Goal: Task Accomplishment & Management: Manage account settings

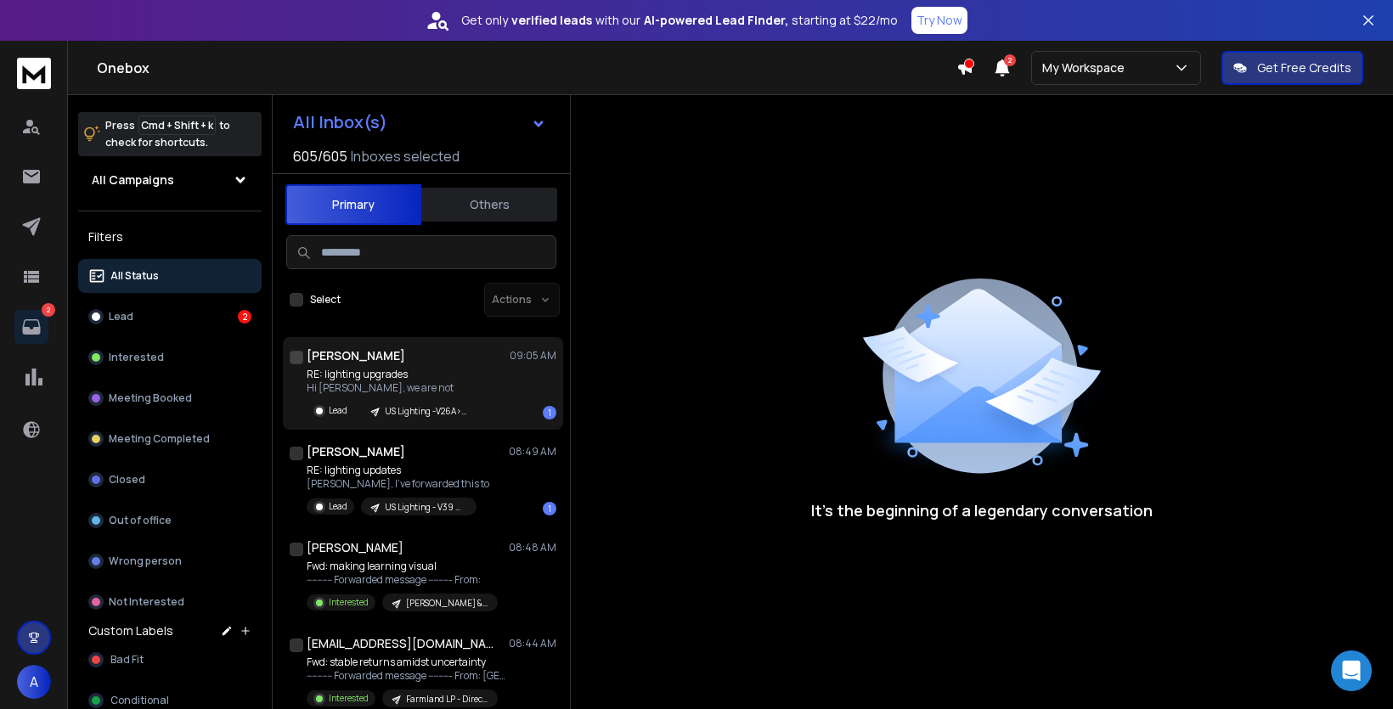
click at [460, 365] on div "Morgan 09:05 AM RE: lighting upgrades Hi David, we are not Lead US Lighting -V2…" at bounding box center [432, 383] width 250 height 72
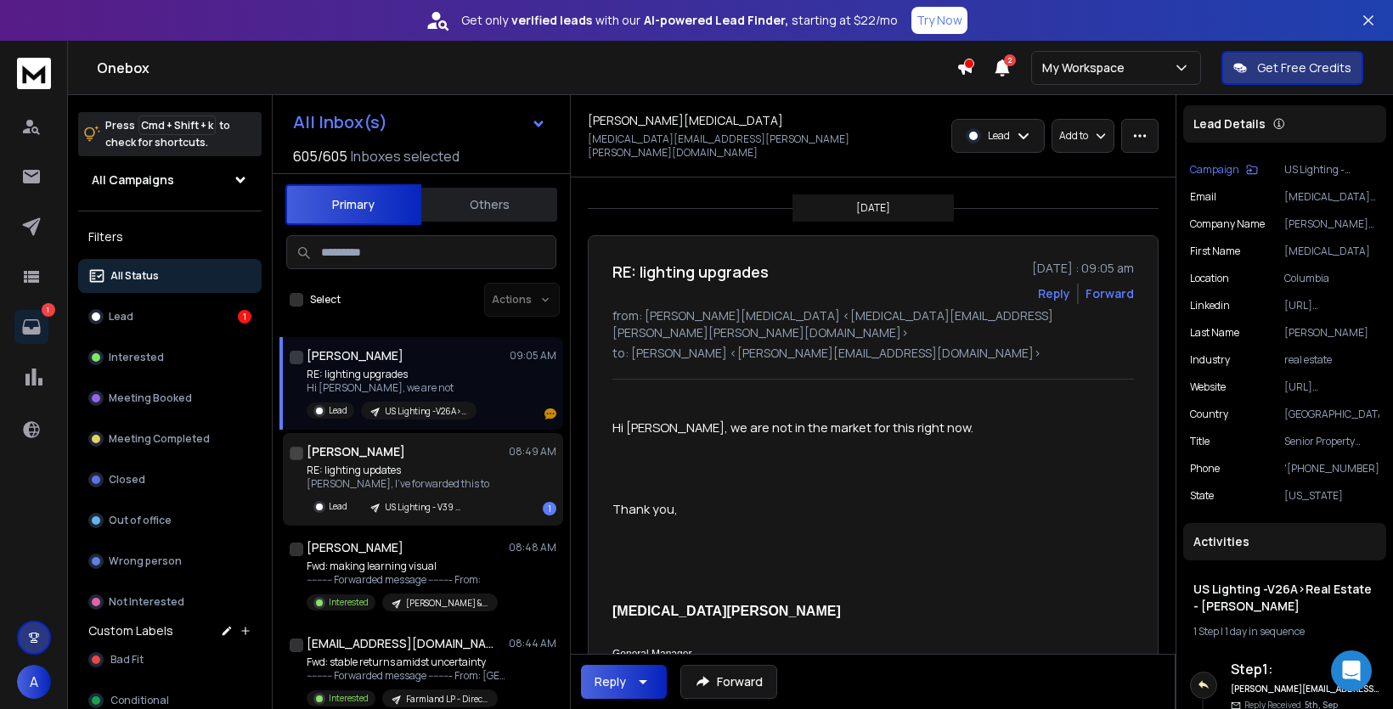
click at [436, 466] on p "RE: lighting updates" at bounding box center [398, 471] width 183 height 14
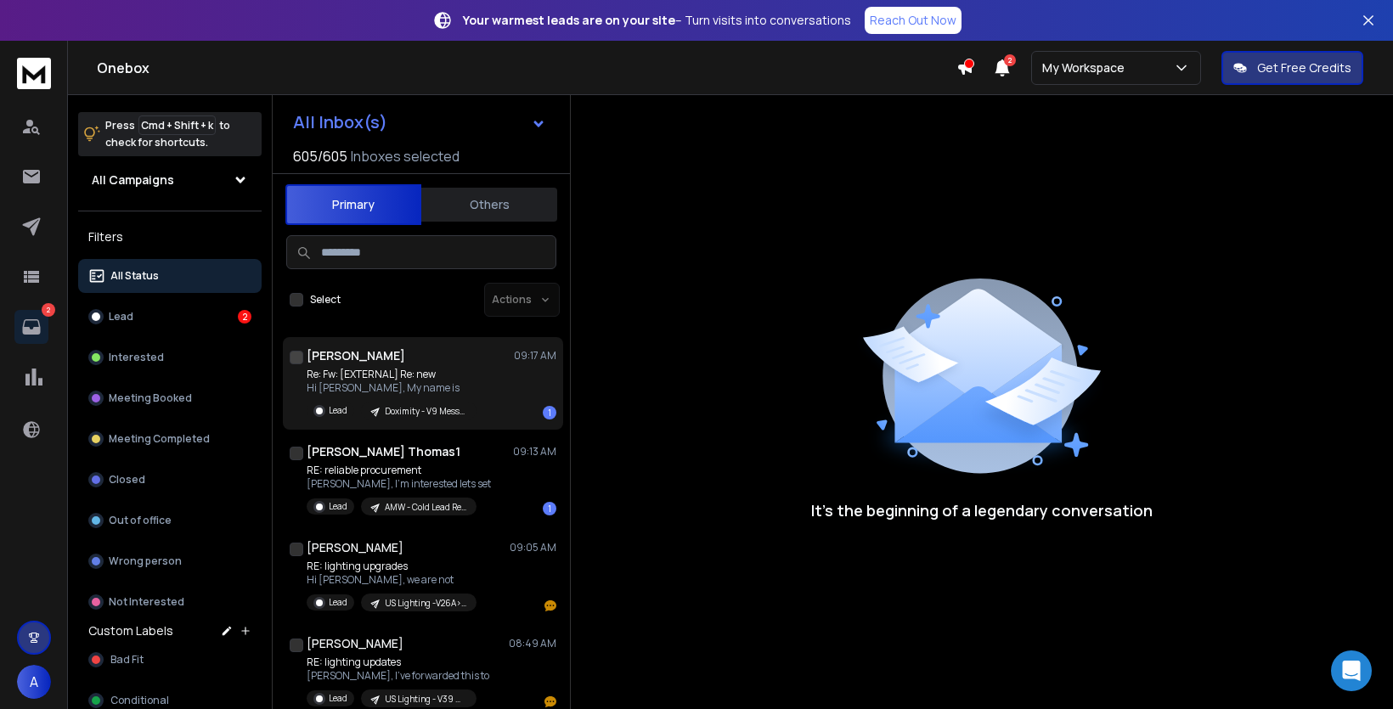
click at [422, 376] on p "Re: Fw: [EXTERNAL] Re: new" at bounding box center [392, 375] width 170 height 14
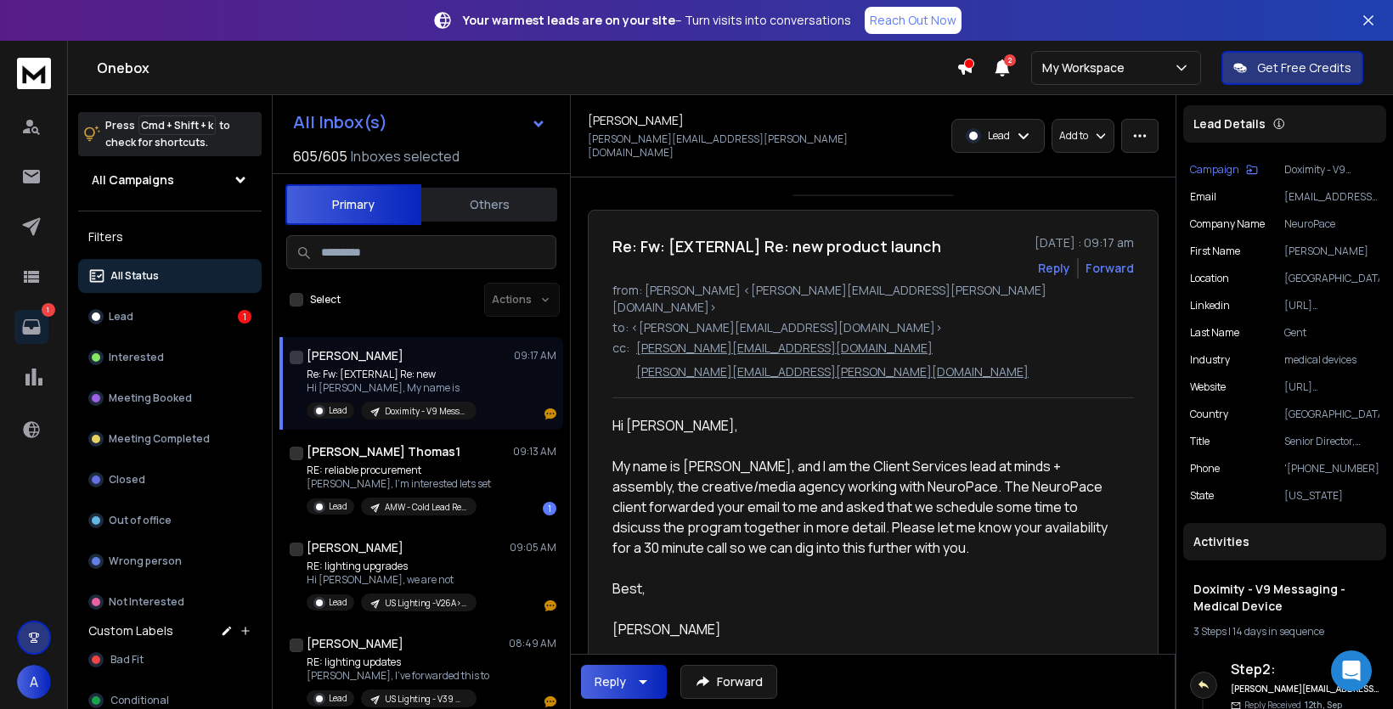
scroll to position [40, 0]
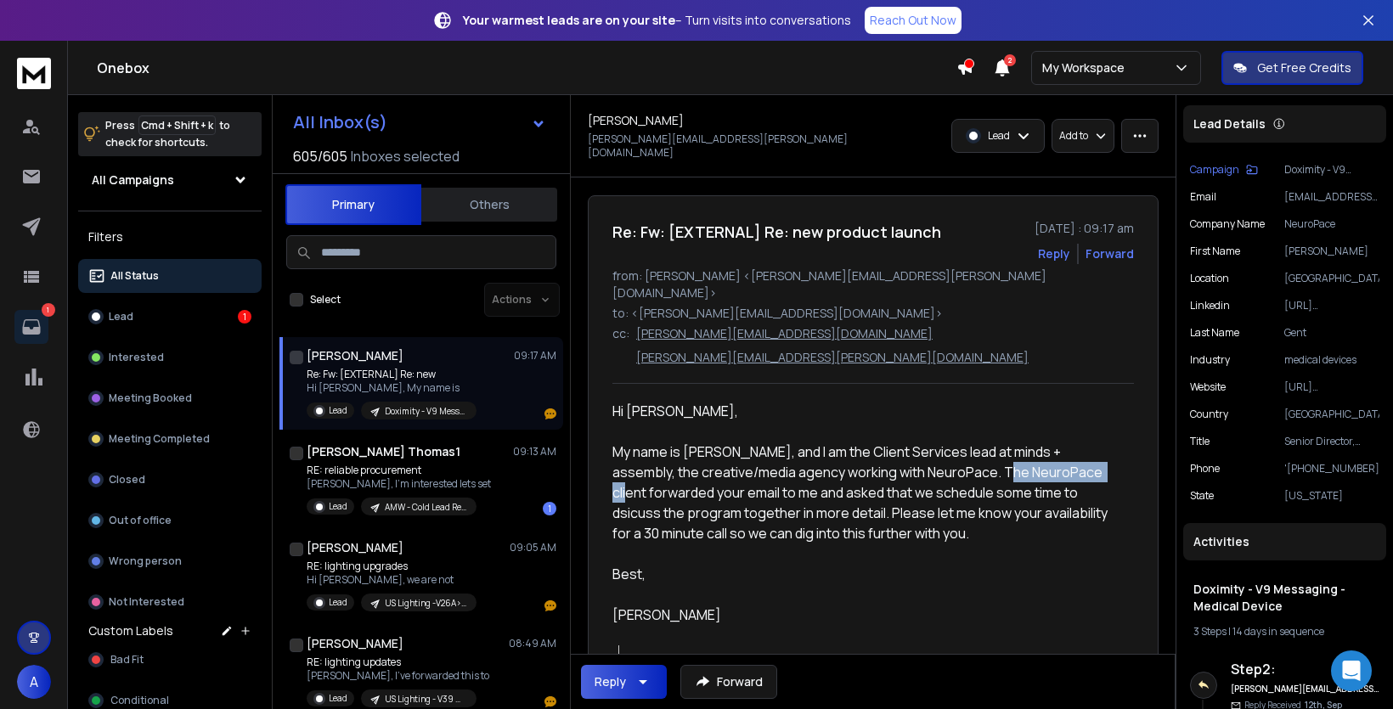
drag, startPoint x: 1111, startPoint y: 414, endPoint x: 998, endPoint y: 421, distance: 113.3
copy div ". The NeuroPace"
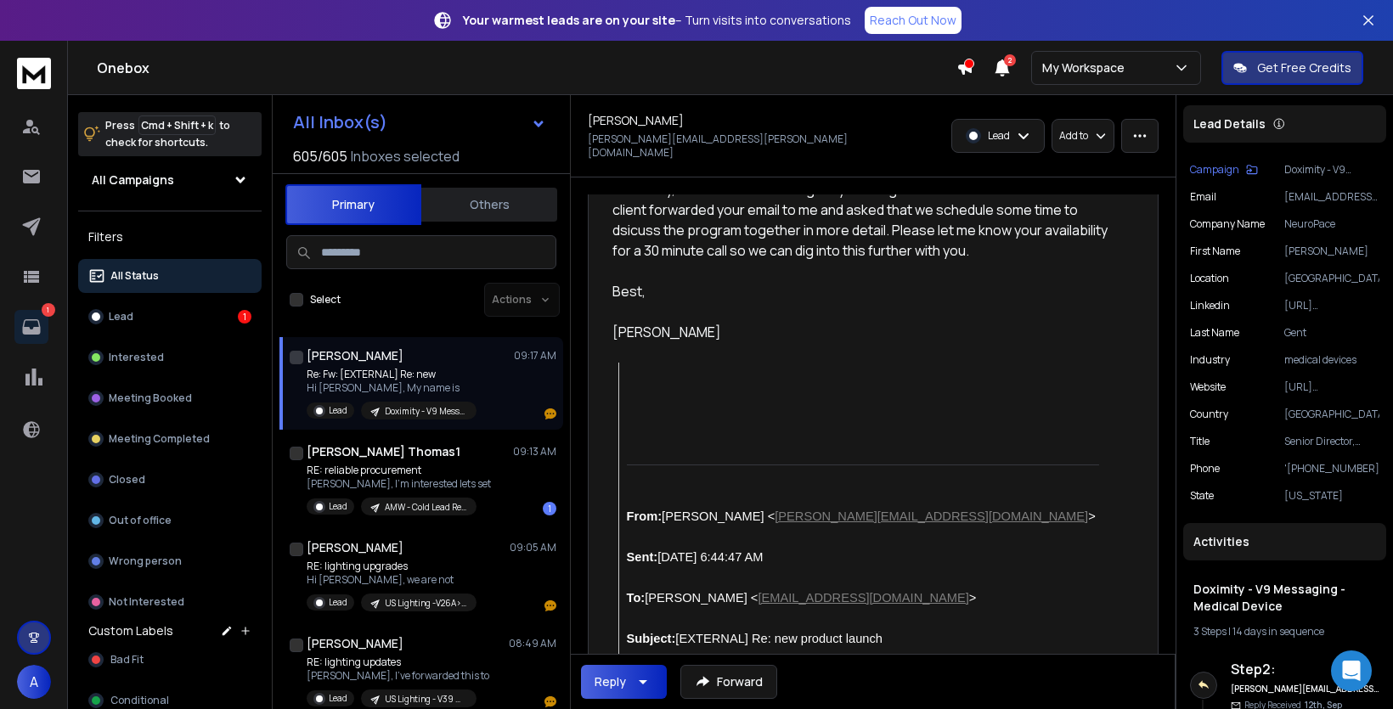
scroll to position [312, 0]
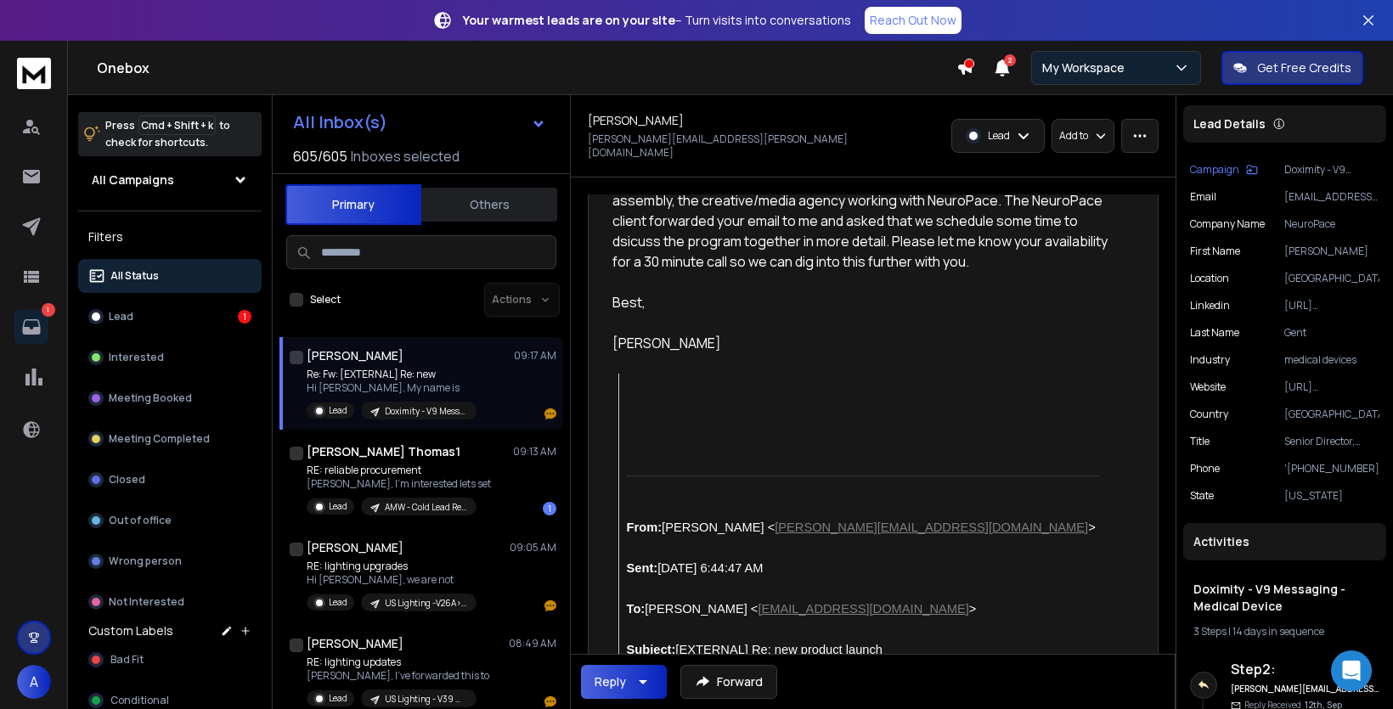
click at [1148, 57] on button "My Workspace" at bounding box center [1116, 68] width 170 height 34
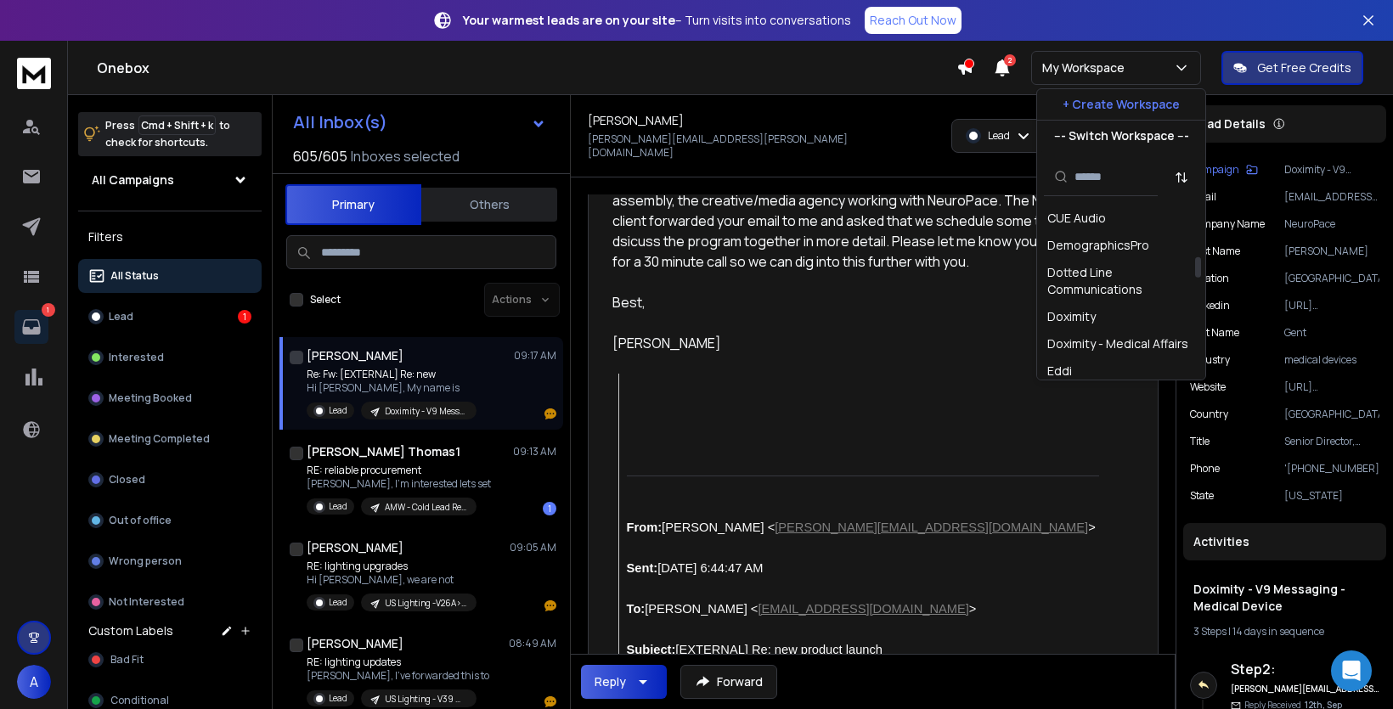
scroll to position [464, 0]
drag, startPoint x: 1197, startPoint y: 216, endPoint x: 1200, endPoint y: 270, distance: 54.5
click at [1200, 270] on div at bounding box center [1198, 272] width 6 height 20
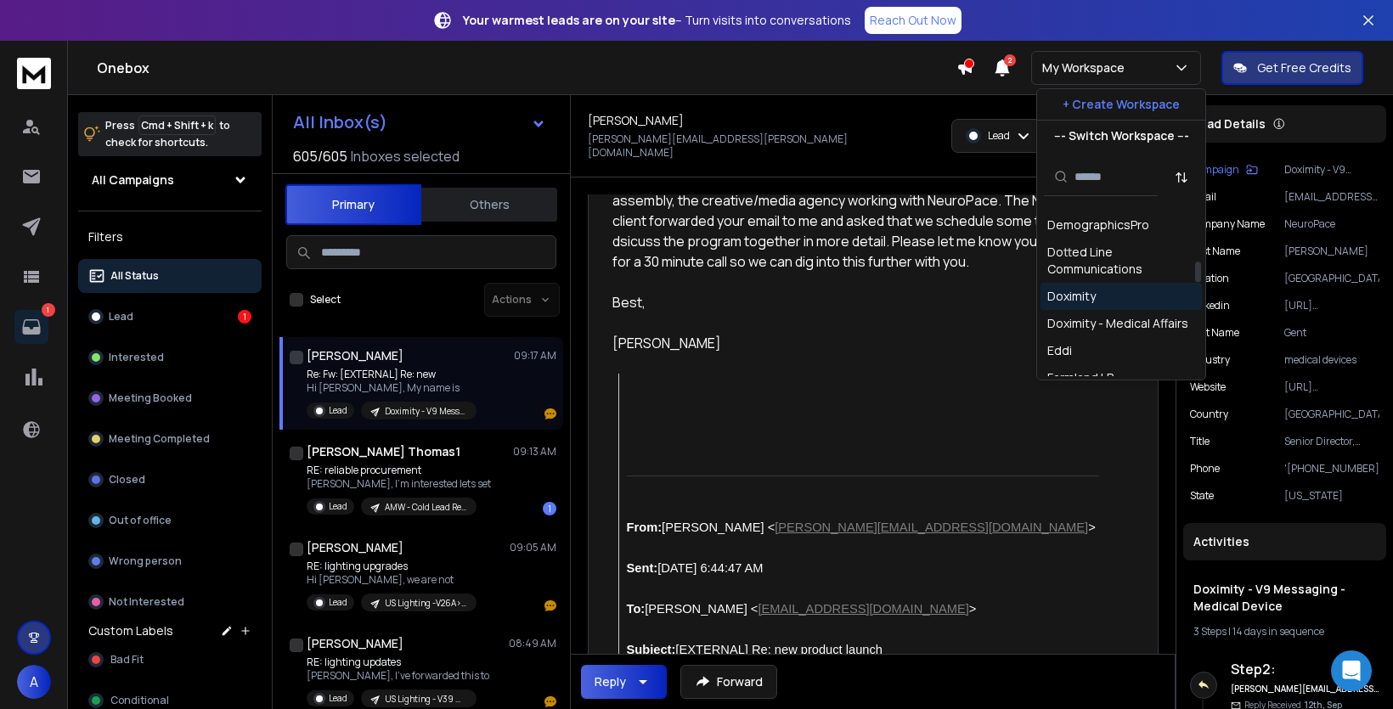
click at [1105, 285] on div "Doximity" at bounding box center [1121, 296] width 161 height 27
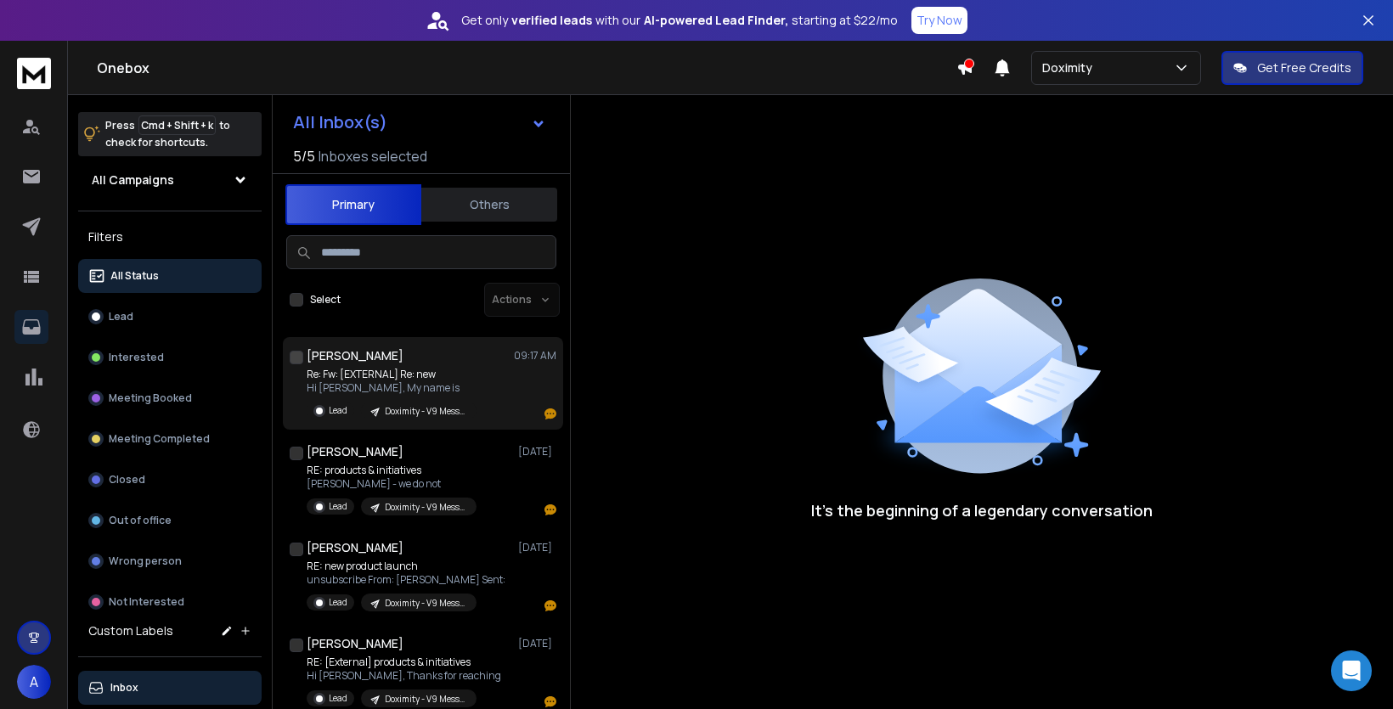
click at [464, 366] on div "leslie henderson 09:17 AM Re: Fw: [EXTERNAL] Re: new Hi Anna, My name is Lead D…" at bounding box center [432, 383] width 250 height 72
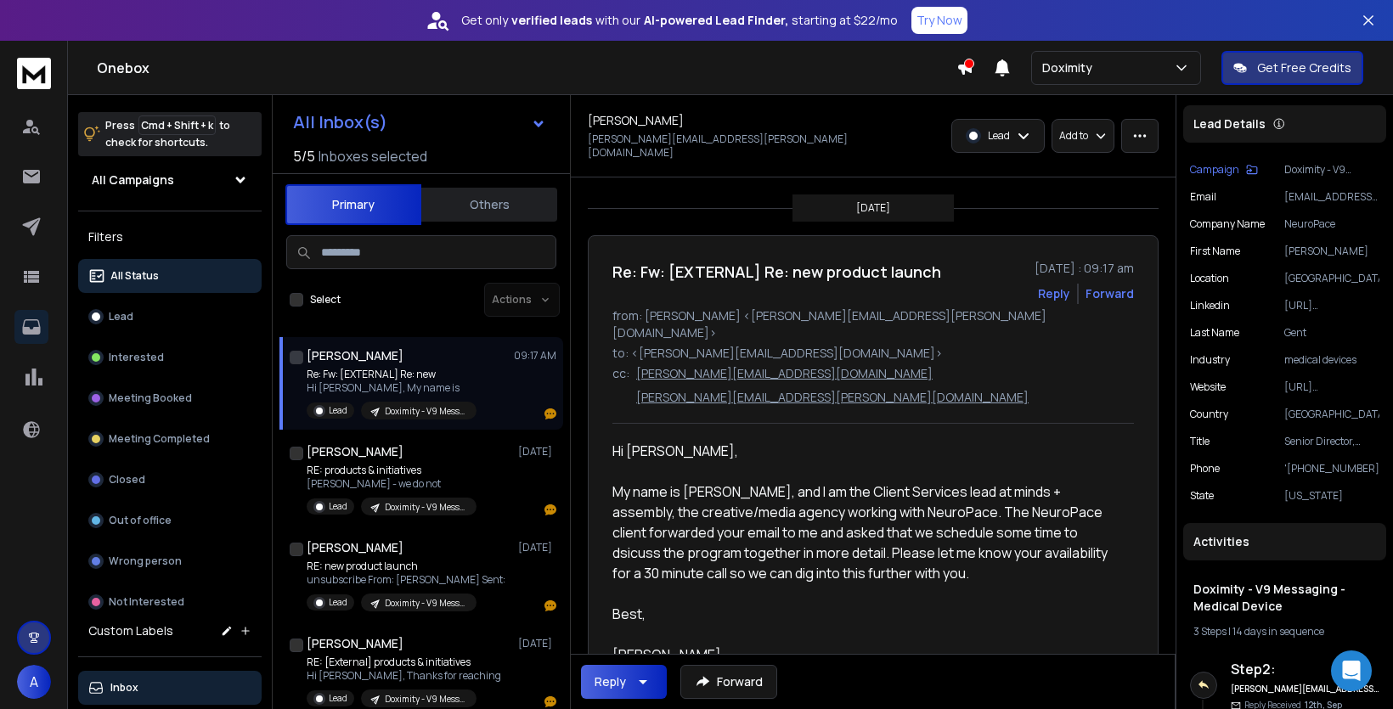
click at [1006, 130] on p "Lead" at bounding box center [999, 136] width 22 height 14
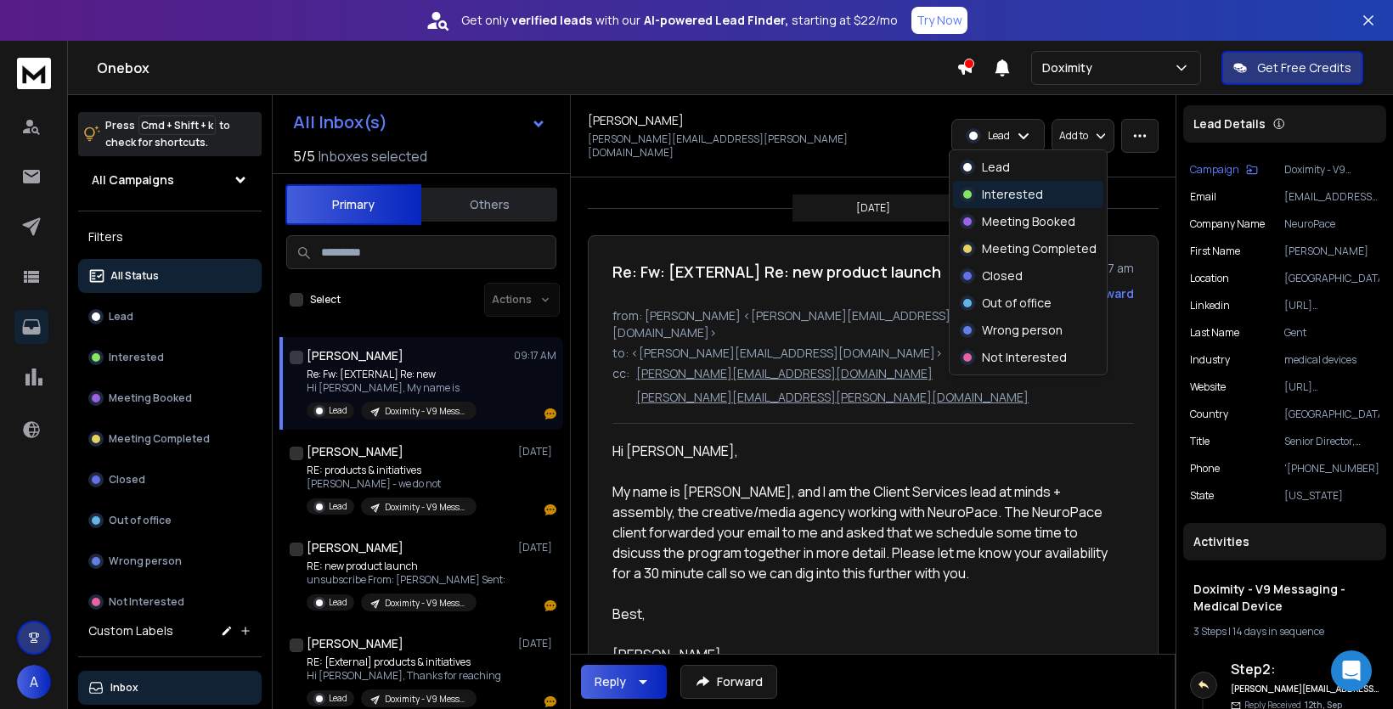
click at [997, 191] on p "Interested" at bounding box center [1012, 194] width 61 height 17
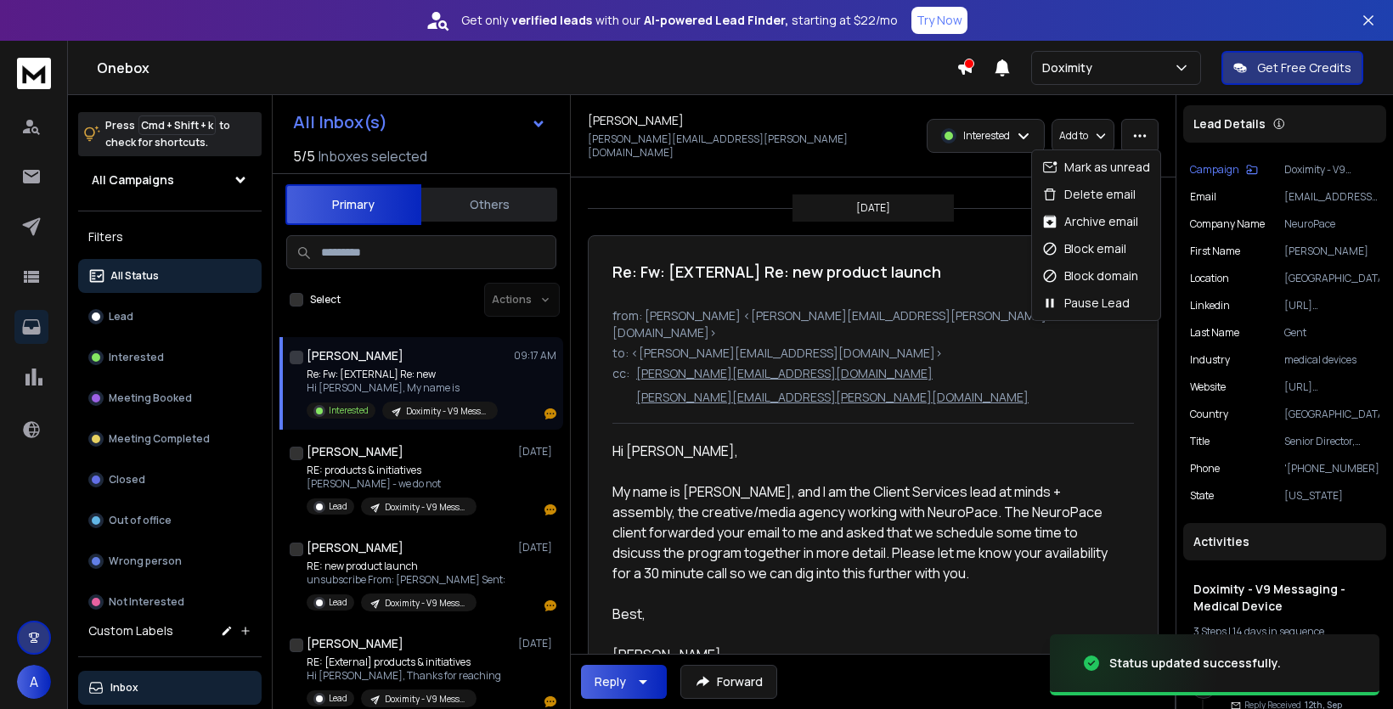
click at [1135, 134] on icon "button" at bounding box center [1140, 135] width 13 height 3
click at [1111, 279] on div "Block domain" at bounding box center [1090, 276] width 96 height 17
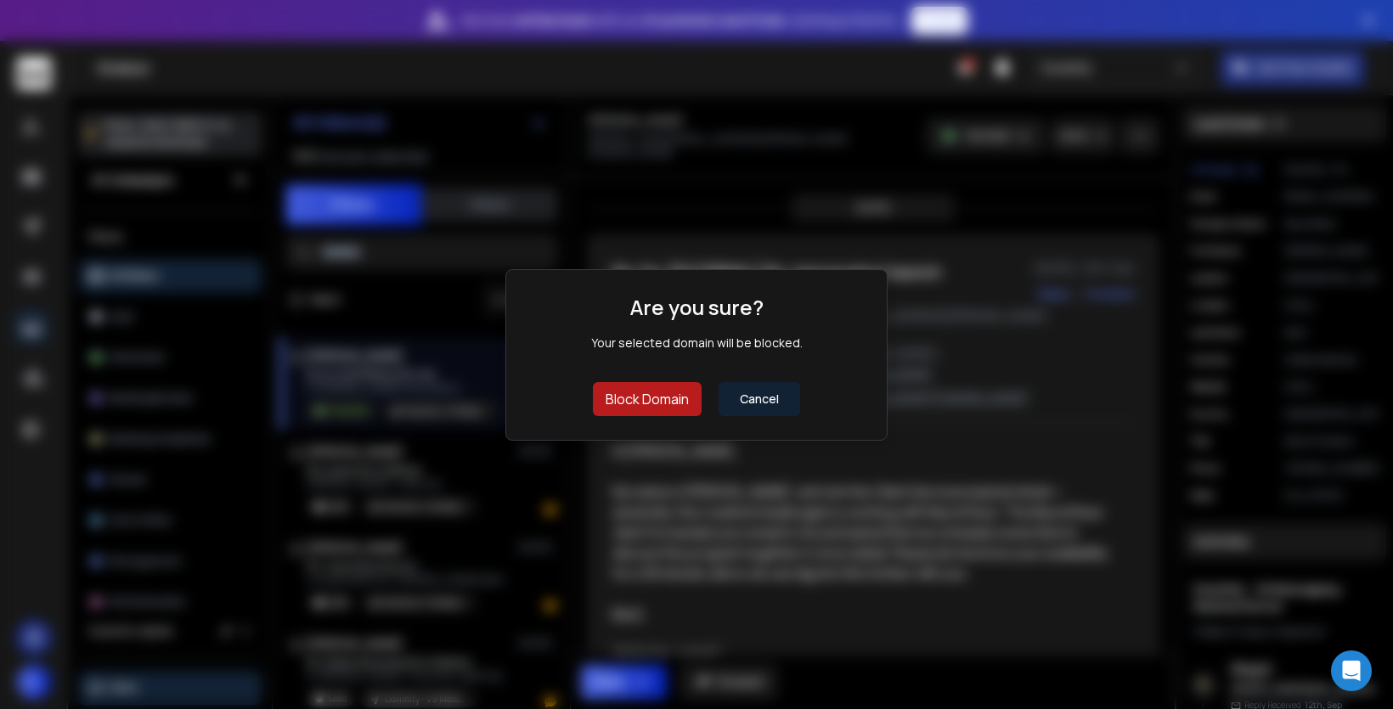
click at [683, 409] on button "Block Domain" at bounding box center [647, 399] width 109 height 34
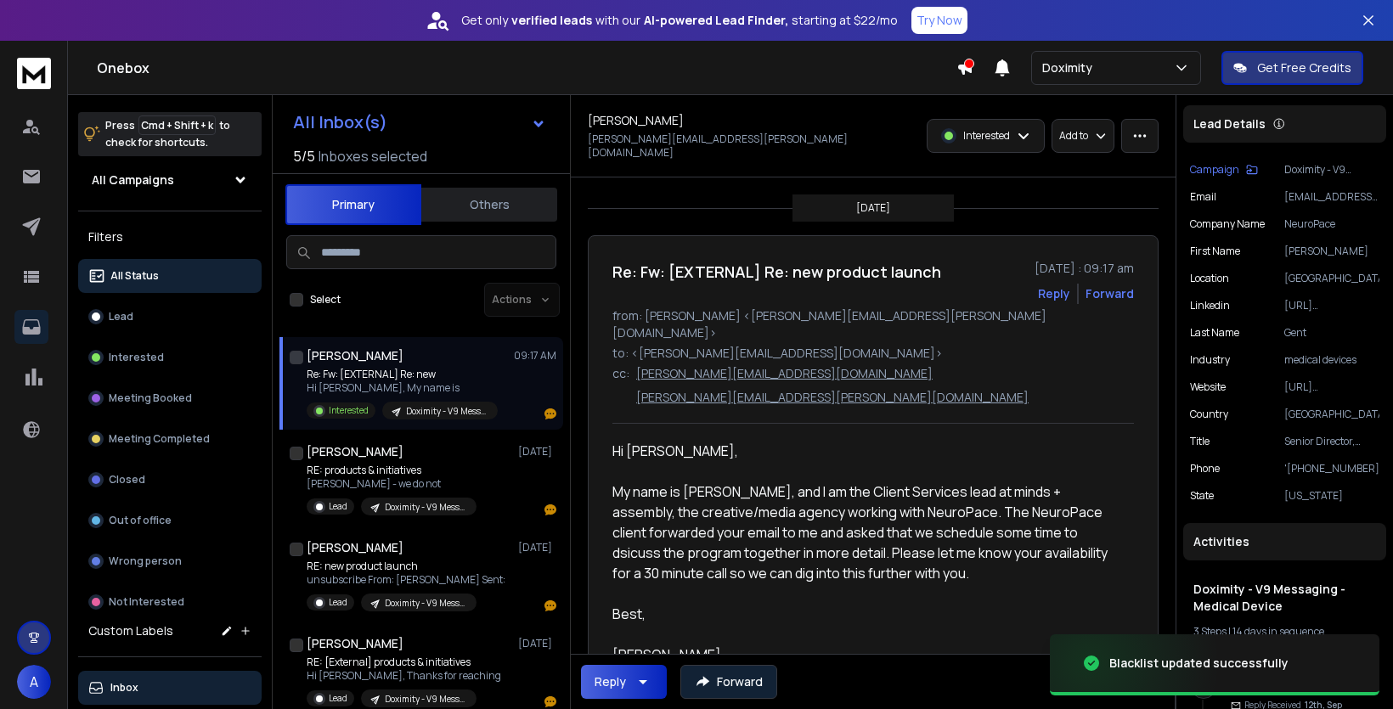
click at [746, 685] on button "Forward" at bounding box center [729, 682] width 97 height 34
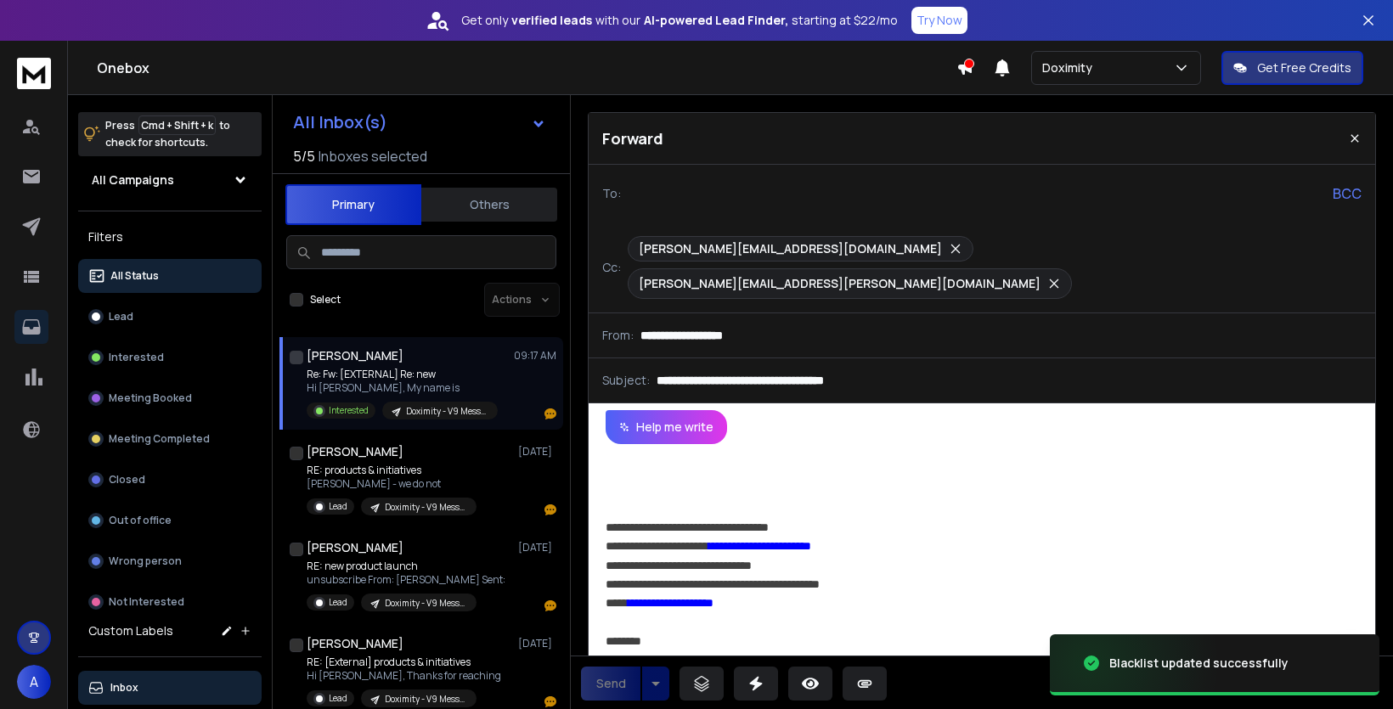
click at [949, 255] on icon at bounding box center [956, 249] width 14 height 14
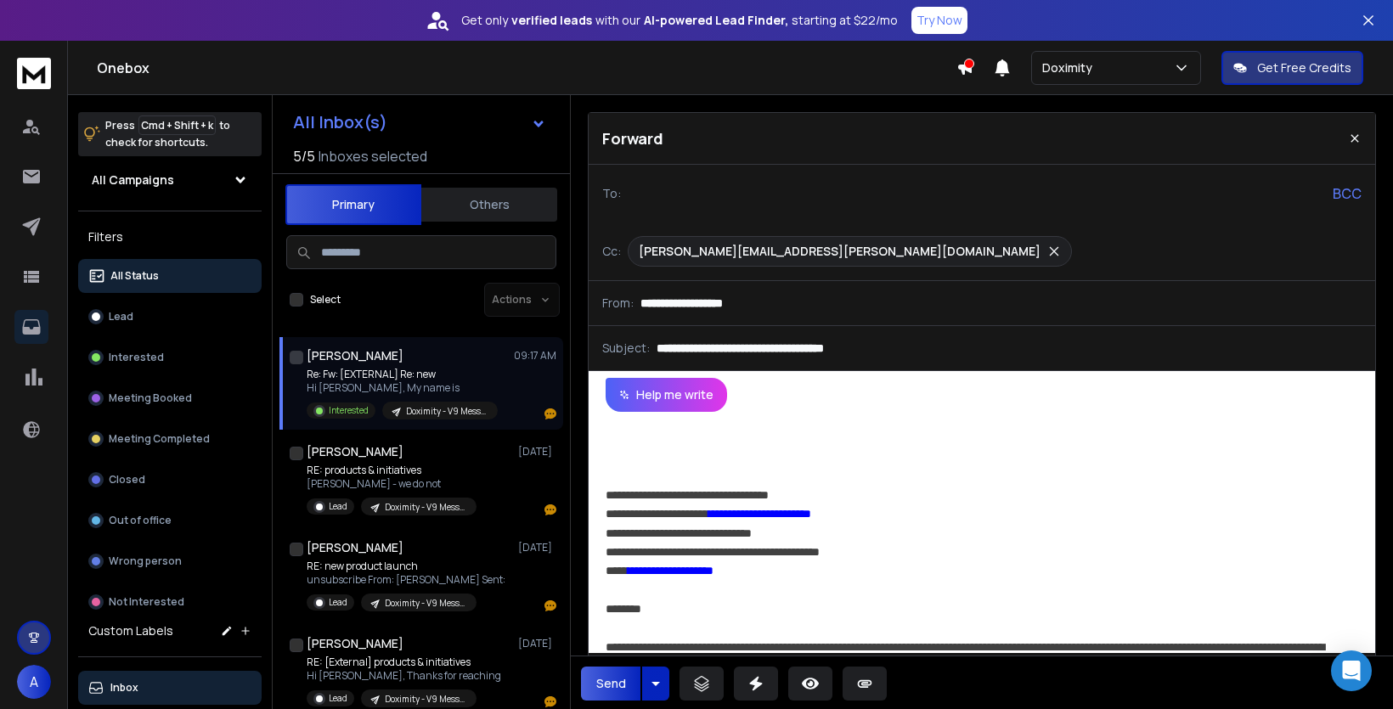
click at [1048, 254] on icon at bounding box center [1055, 252] width 14 height 14
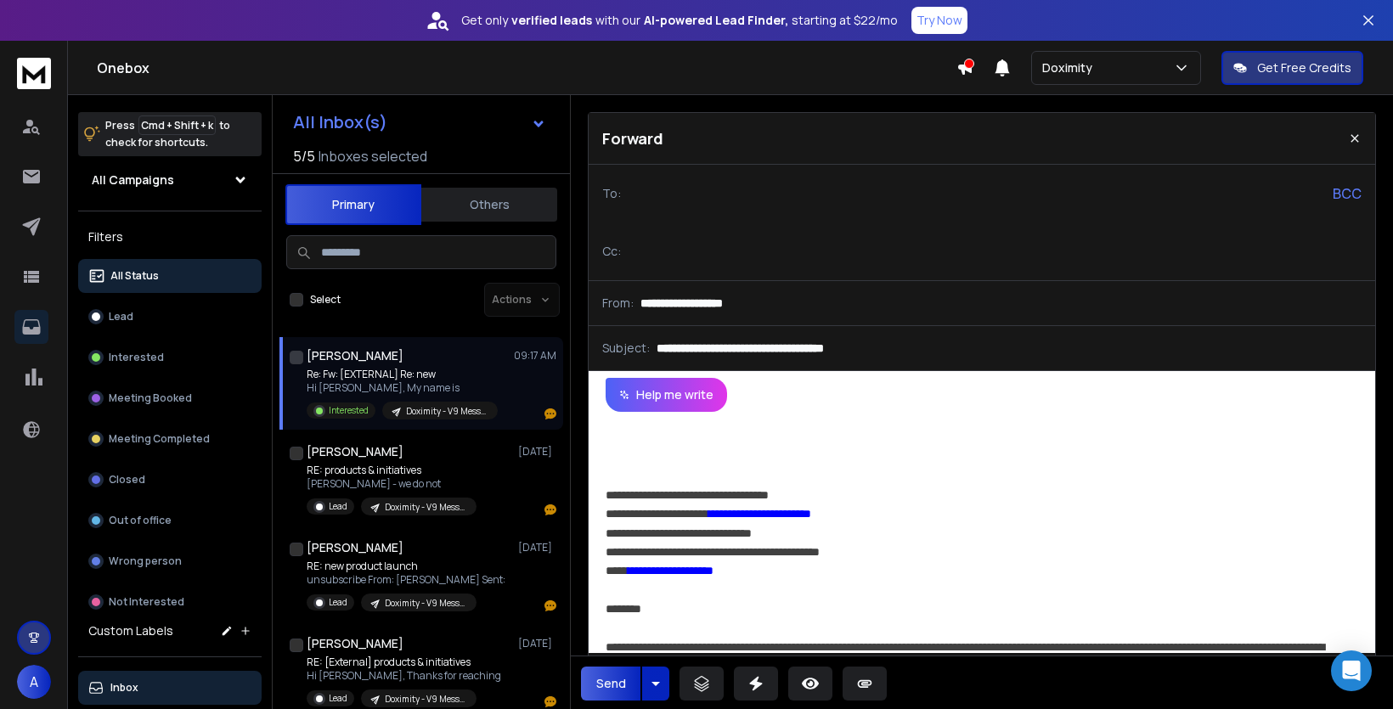
click at [685, 195] on input at bounding box center [687, 193] width 119 height 31
type input "**********"
click at [764, 469] on div "**********" at bounding box center [982, 532] width 787 height 241
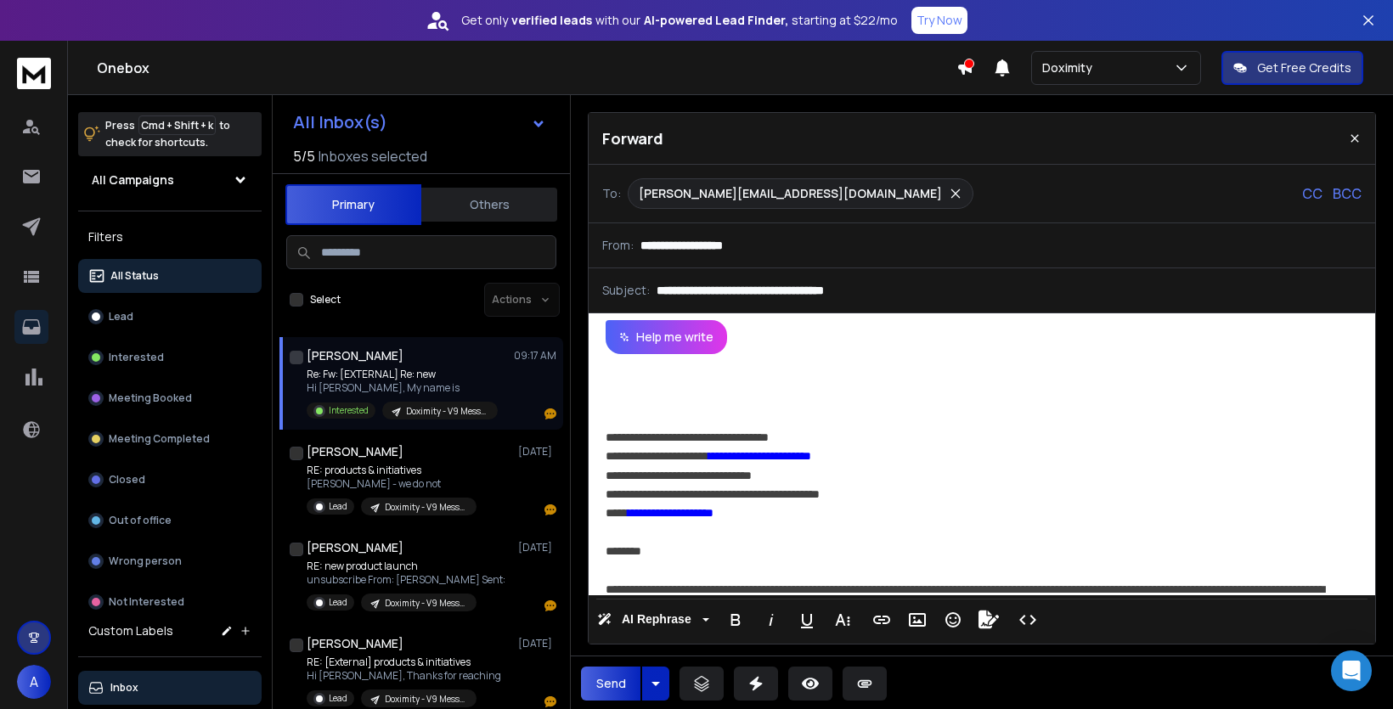
click at [607, 687] on button "Send" at bounding box center [610, 684] width 59 height 34
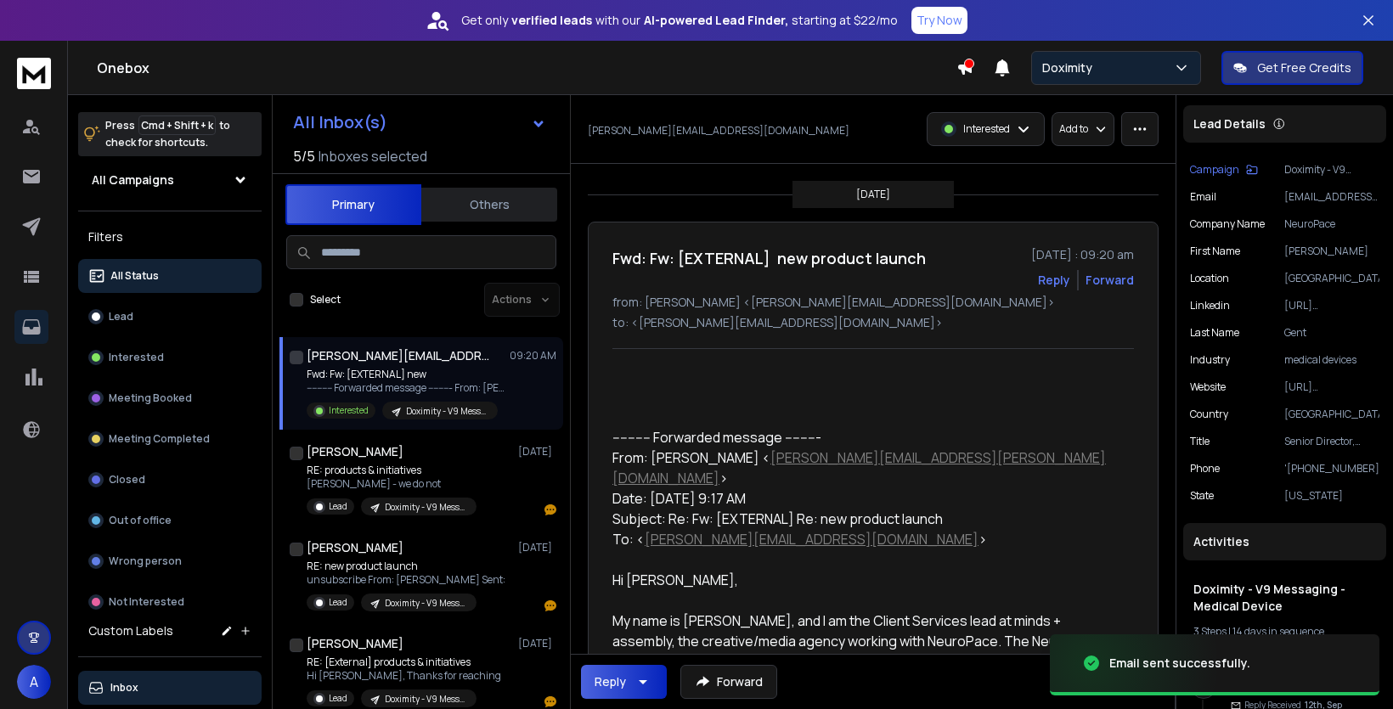
click at [1106, 59] on div "Doximity" at bounding box center [1116, 67] width 148 height 17
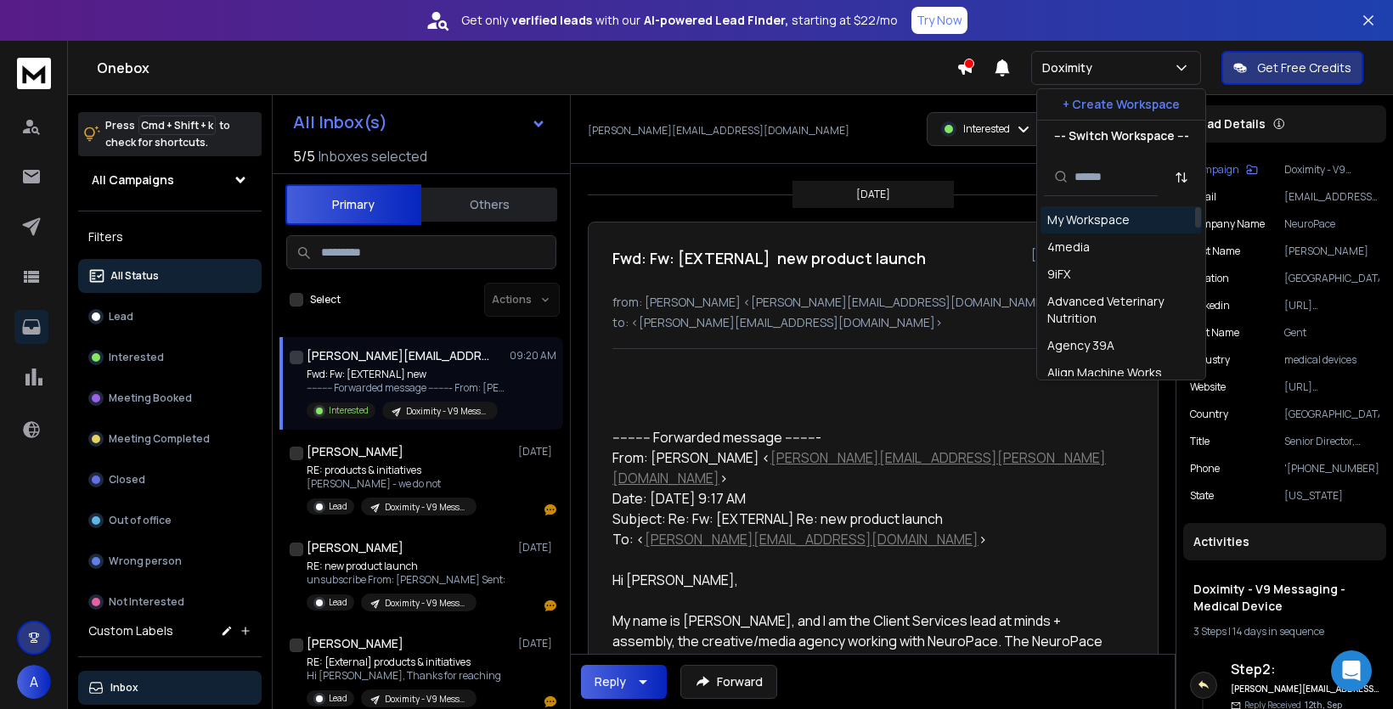
click at [1099, 217] on div "My Workspace" at bounding box center [1089, 220] width 82 height 17
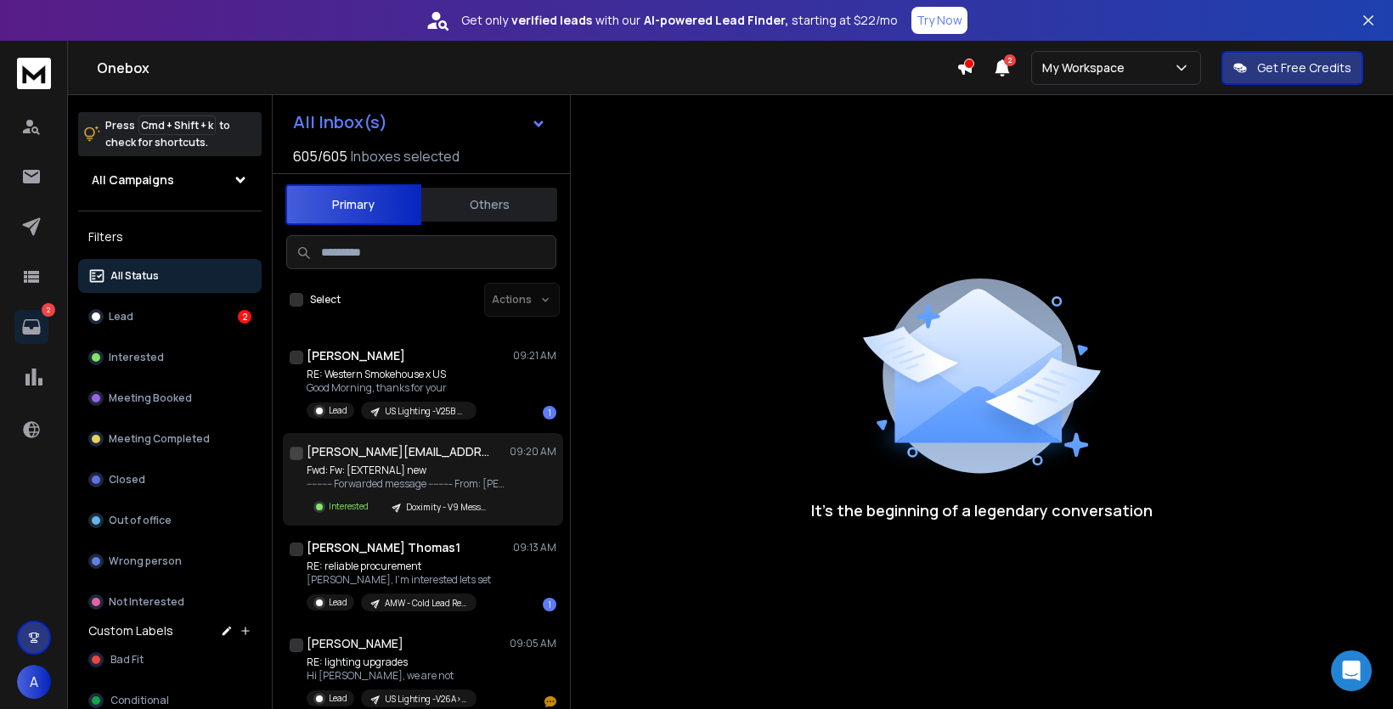
click at [483, 483] on p "---------- Forwarded message --------- From: [PERSON_NAME]" at bounding box center [409, 484] width 204 height 14
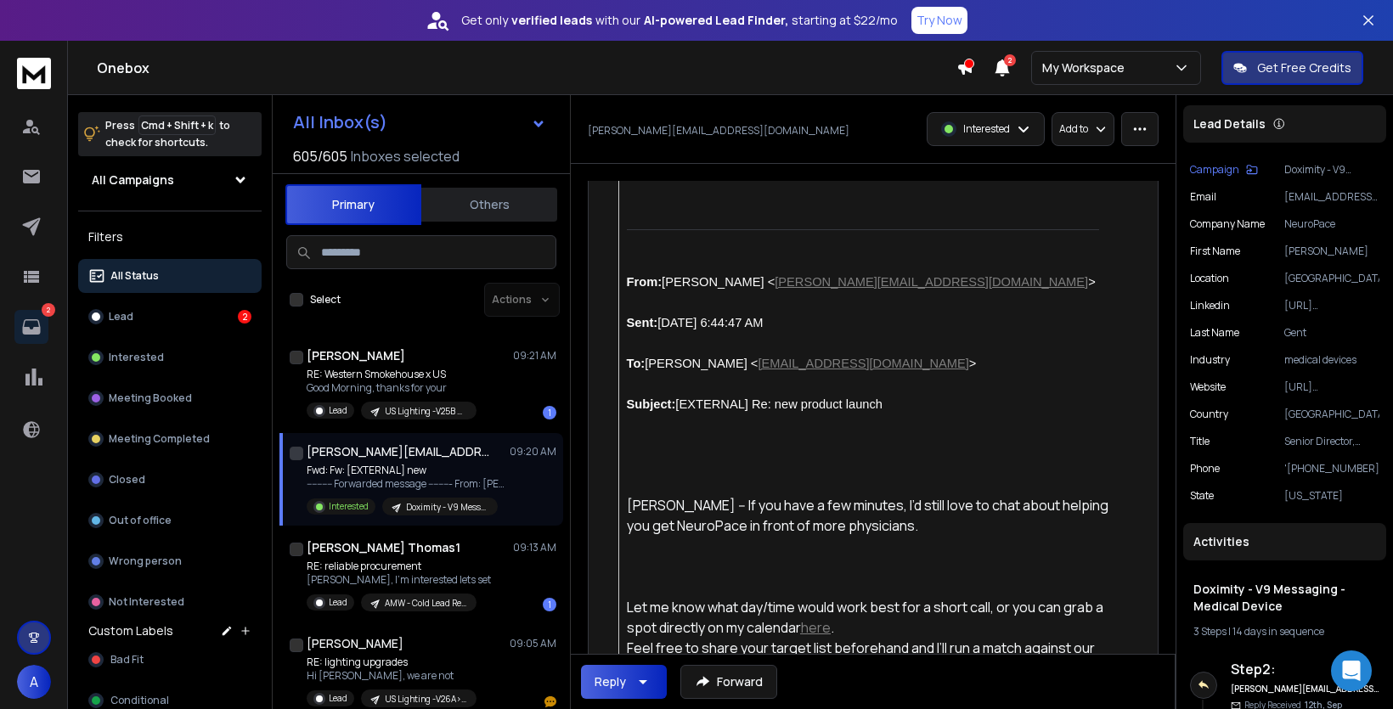
scroll to position [664, 0]
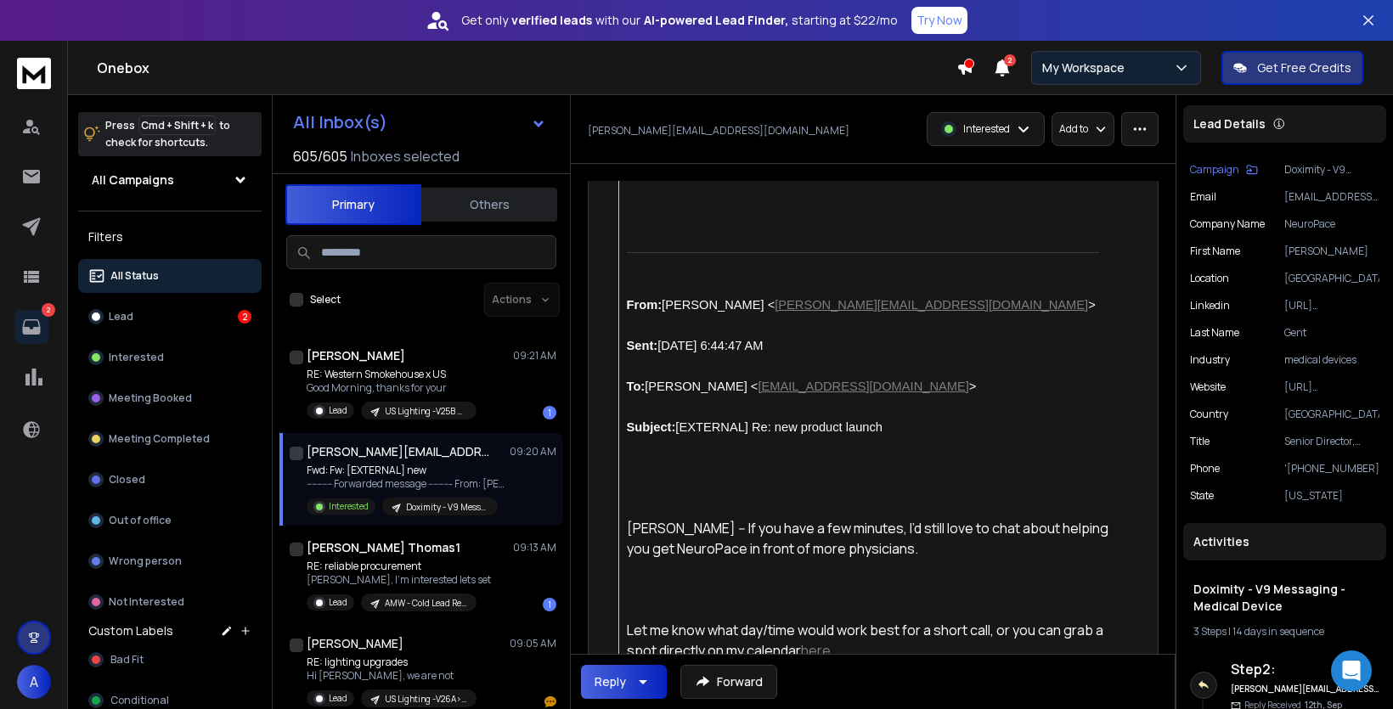
click at [1070, 64] on p "My Workspace" at bounding box center [1086, 67] width 89 height 17
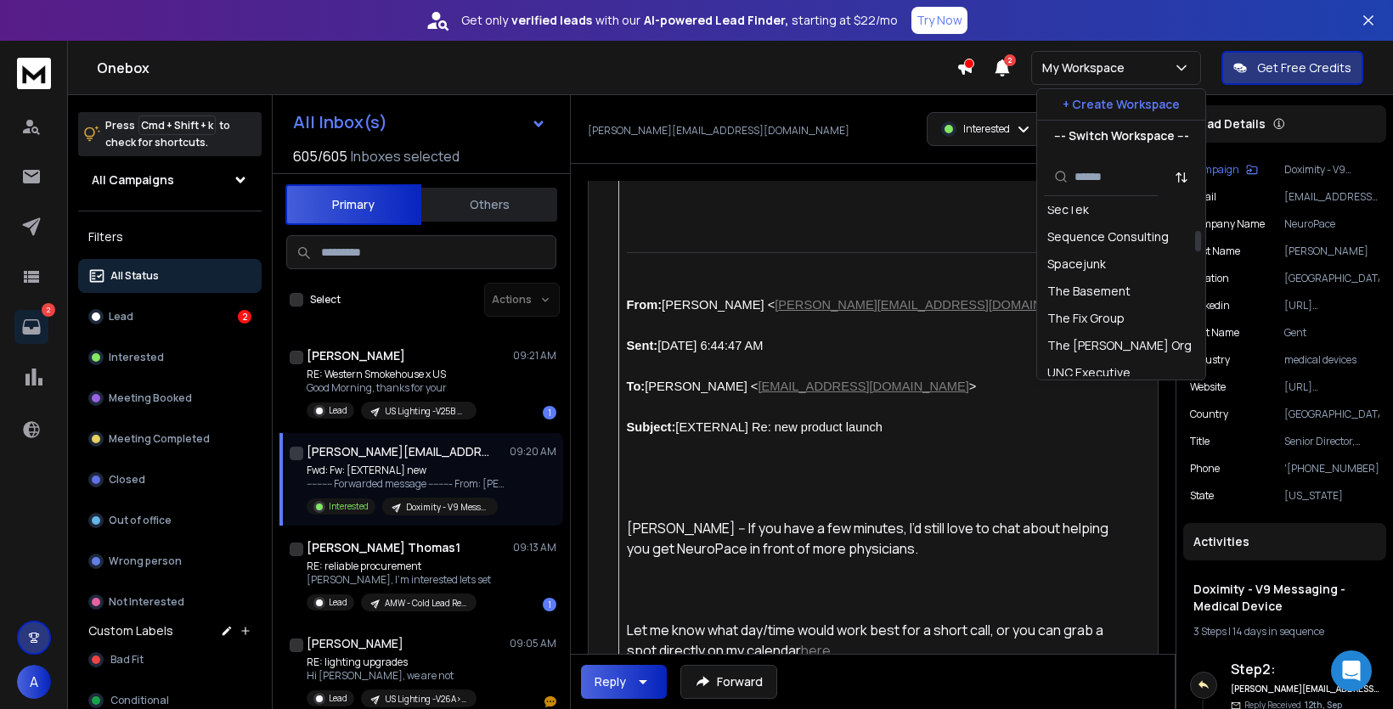
scroll to position [1257, 0]
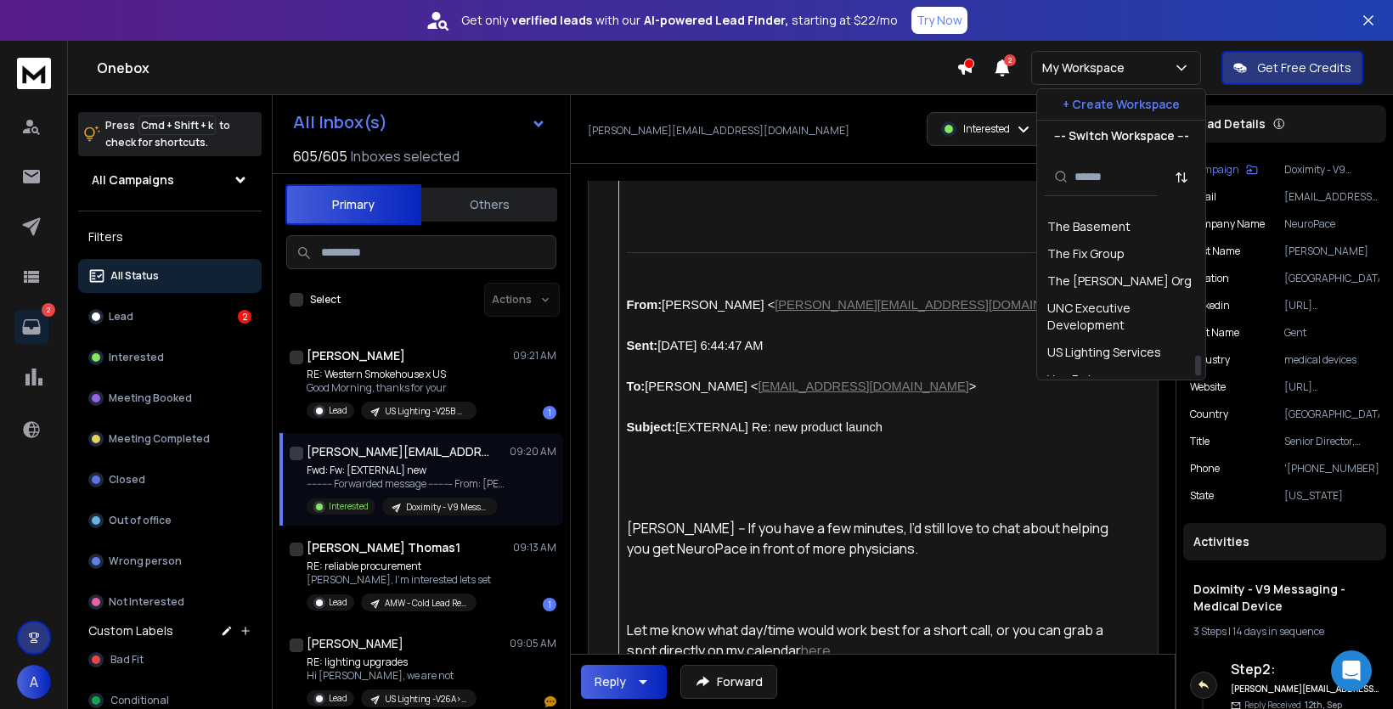
drag, startPoint x: 1199, startPoint y: 217, endPoint x: 1204, endPoint y: 378, distance: 161.5
click at [1201, 376] on div at bounding box center [1198, 365] width 6 height 20
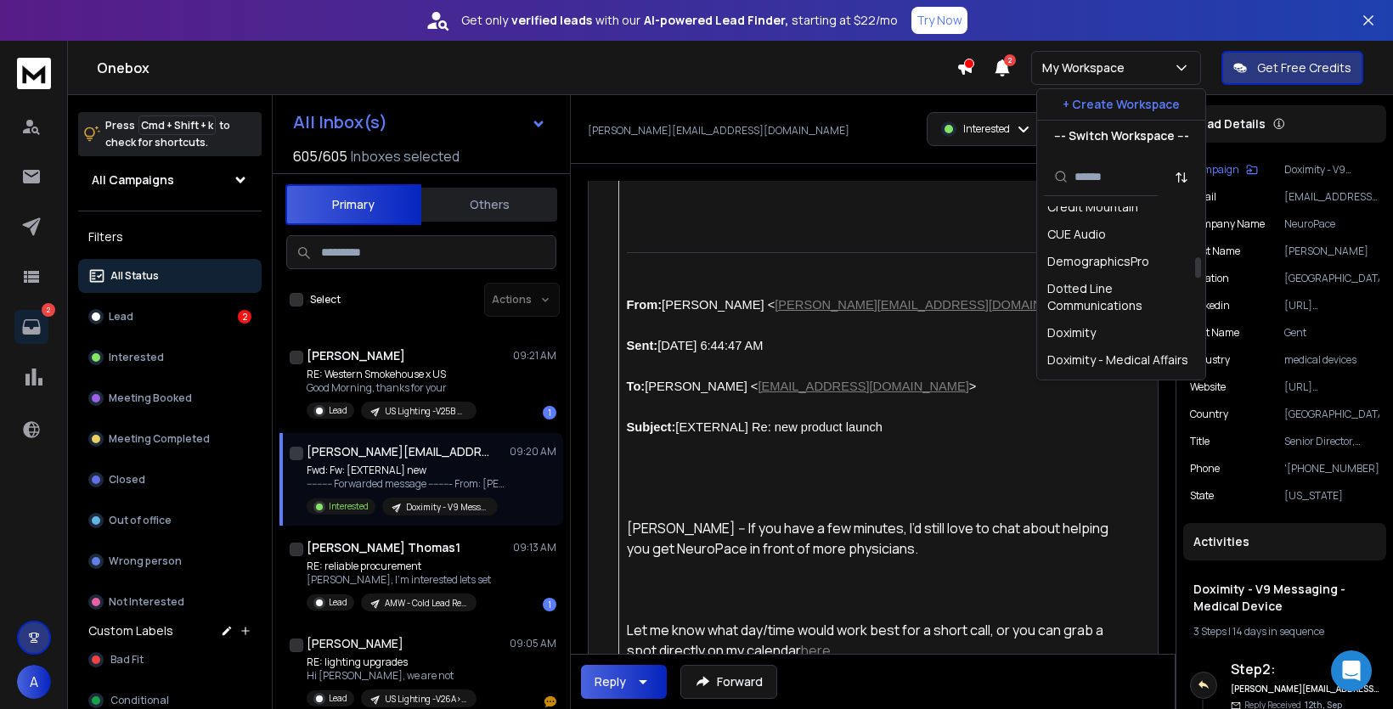
drag, startPoint x: 1200, startPoint y: 365, endPoint x: 1199, endPoint y: 268, distance: 97.7
click at [1199, 268] on div at bounding box center [1198, 267] width 6 height 20
click at [1108, 319] on div "Doximity" at bounding box center [1121, 332] width 161 height 27
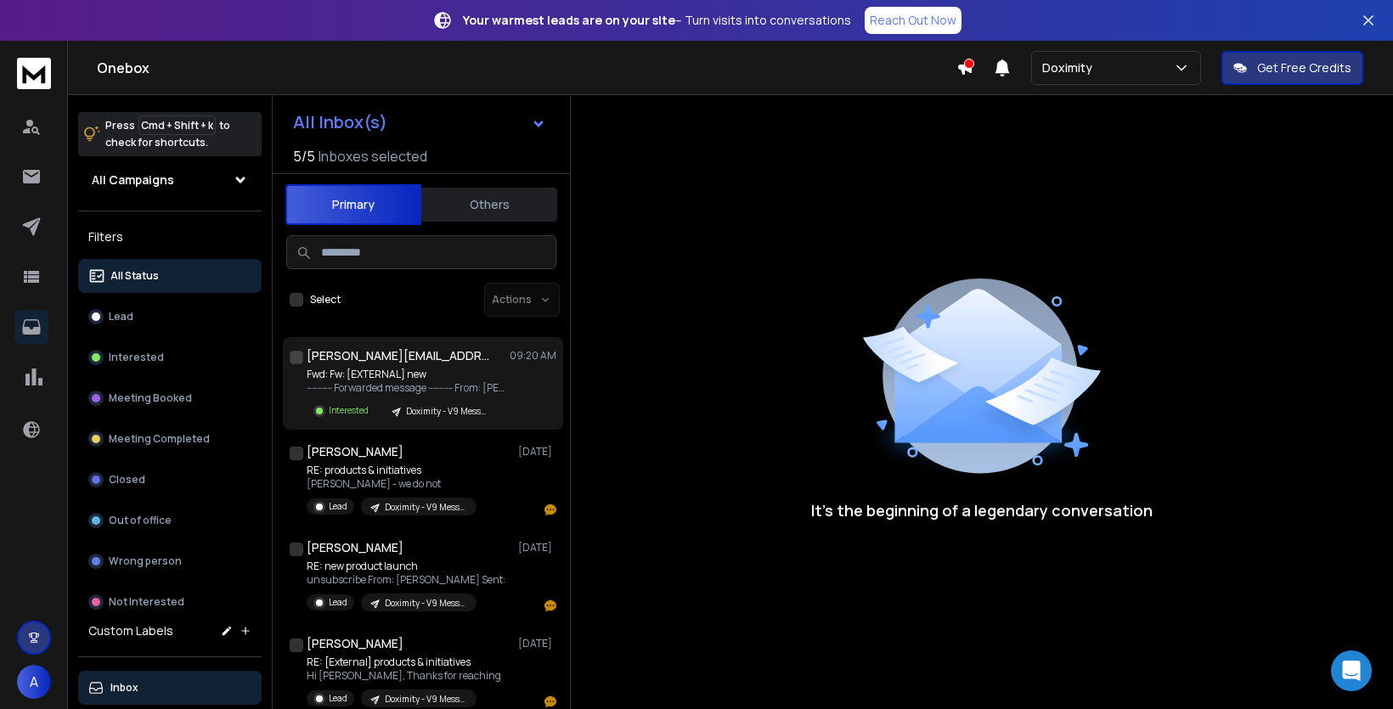
click at [449, 391] on p "---------- Forwarded message --------- From: [PERSON_NAME]" at bounding box center [409, 388] width 204 height 14
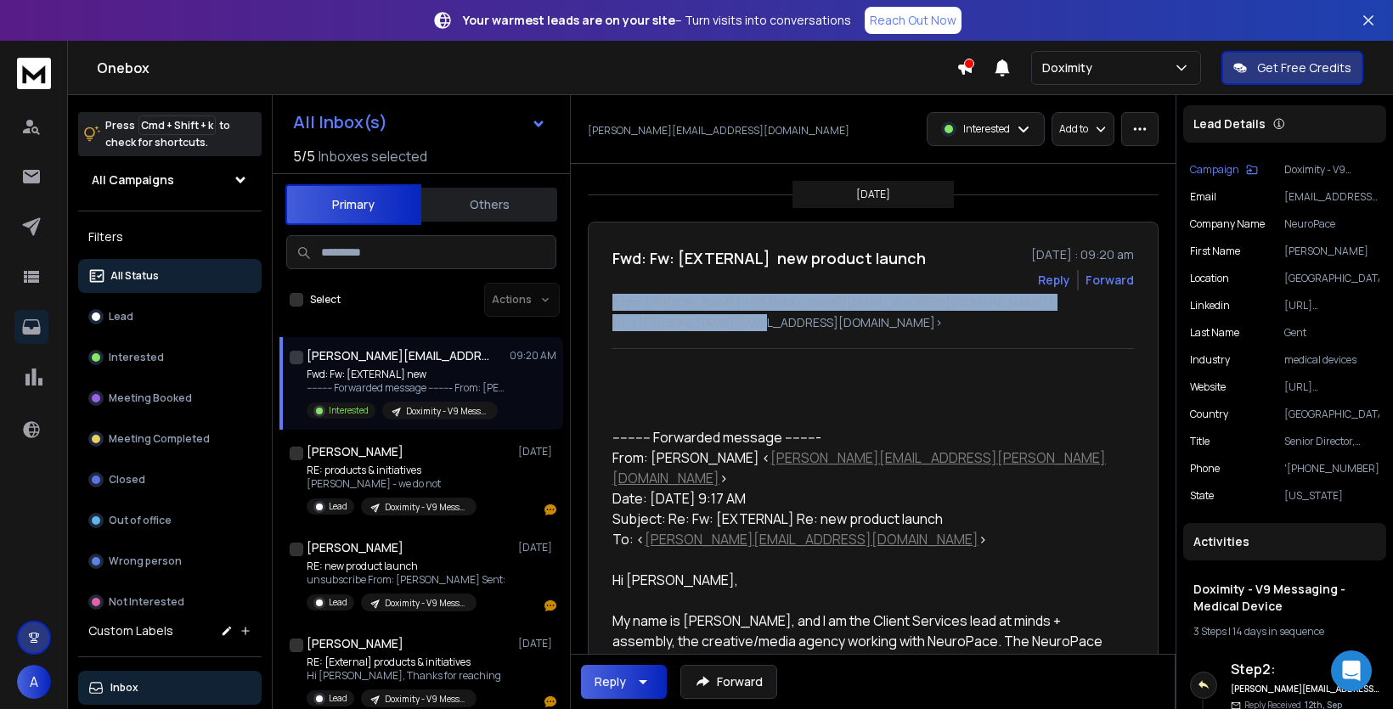
drag, startPoint x: 1168, startPoint y: 289, endPoint x: 1166, endPoint y: 319, distance: 30.7
click at [741, 693] on button "Forward" at bounding box center [729, 682] width 97 height 34
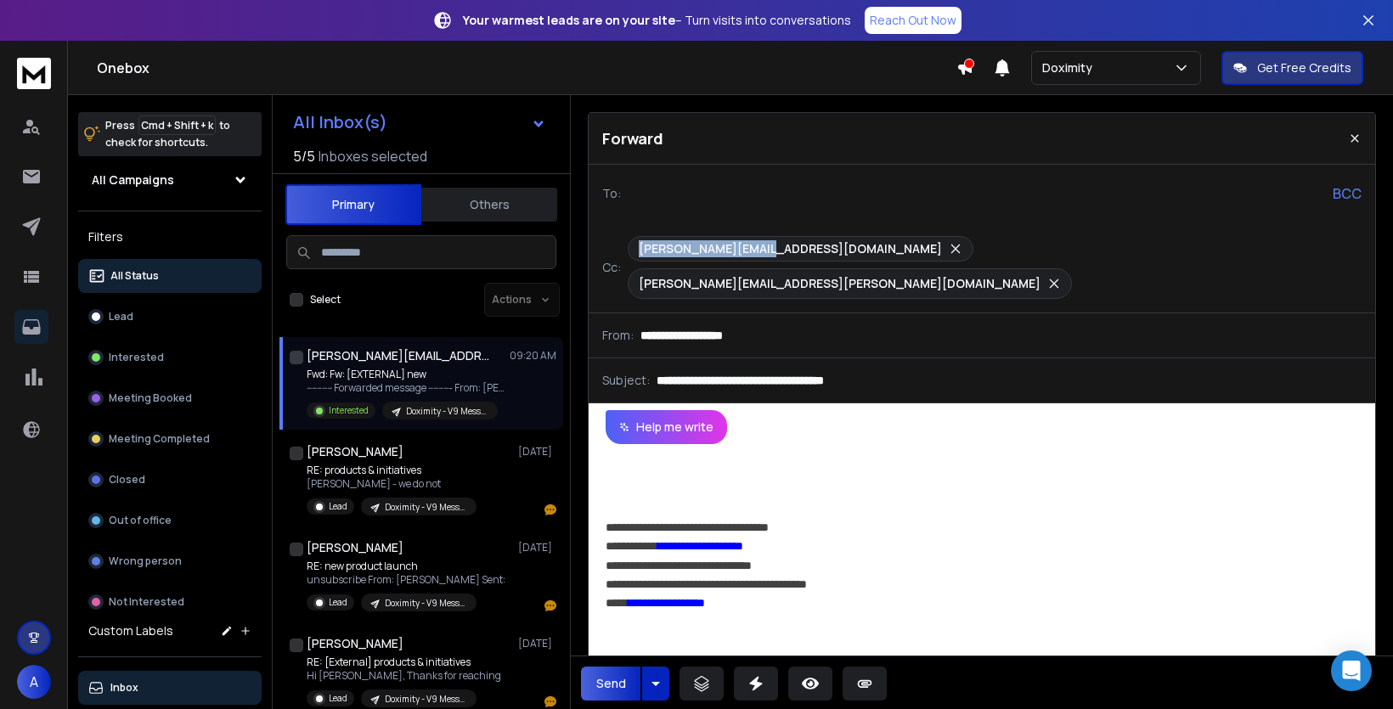
drag, startPoint x: 767, startPoint y: 249, endPoint x: 627, endPoint y: 250, distance: 140.2
click at [628, 250] on div "jessica.moon@mna.co" at bounding box center [801, 248] width 346 height 25
copy p "jessica.moon@mna.co"
drag, startPoint x: 982, startPoint y: 251, endPoint x: 828, endPoint y: 251, distance: 153.8
click at [819, 268] on div "megan.encarnacion@mna.co" at bounding box center [850, 283] width 444 height 31
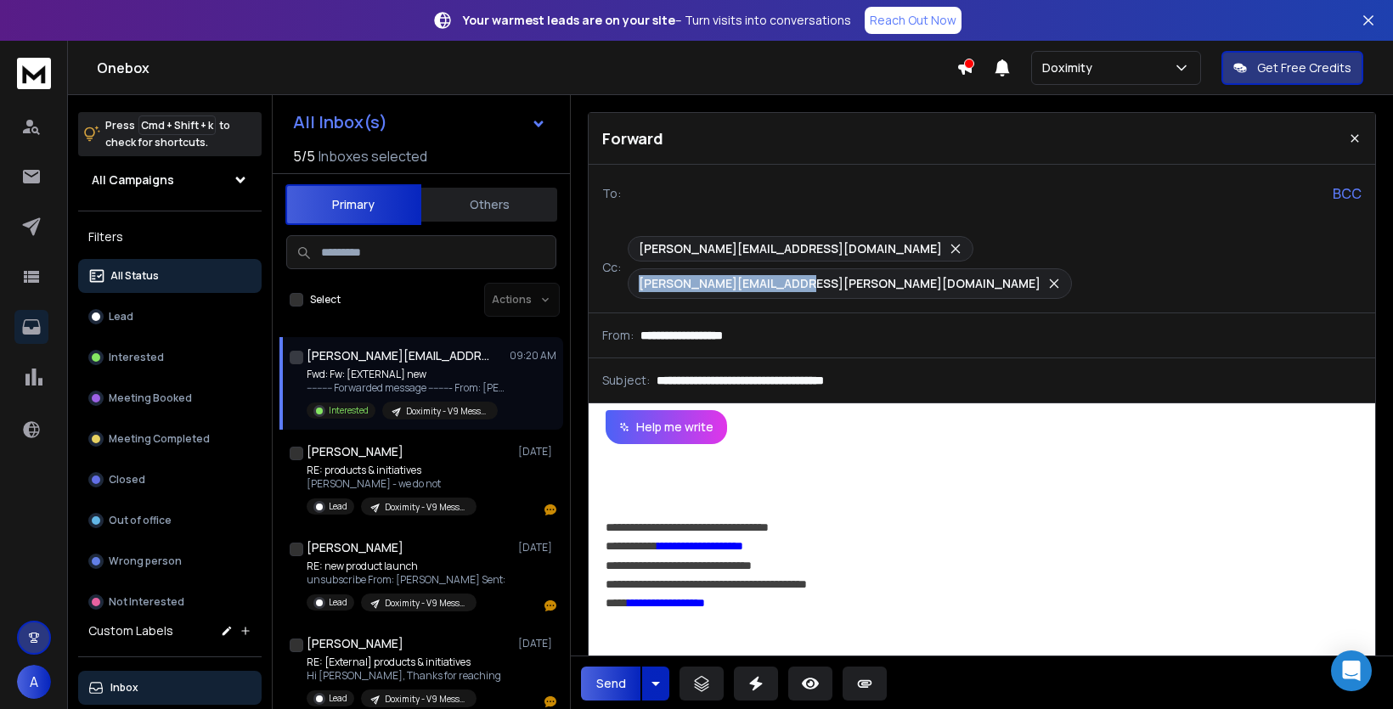
copy p "megan.encarnacion@mna.co"
click at [1355, 142] on icon at bounding box center [1355, 139] width 14 height 14
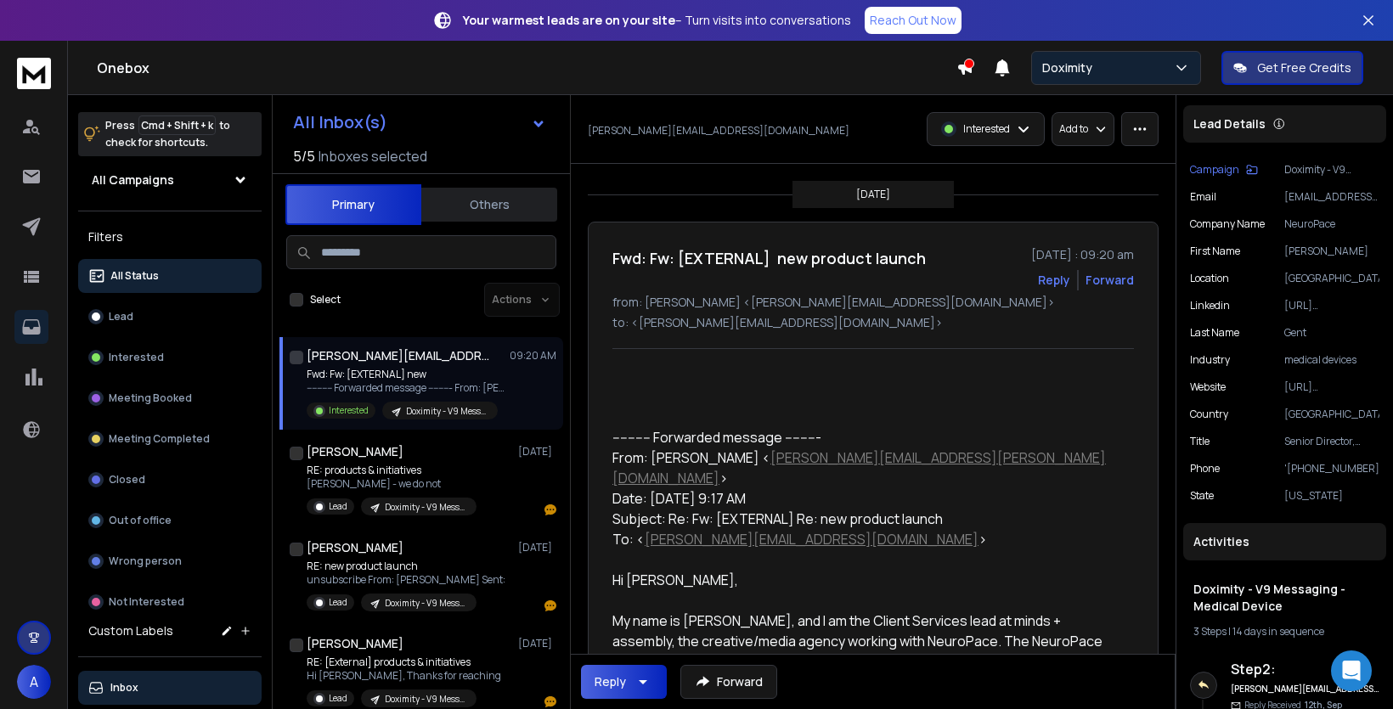
click at [1092, 64] on p "Doximity" at bounding box center [1070, 67] width 57 height 17
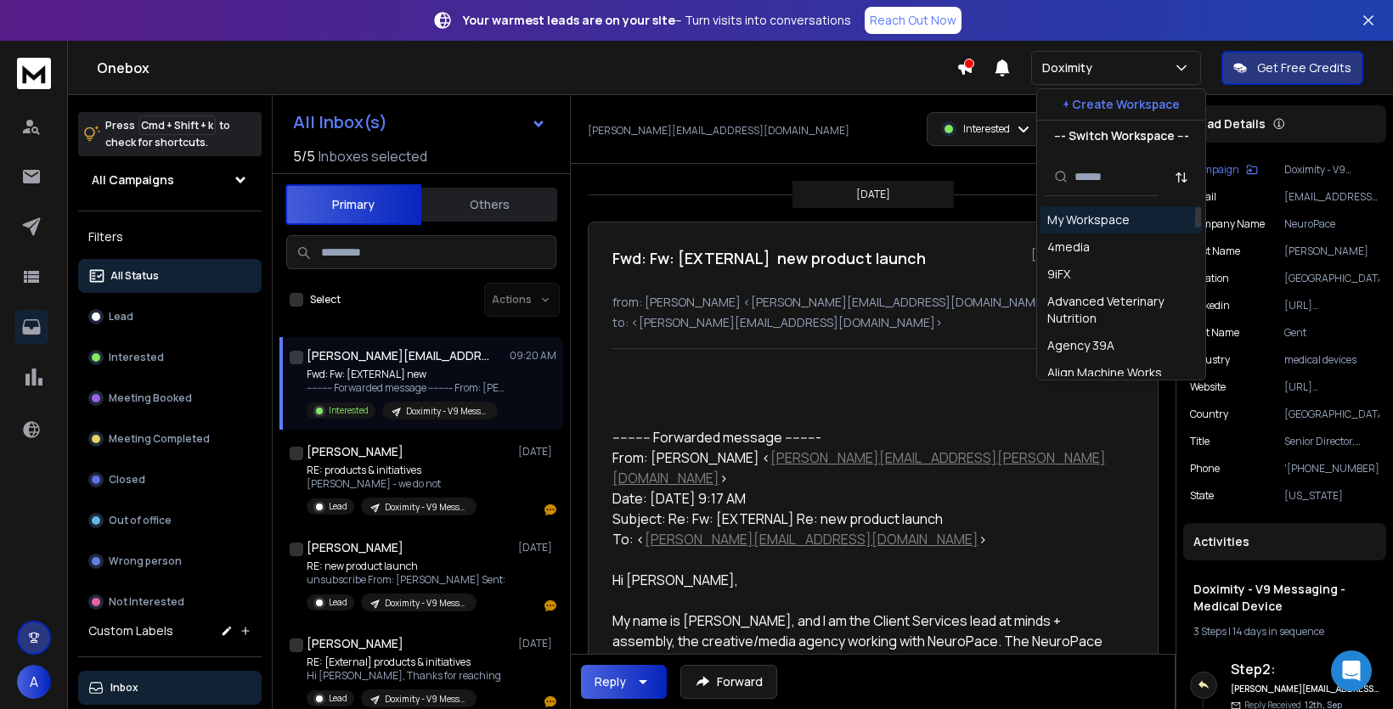
click at [1082, 222] on div "My Workspace" at bounding box center [1089, 220] width 82 height 17
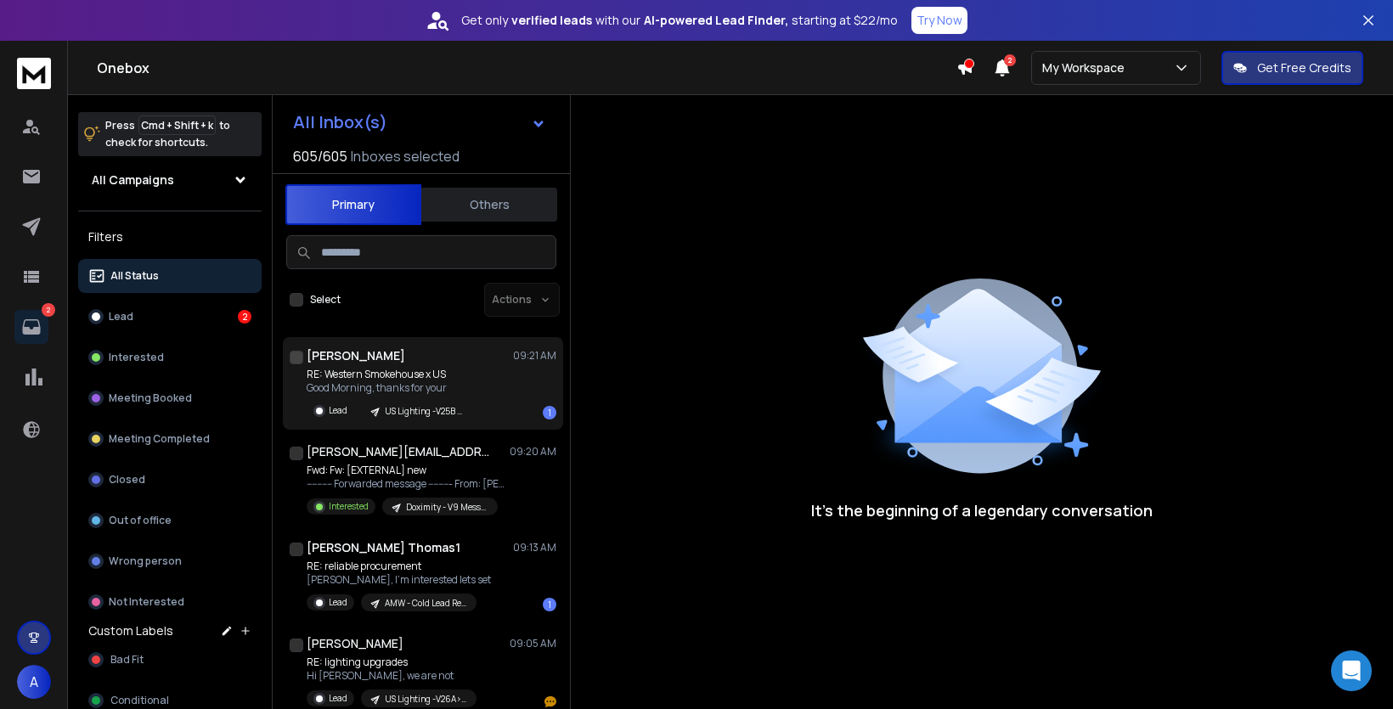
click at [406, 398] on div "RE: Western Smokehouse x US Good Morning, thanks for your Lead US Lighting -V25…" at bounding box center [392, 394] width 170 height 52
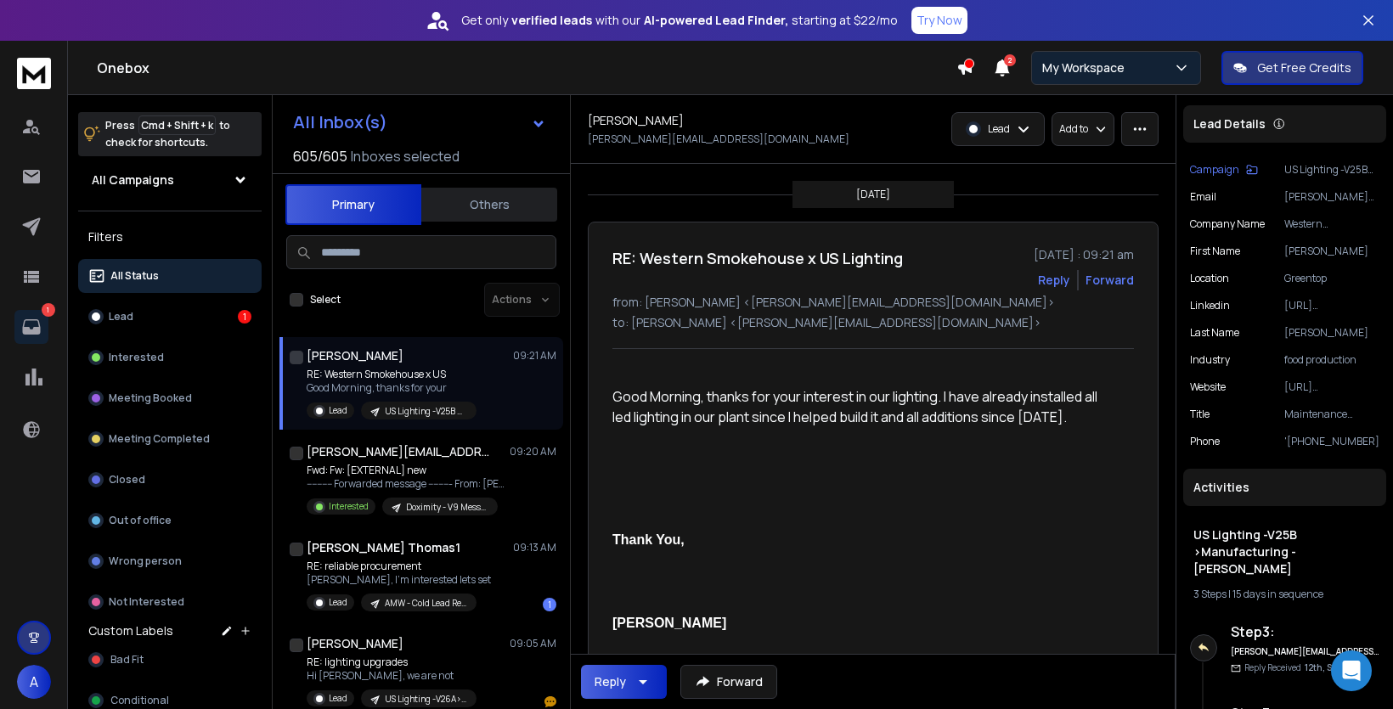
click at [1111, 65] on p "My Workspace" at bounding box center [1086, 67] width 89 height 17
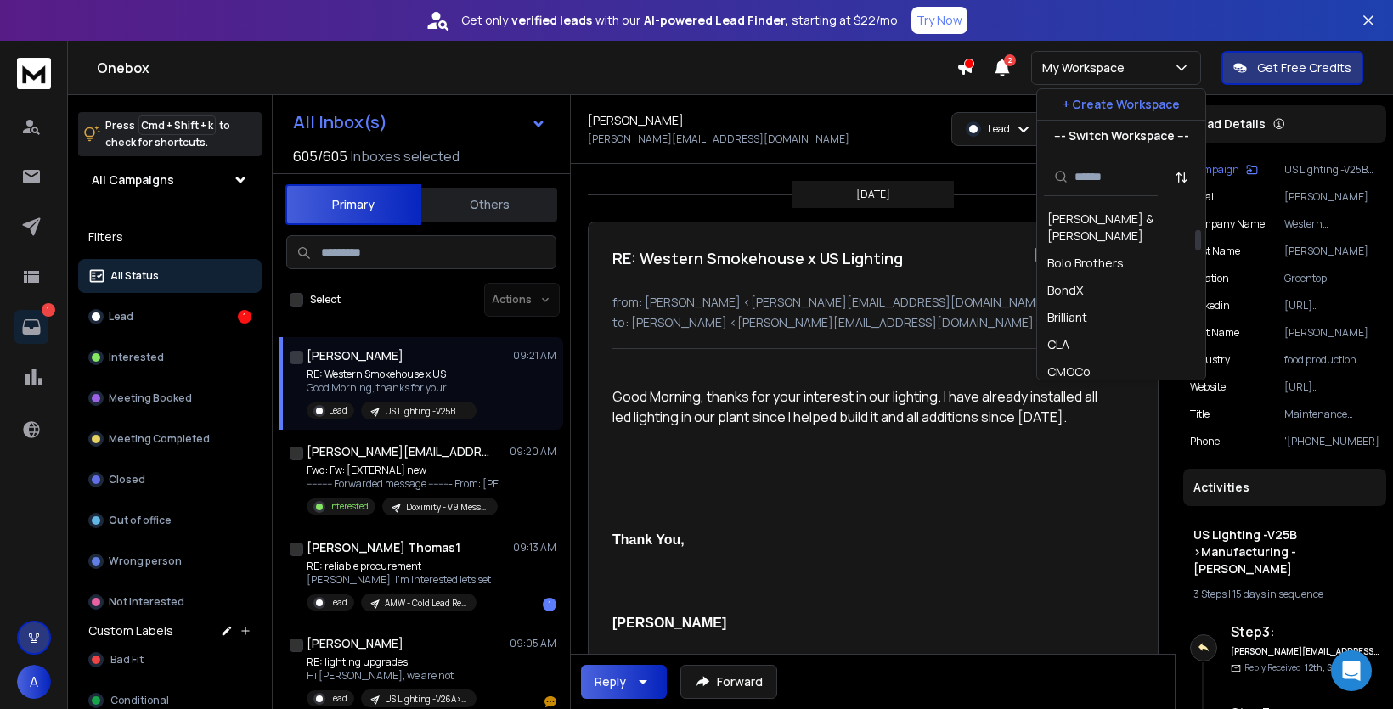
scroll to position [224, 0]
drag, startPoint x: 1200, startPoint y: 219, endPoint x: 1202, endPoint y: 246, distance: 26.5
click at [1201, 246] on div at bounding box center [1198, 244] width 6 height 20
click at [1106, 288] on div "Brilliant" at bounding box center [1121, 301] width 161 height 27
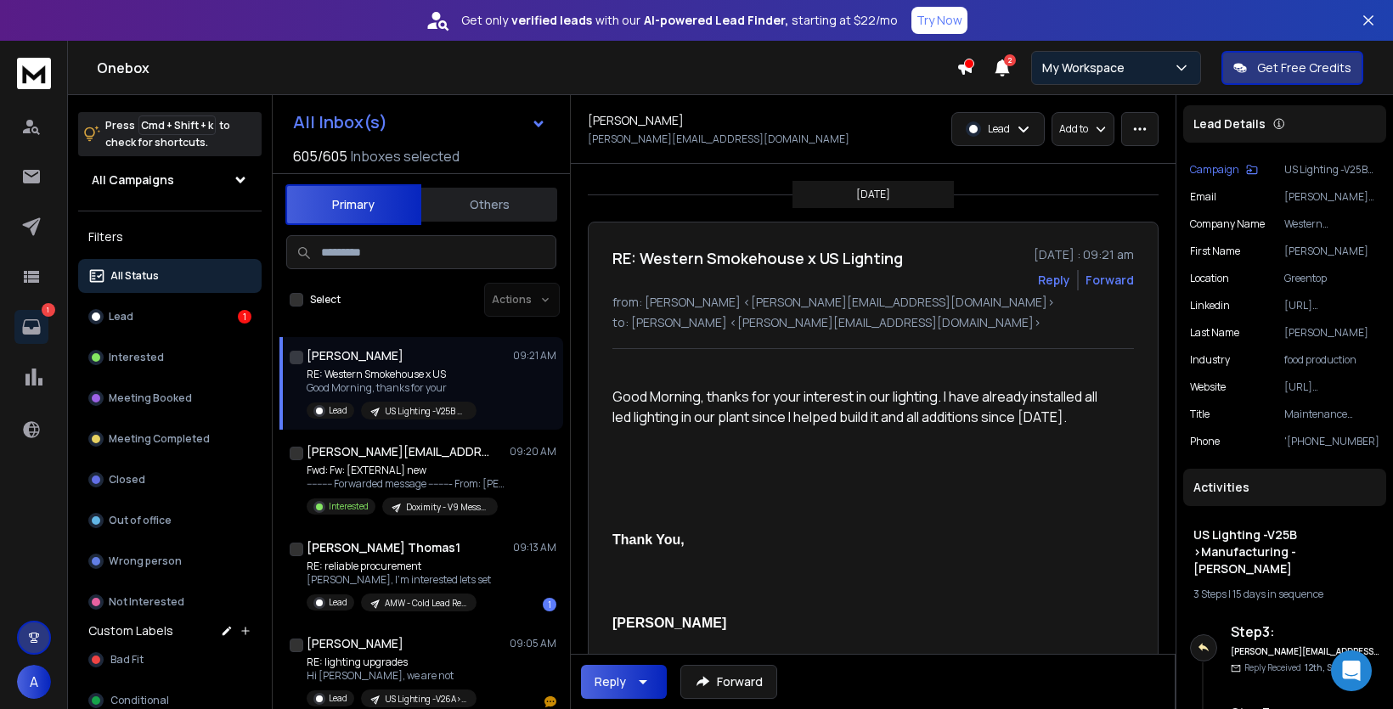
click at [1063, 59] on p "My Workspace" at bounding box center [1086, 67] width 89 height 17
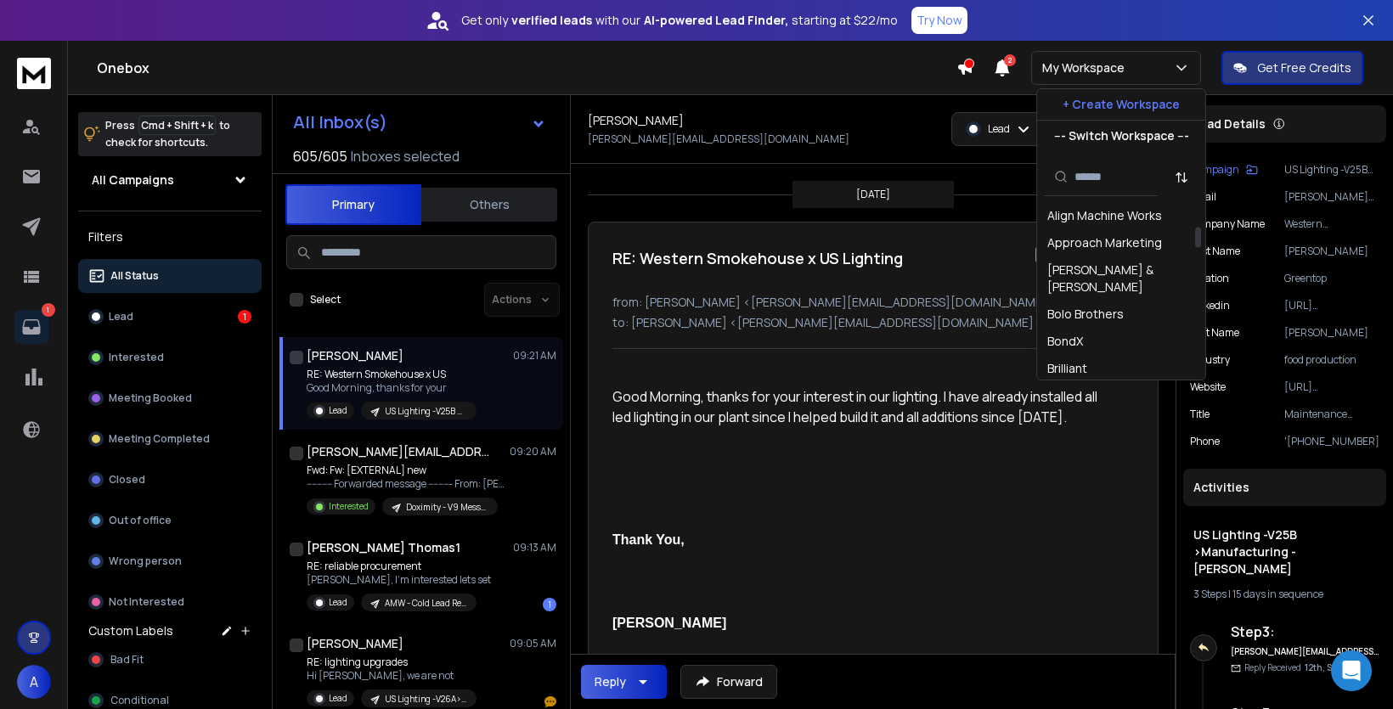
scroll to position [169, 0]
drag, startPoint x: 1195, startPoint y: 214, endPoint x: 1195, endPoint y: 234, distance: 20.4
click at [1195, 234] on div at bounding box center [1198, 237] width 6 height 20
click at [1056, 348] on div "Brilliant" at bounding box center [1068, 356] width 40 height 17
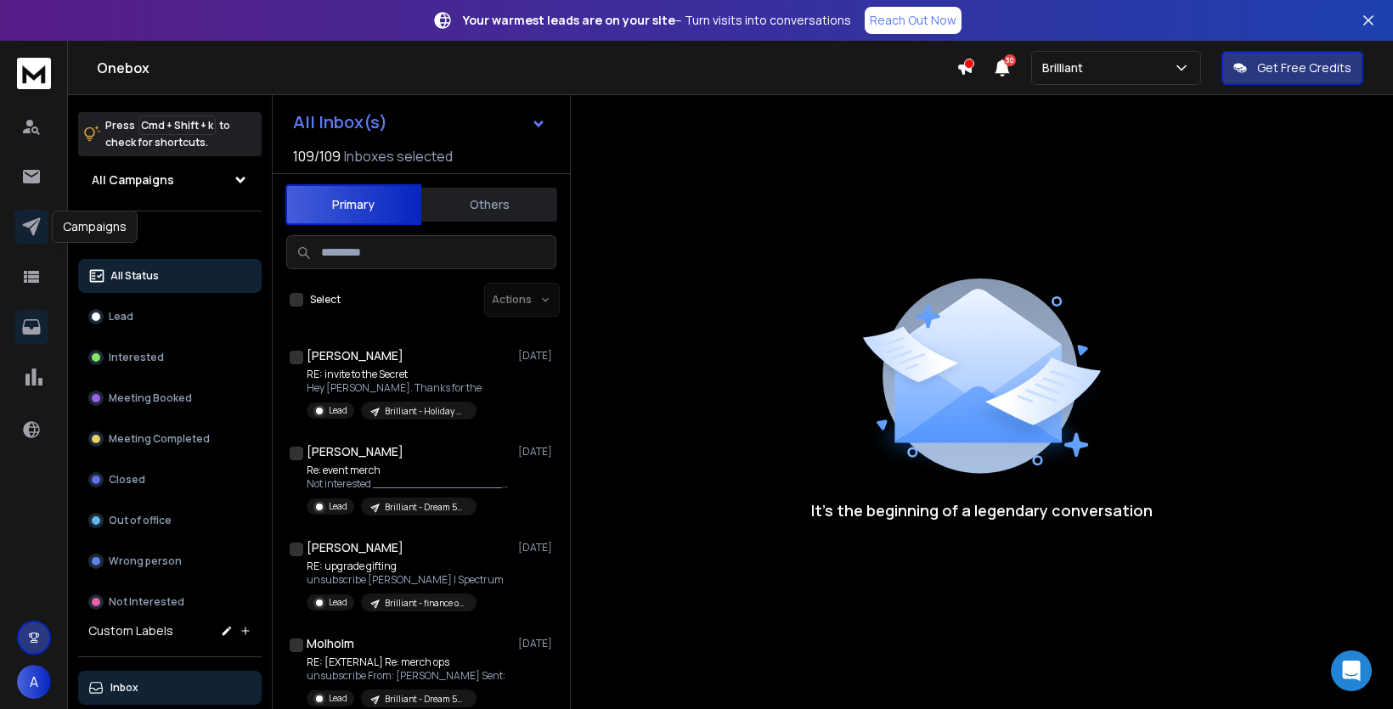
click at [38, 229] on icon at bounding box center [31, 227] width 20 height 20
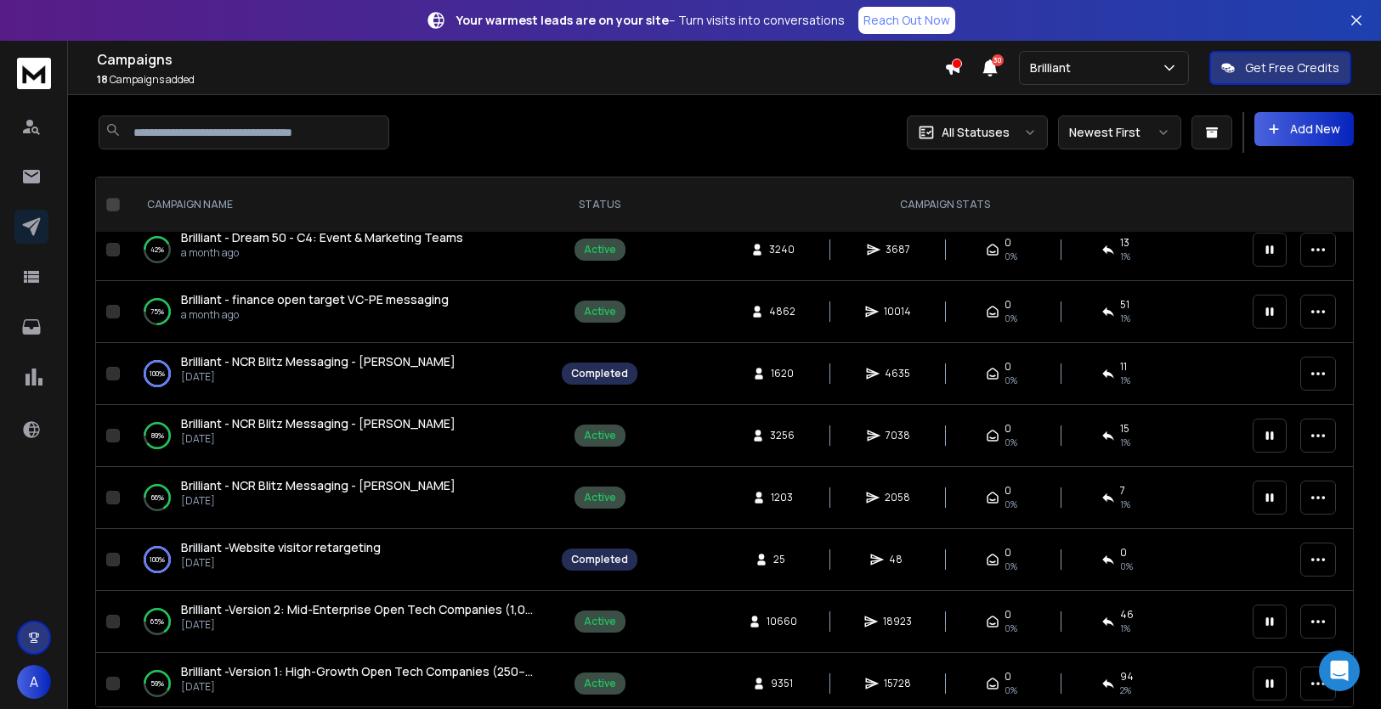
scroll to position [655, 0]
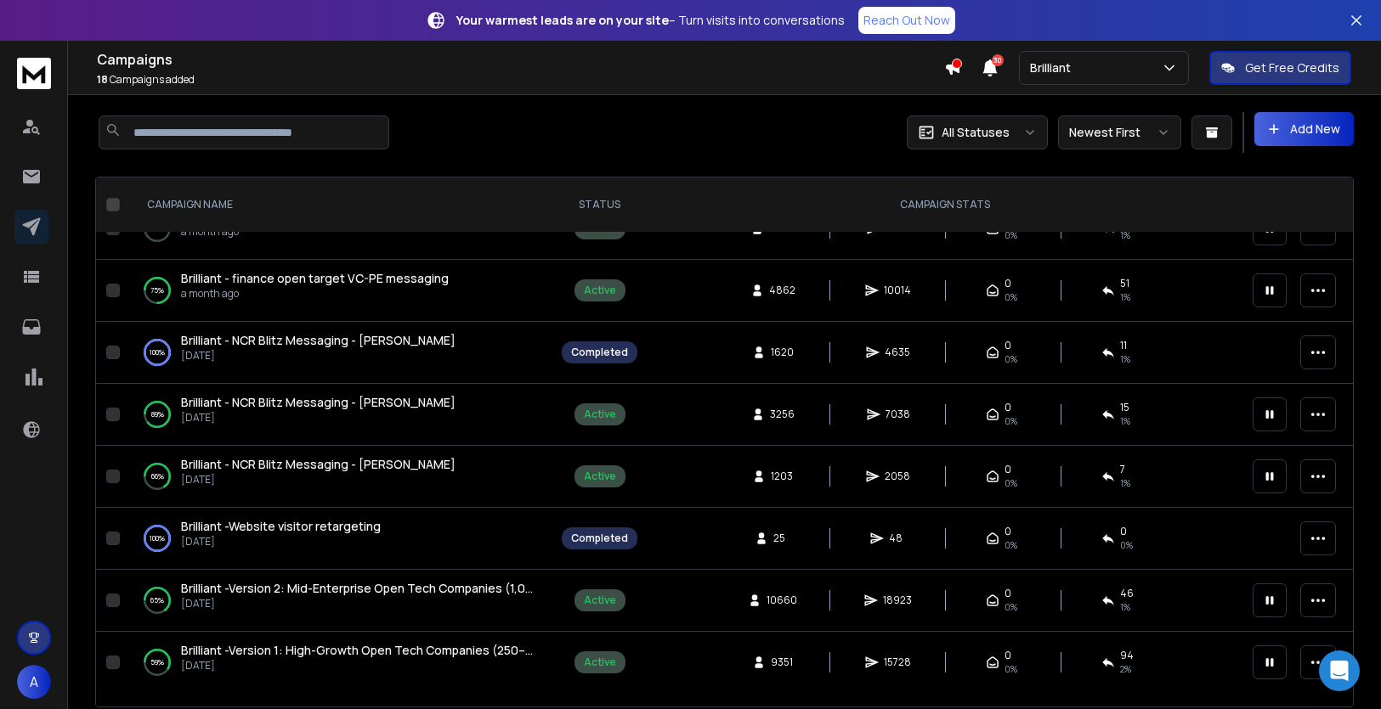
click at [408, 645] on span "Brilliant -Version 1: High-Growth Open Tech Companies (250–1,000 Employees)" at bounding box center [403, 650] width 445 height 16
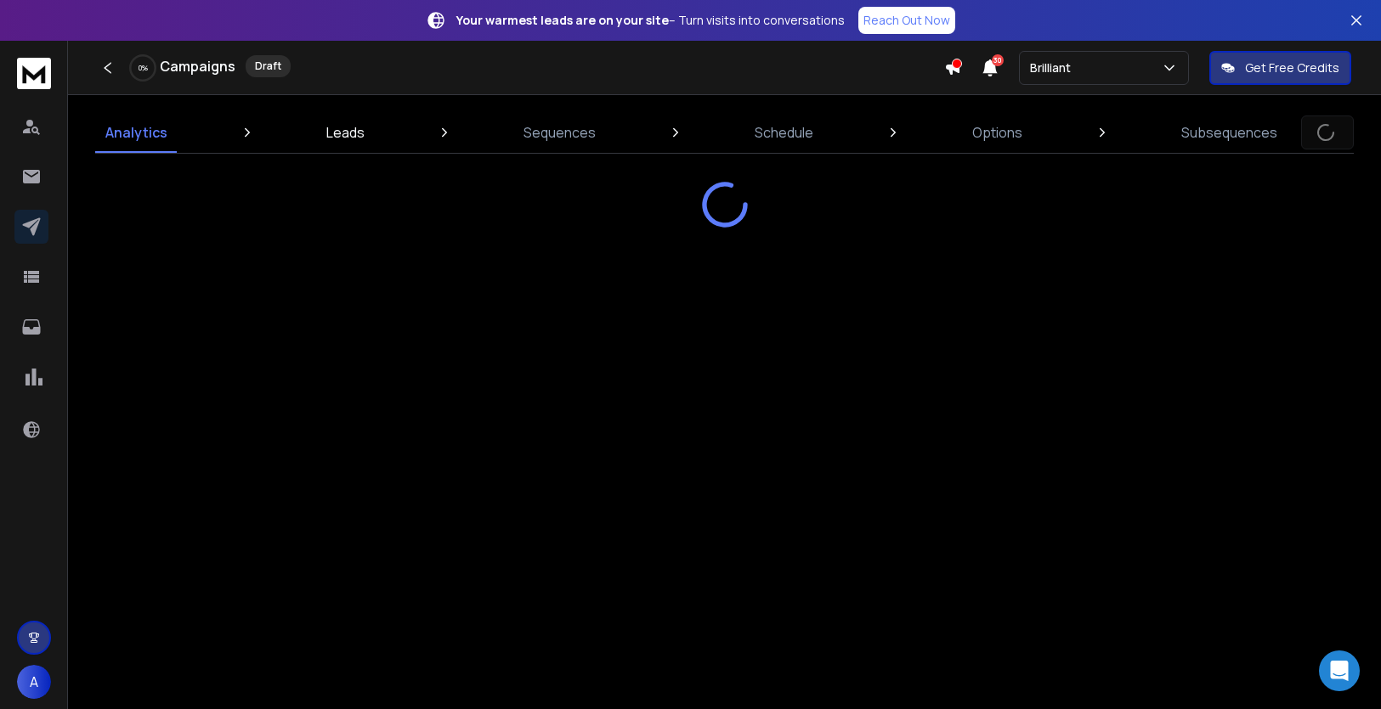
click at [363, 134] on p "Leads" at bounding box center [345, 132] width 38 height 20
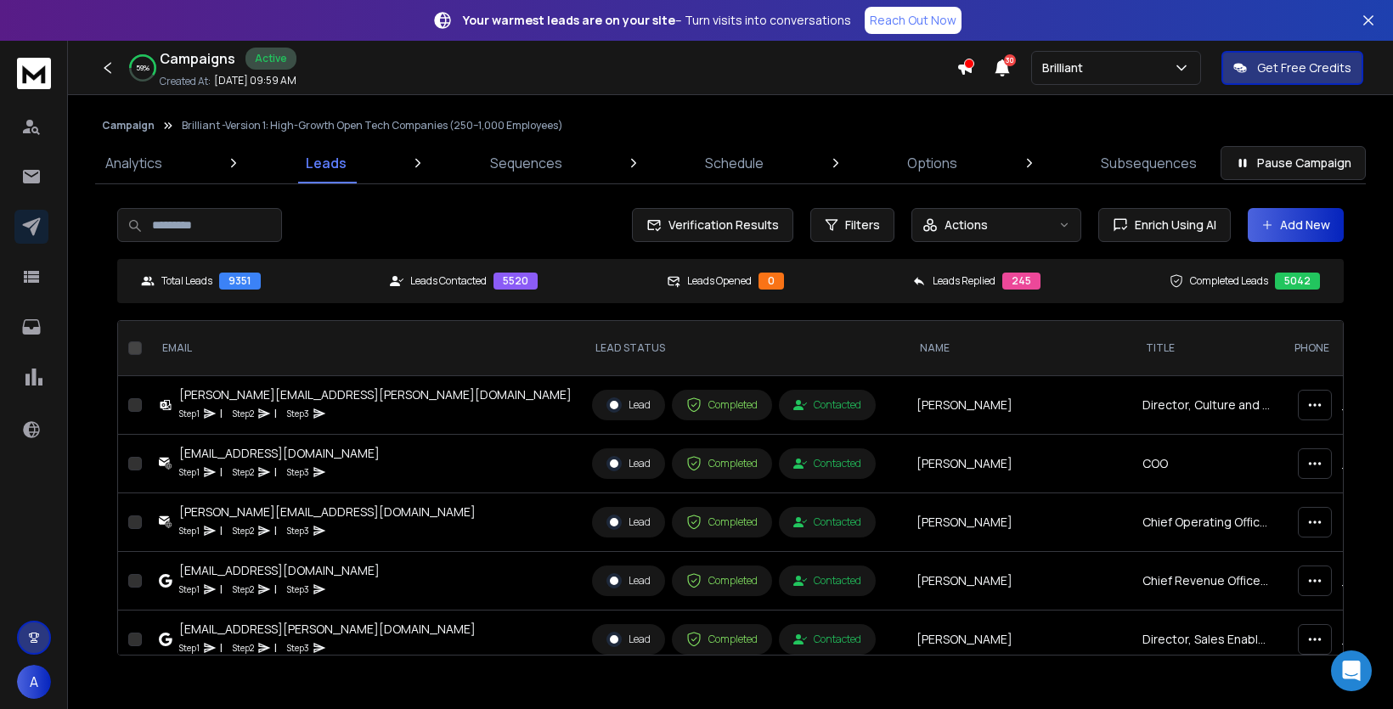
click at [1298, 227] on button "Add New" at bounding box center [1296, 225] width 96 height 34
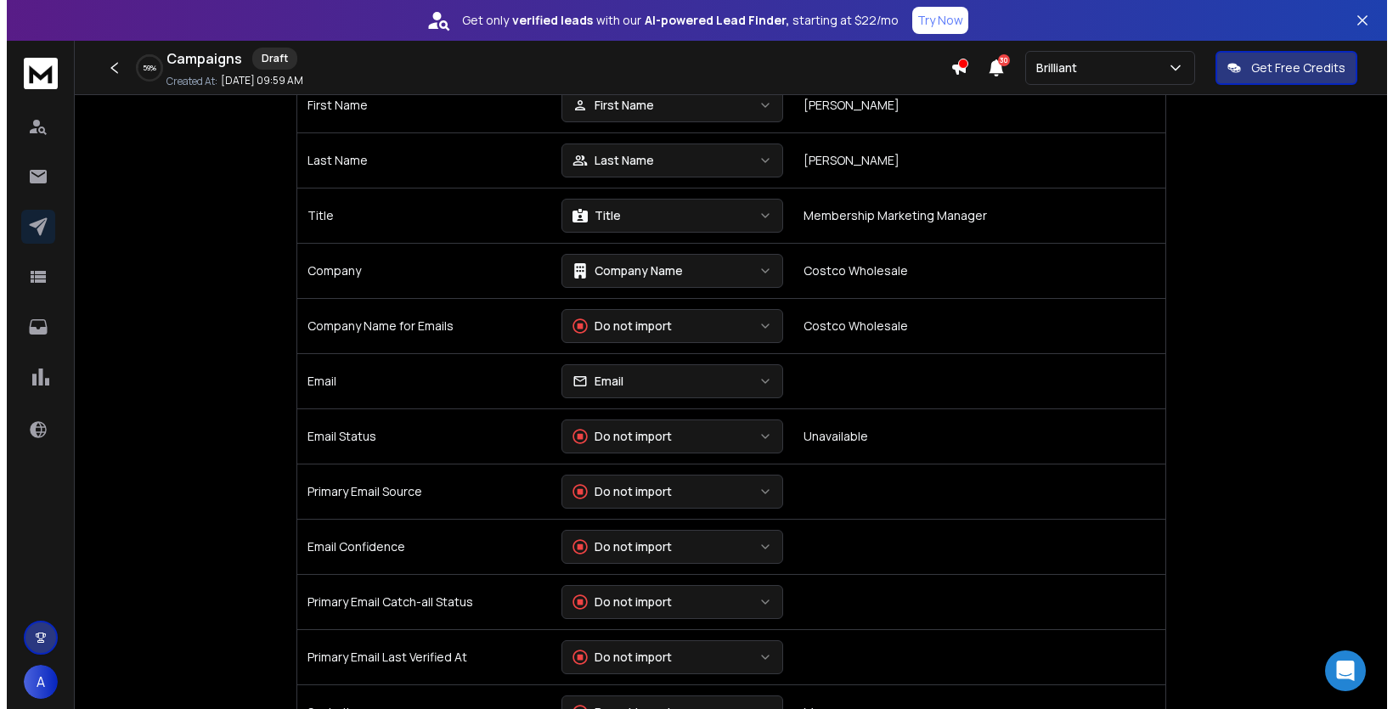
scroll to position [333, 0]
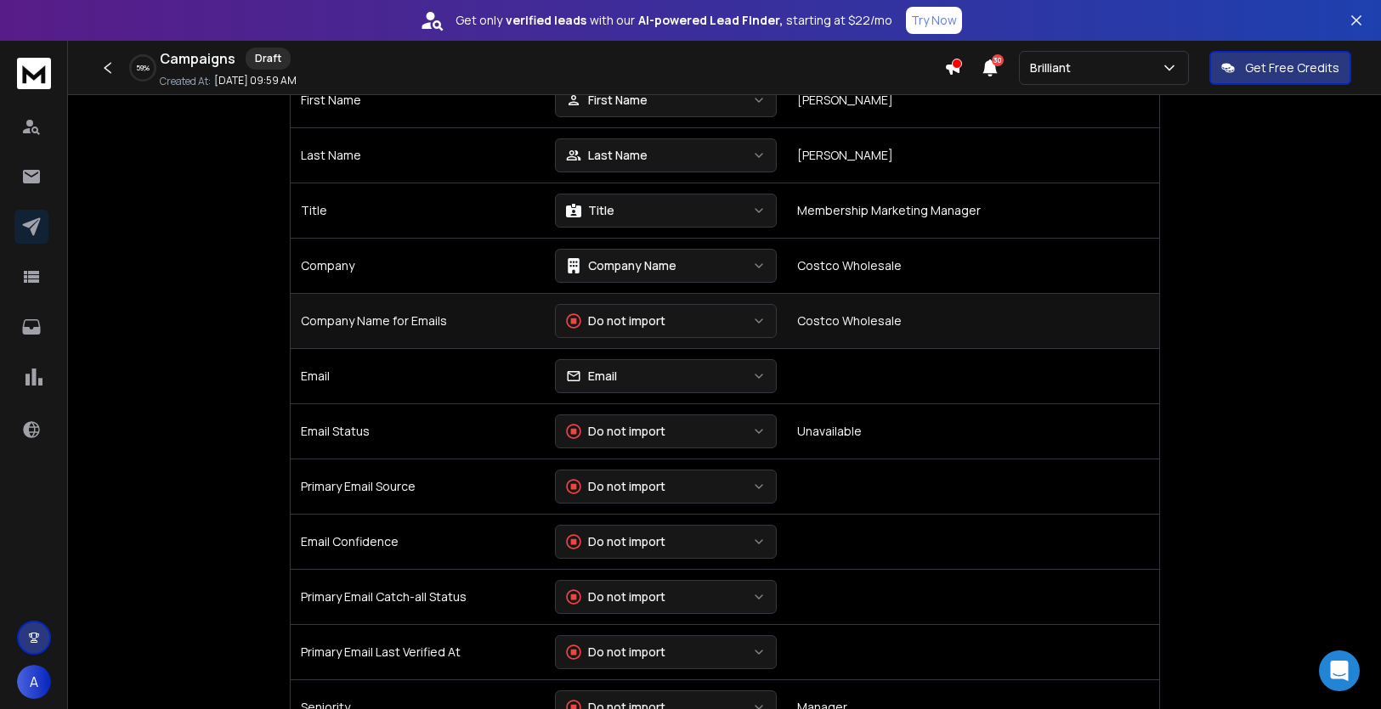
click at [635, 336] on button "Do not import" at bounding box center [666, 321] width 222 height 34
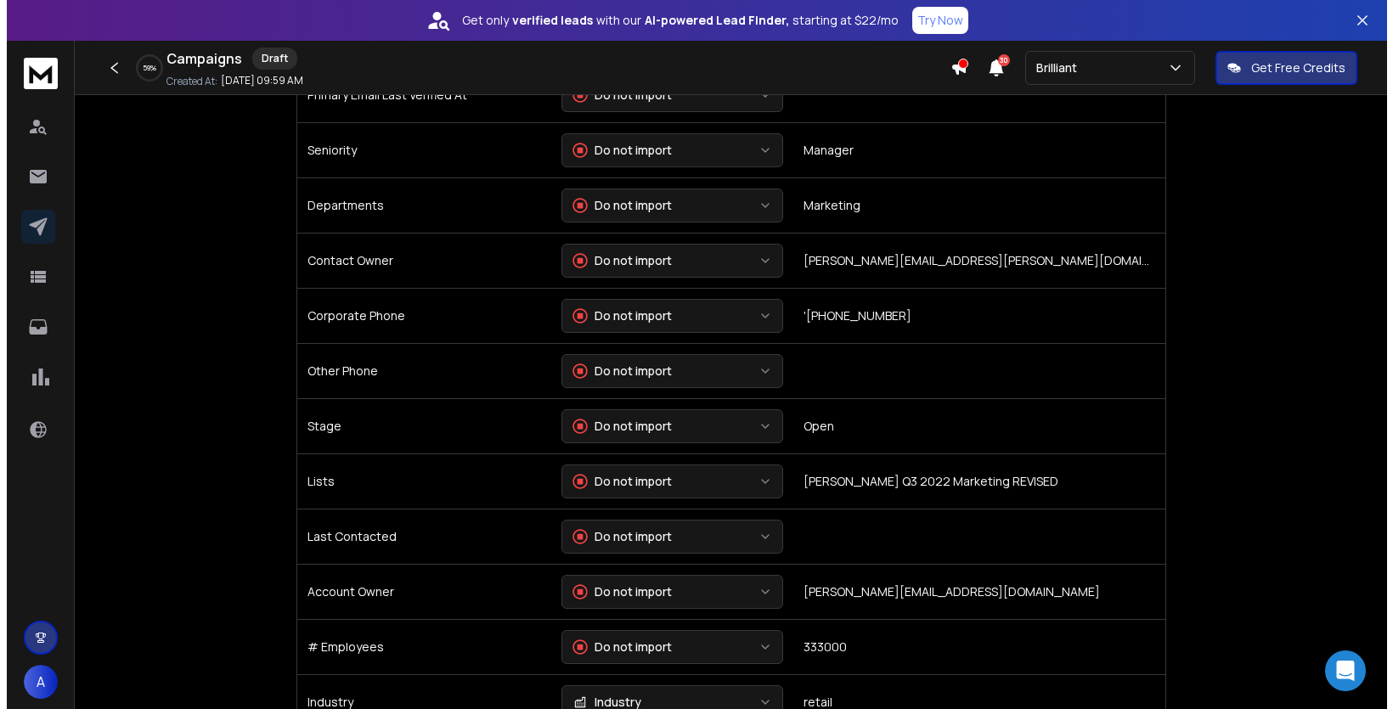
scroll to position [900, 0]
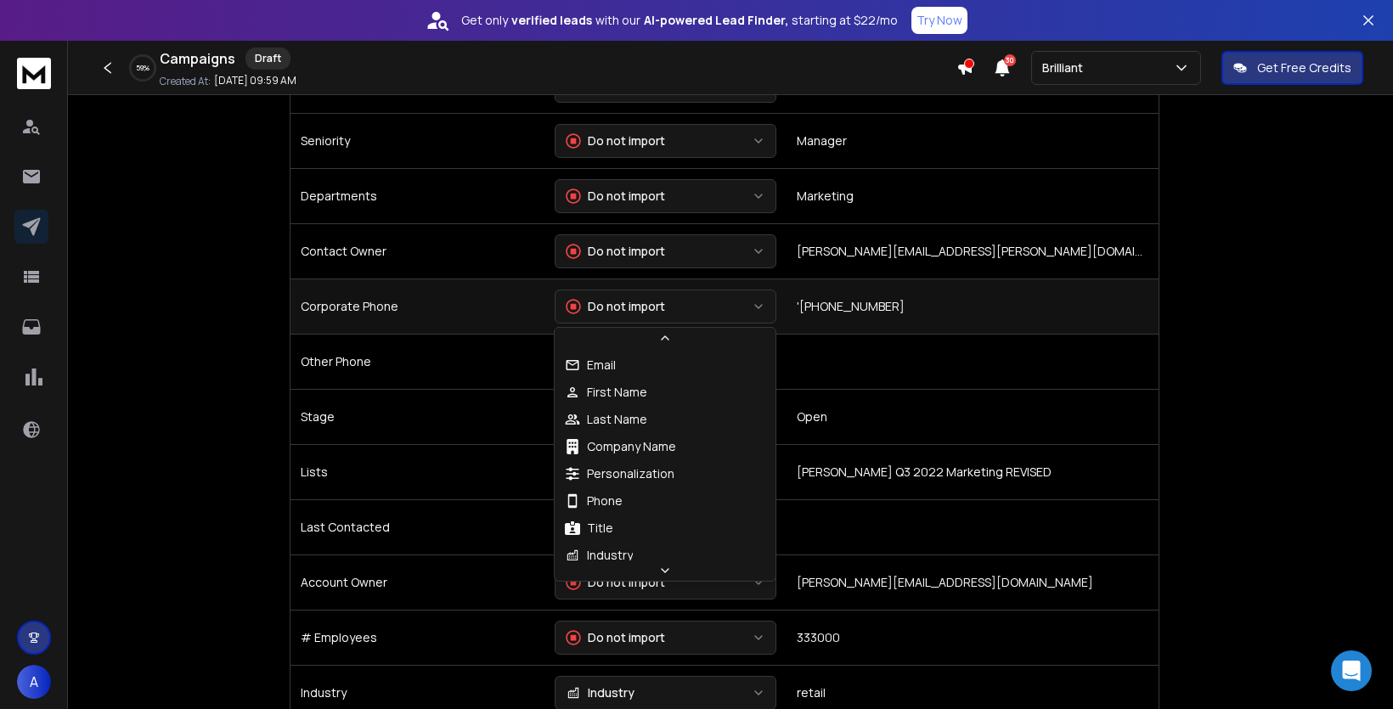
click at [713, 309] on button "Do not import" at bounding box center [666, 307] width 222 height 34
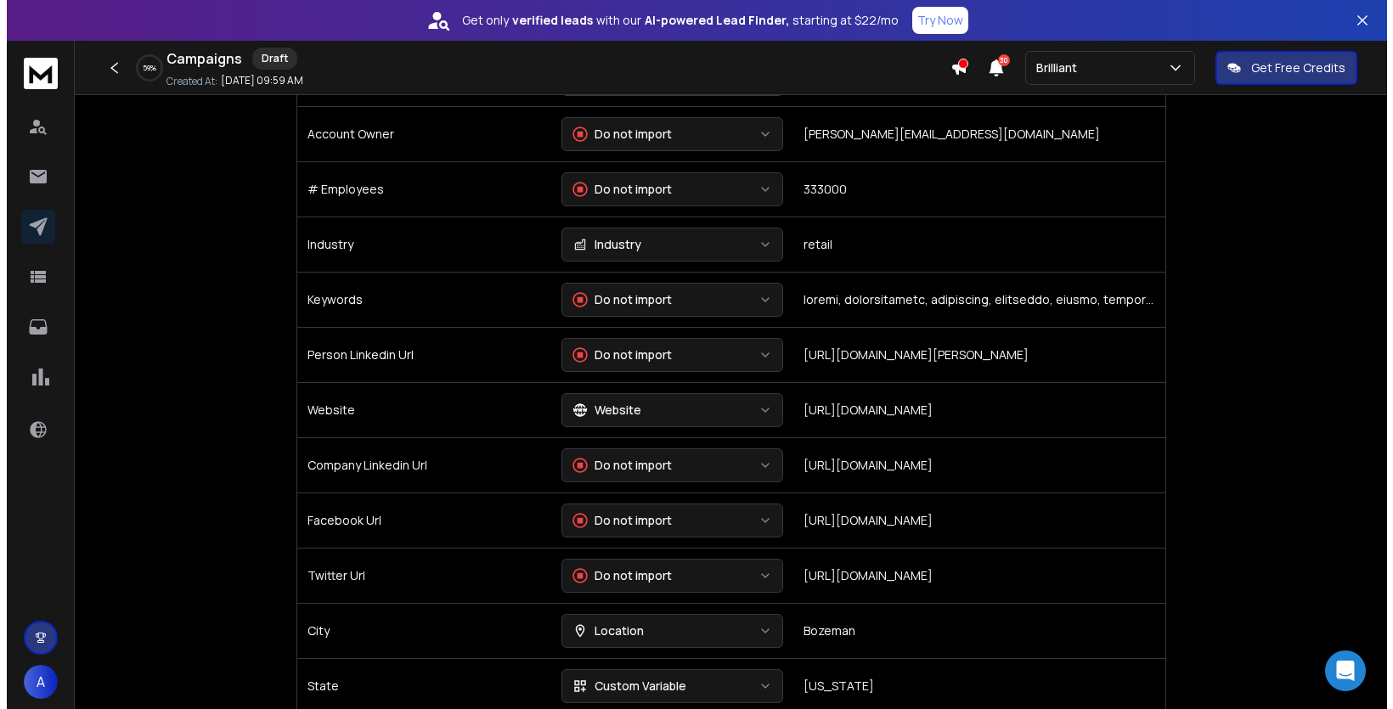
scroll to position [1376, 0]
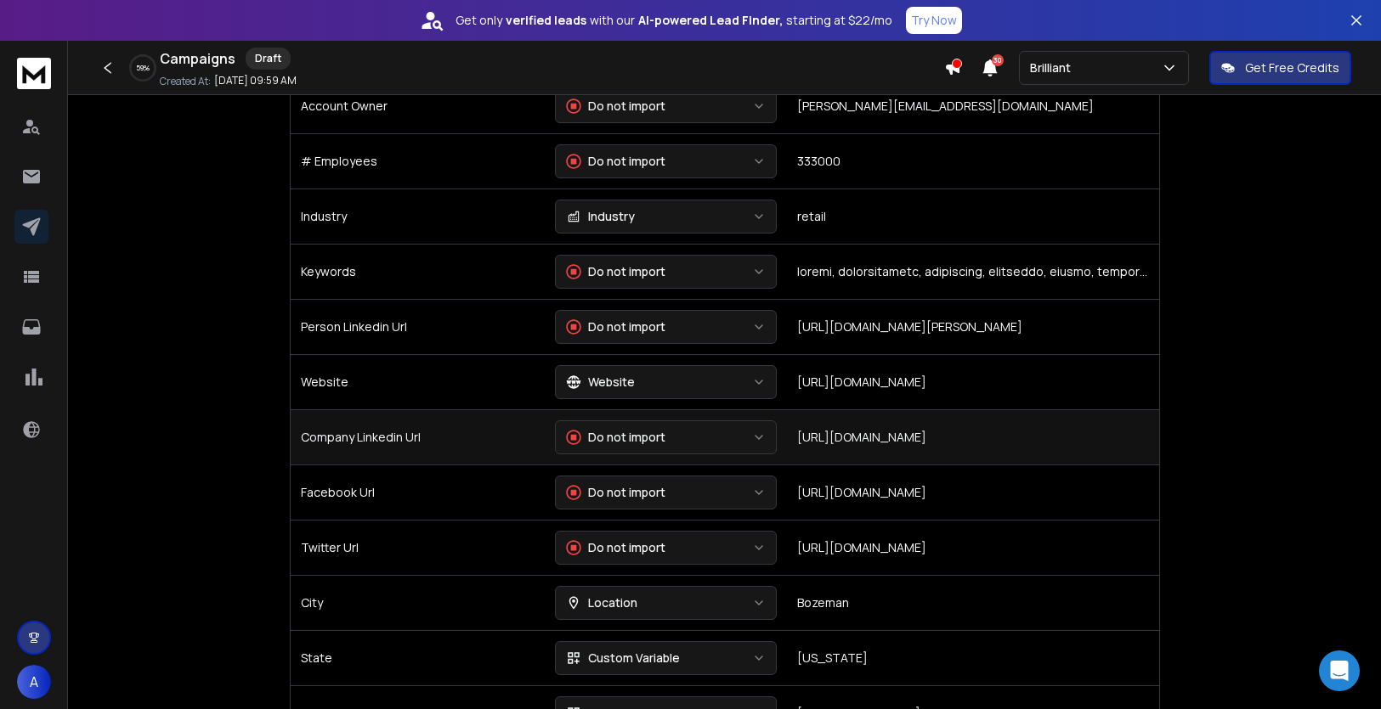
click at [650, 440] on div "Do not import" at bounding box center [615, 437] width 99 height 17
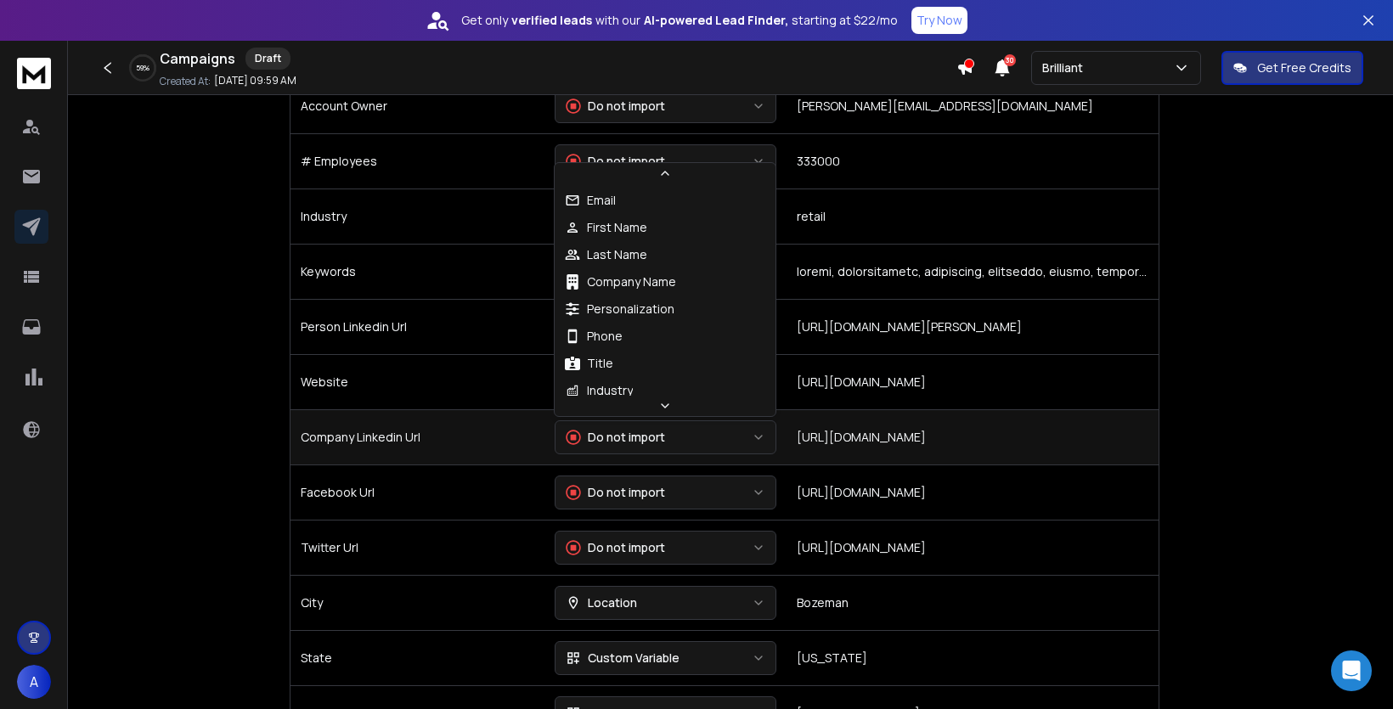
scroll to position [172, 0]
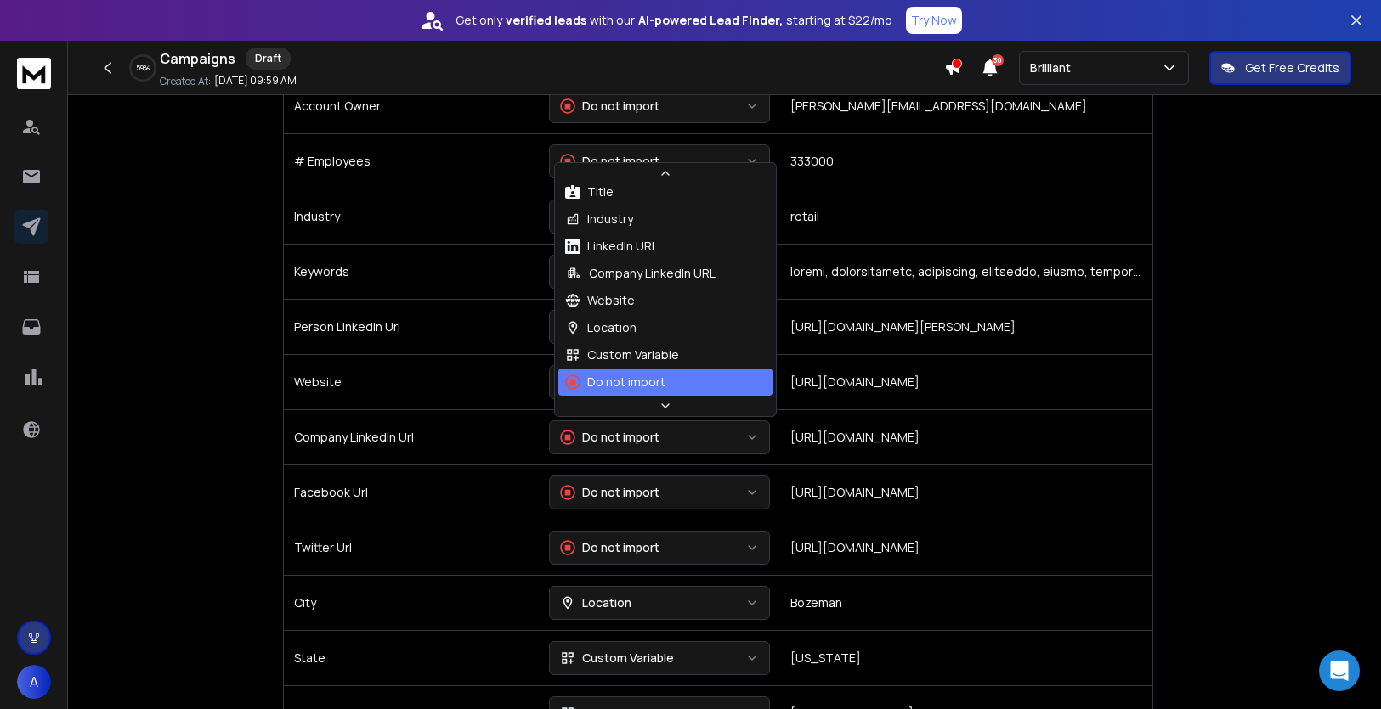
drag, startPoint x: 1324, startPoint y: 196, endPoint x: 1307, endPoint y: 201, distance: 18.3
click at [1322, 199] on div "apollo-contacts-export - 2025-09-12T095412.929.csv File Processed Upload all va…" at bounding box center [684, 631] width 1368 height 3935
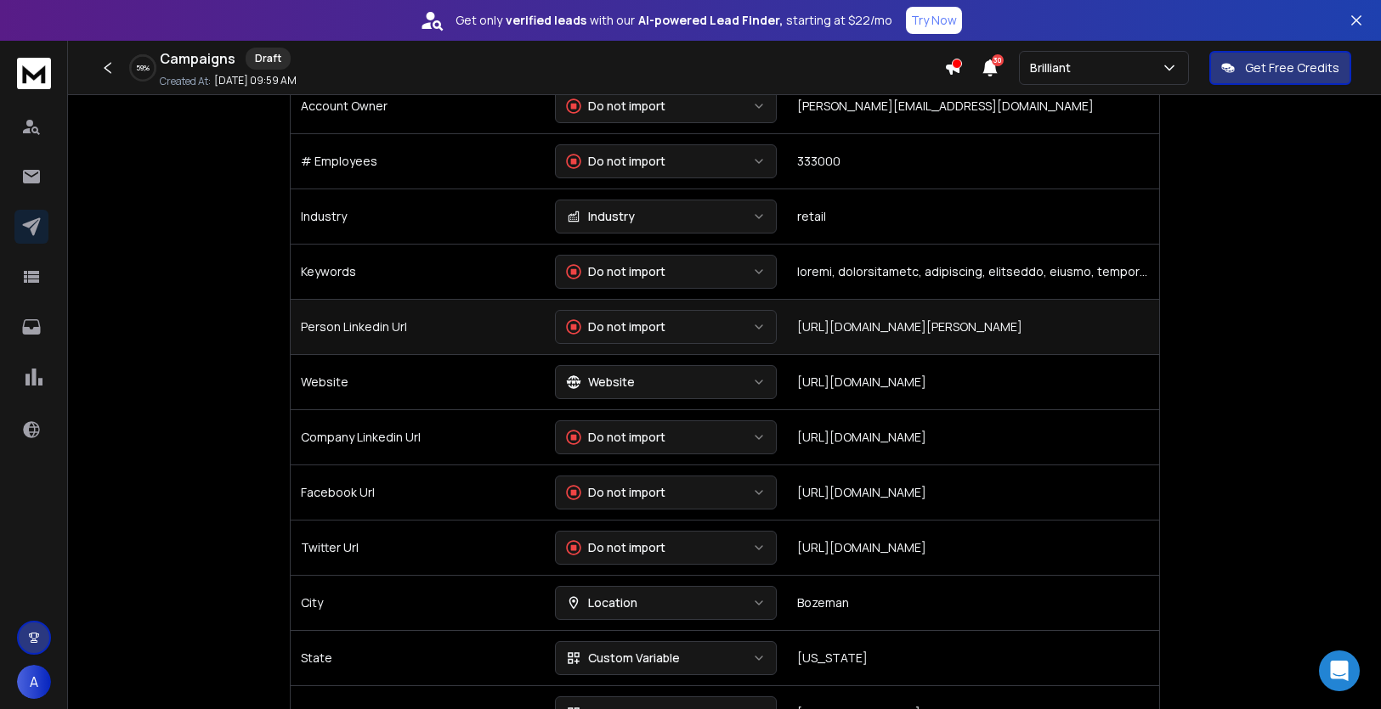
click at [644, 319] on div "Do not import" at bounding box center [615, 327] width 99 height 17
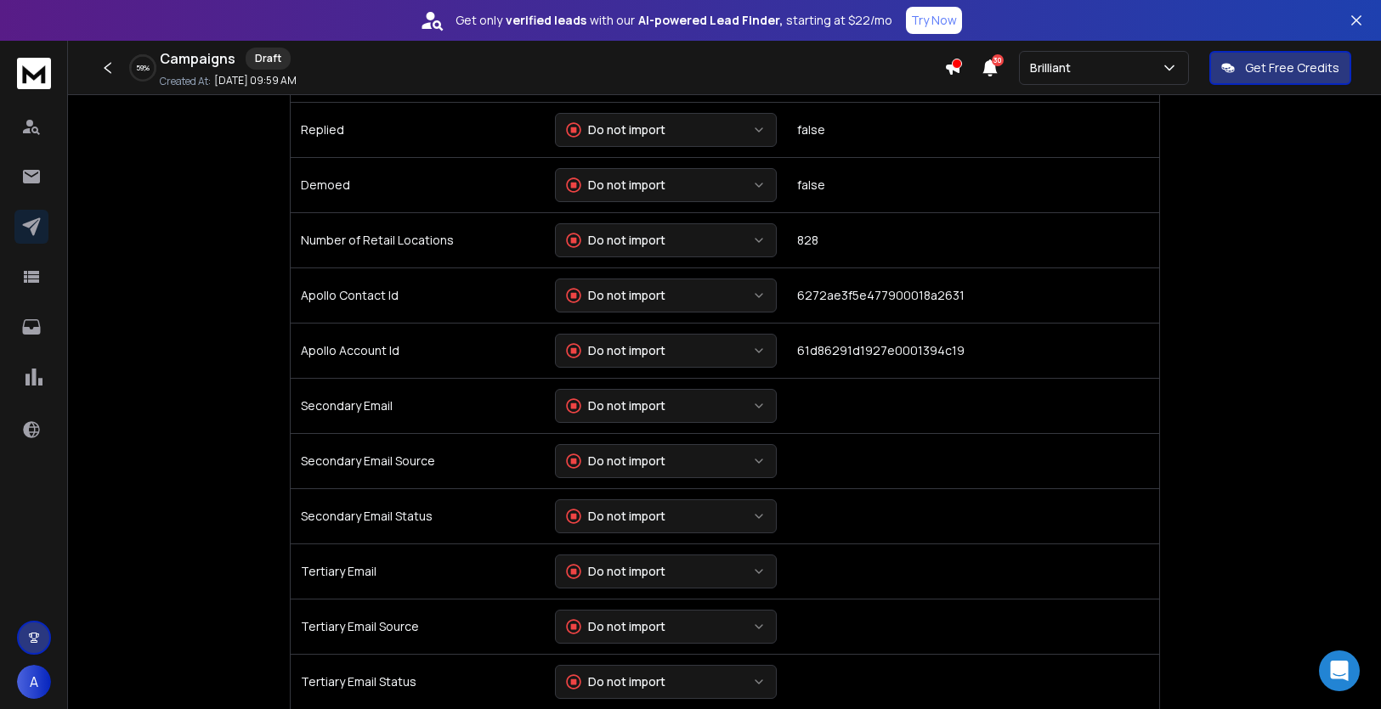
scroll to position [3267, 0]
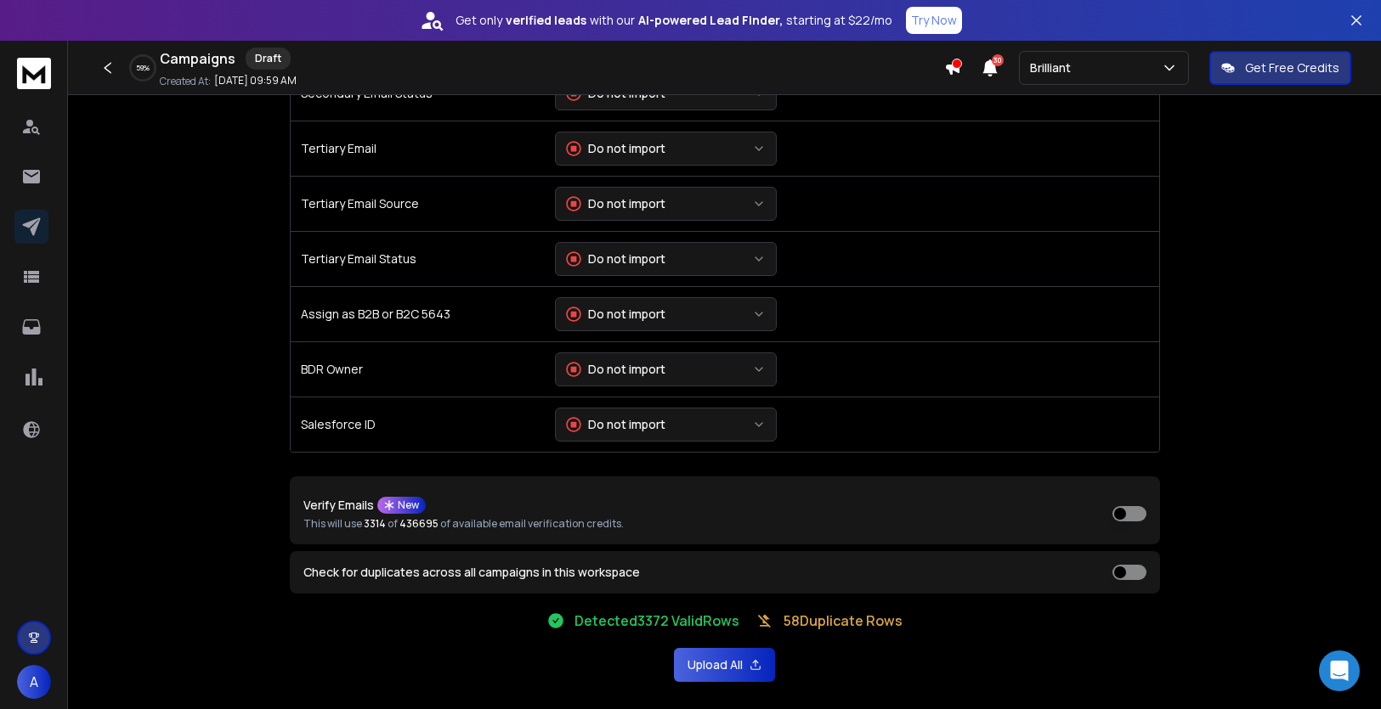
click at [704, 663] on button "Upload All" at bounding box center [724, 665] width 101 height 34
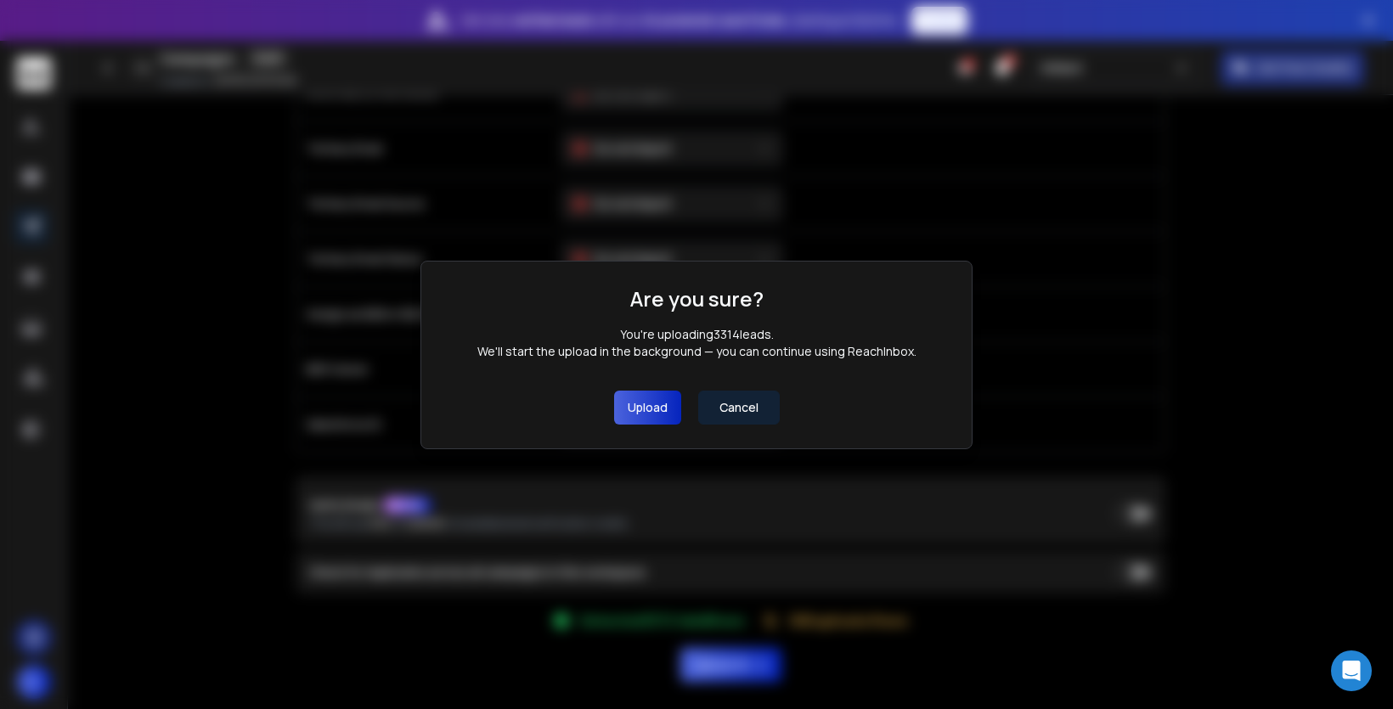
click at [639, 407] on button "Upload" at bounding box center [647, 408] width 67 height 34
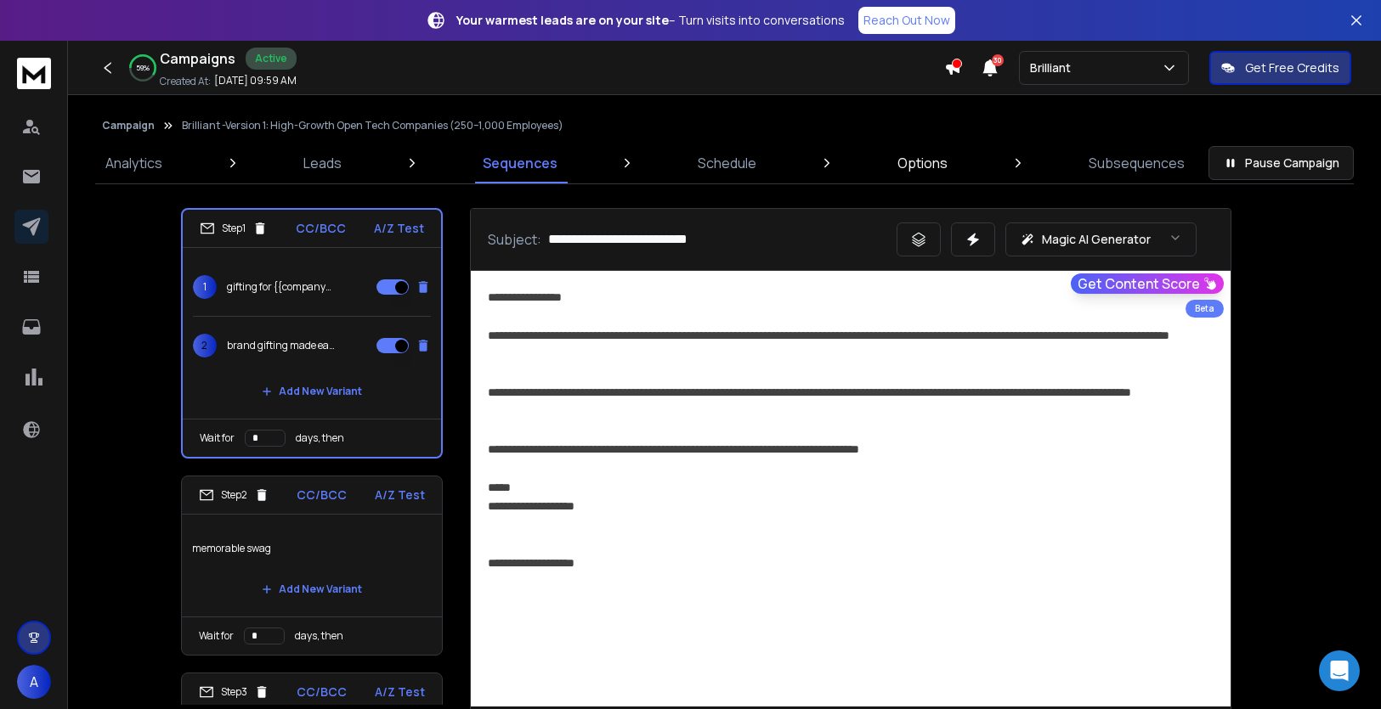
click at [901, 166] on p "Options" at bounding box center [922, 163] width 50 height 20
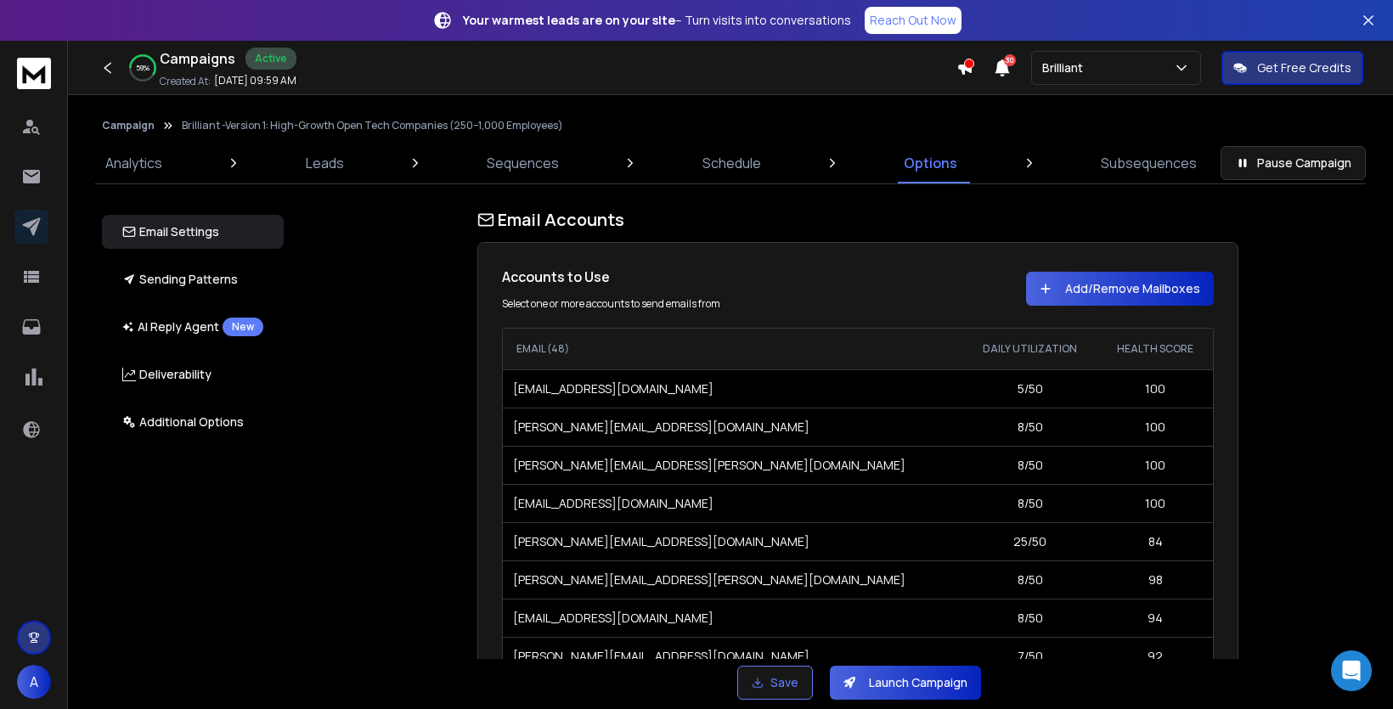
click at [1325, 232] on div "Email Accounts Accounts to Use Select one or more accounts to send emails from …" at bounding box center [868, 433] width 1115 height 451
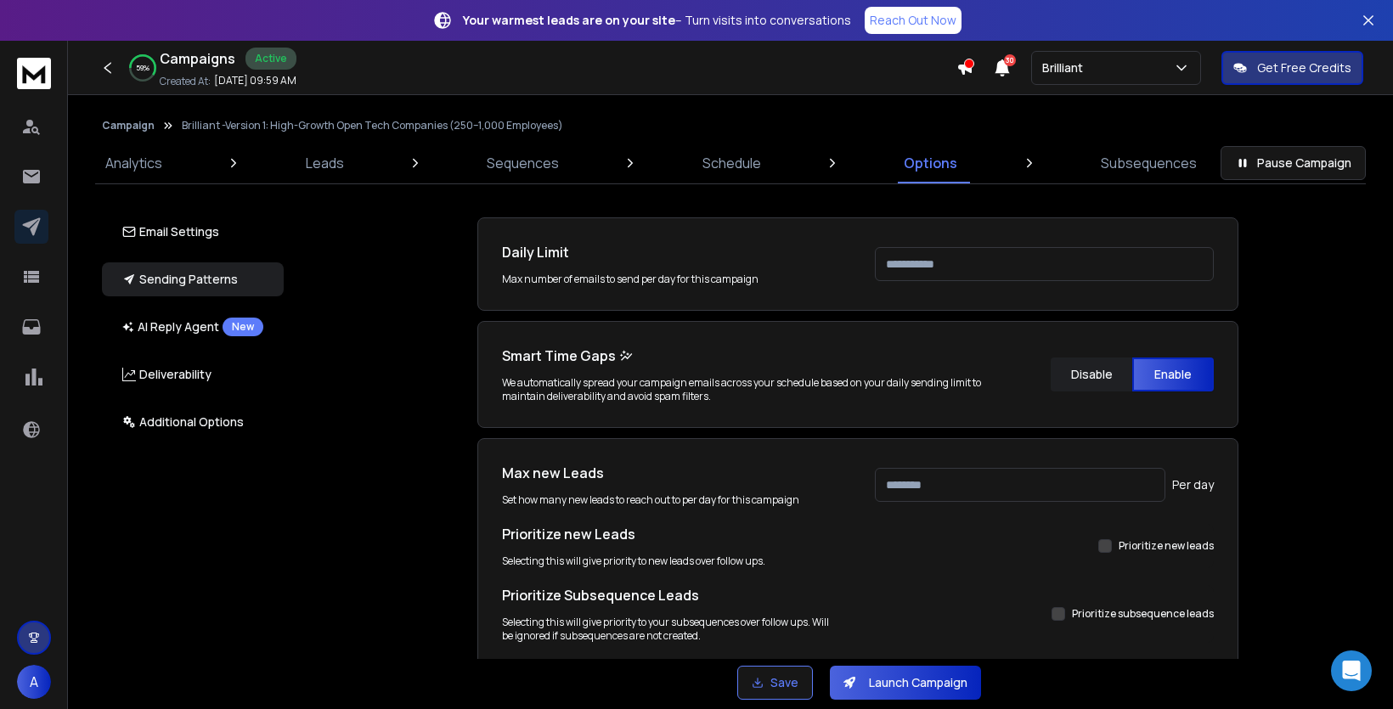
scroll to position [850, 0]
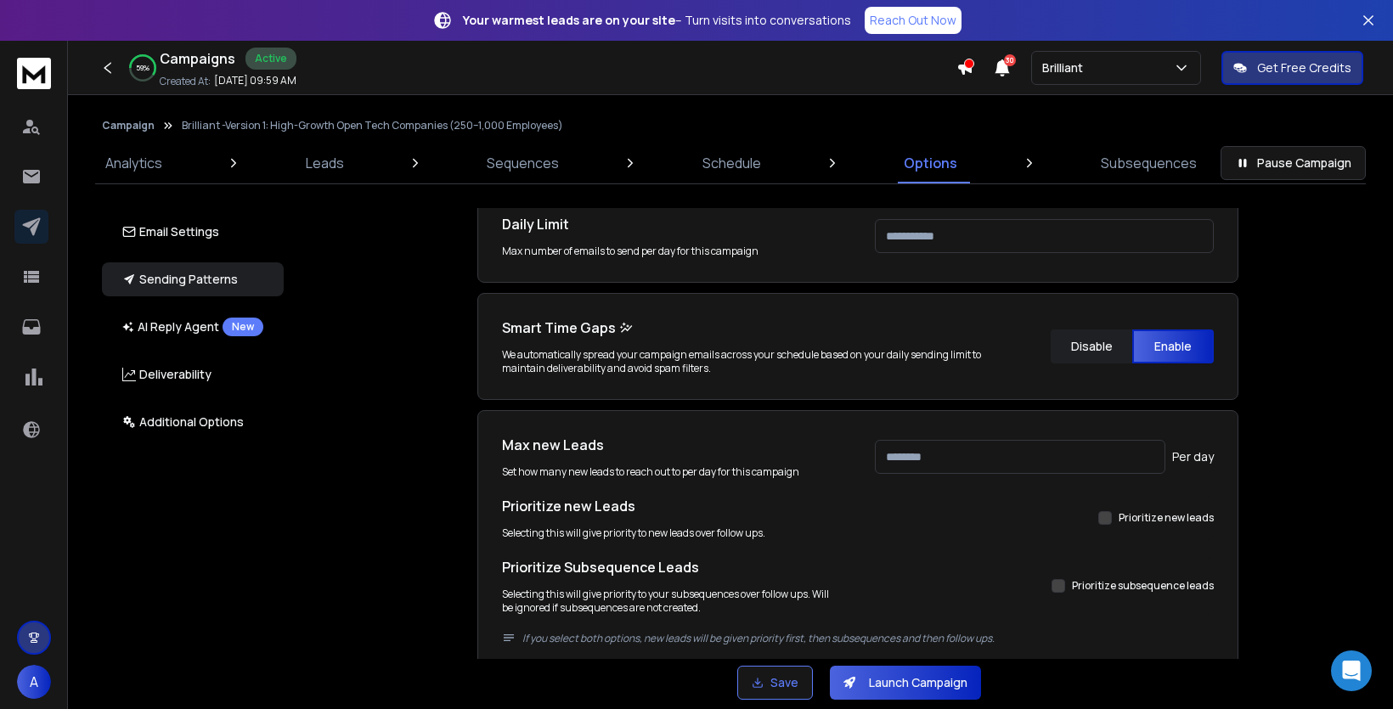
drag, startPoint x: 927, startPoint y: 460, endPoint x: 850, endPoint y: 460, distance: 77.3
click at [850, 460] on div "Max new Leads Set how many new leads to reach out to per day for this campaign …" at bounding box center [858, 457] width 712 height 44
type input "***"
drag, startPoint x: 948, startPoint y: 242, endPoint x: 870, endPoint y: 237, distance: 78.3
click at [875, 237] on input "***" at bounding box center [1044, 236] width 339 height 34
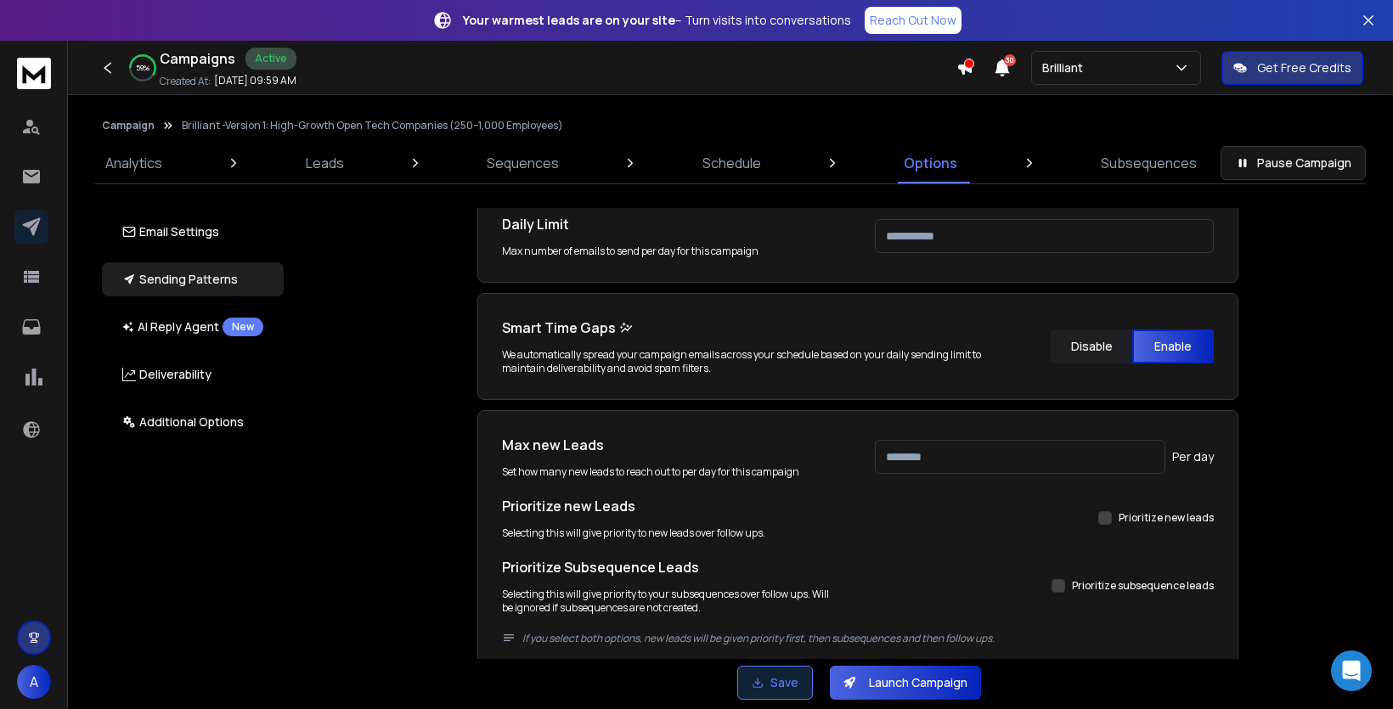
type input "****"
click at [784, 687] on button "Save" at bounding box center [775, 683] width 76 height 34
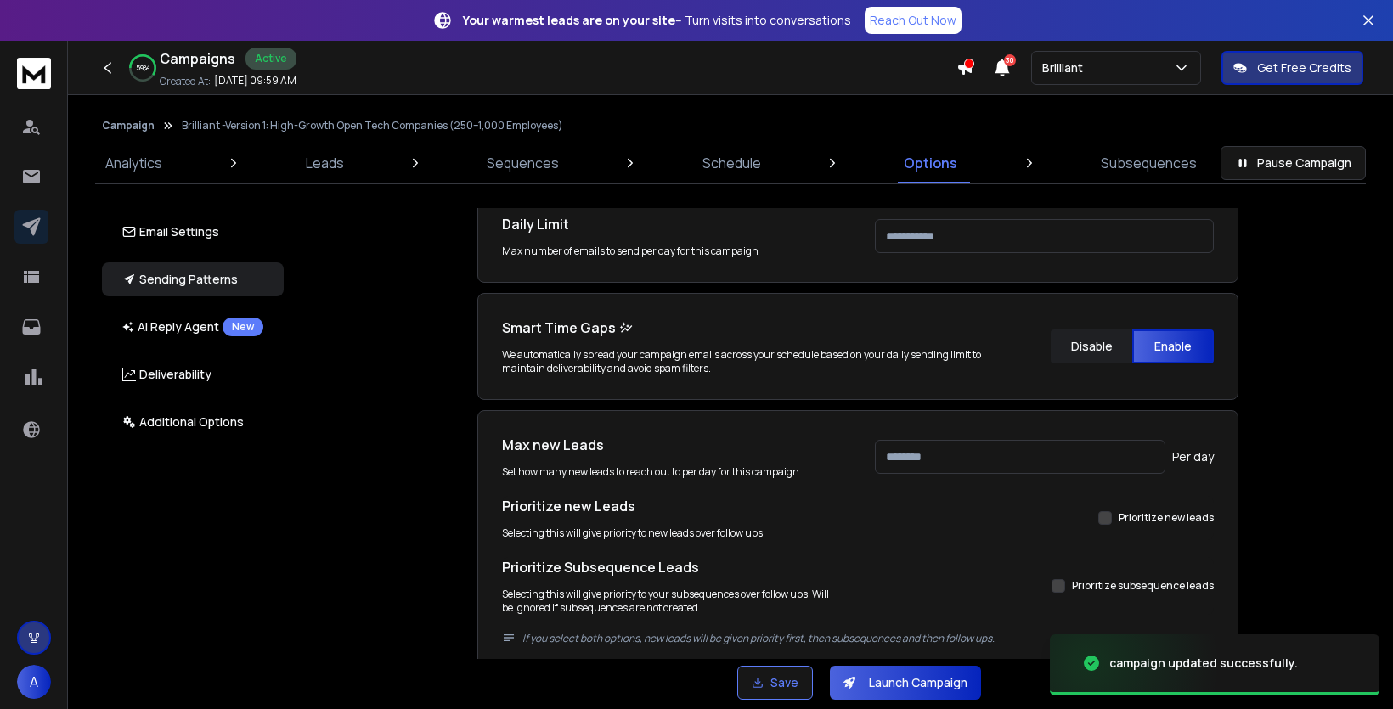
click at [923, 686] on button "Launch Campaign" at bounding box center [905, 683] width 151 height 34
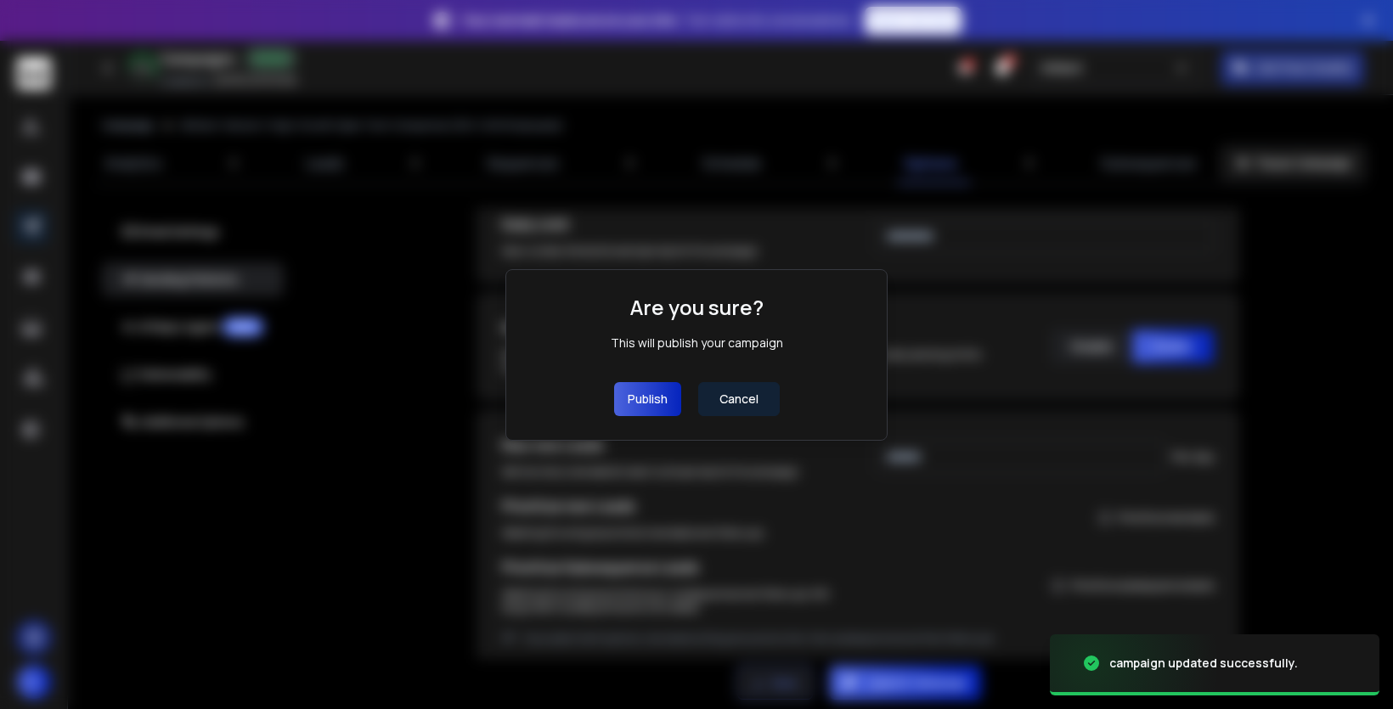
click at [650, 398] on button "Publish" at bounding box center [647, 399] width 67 height 34
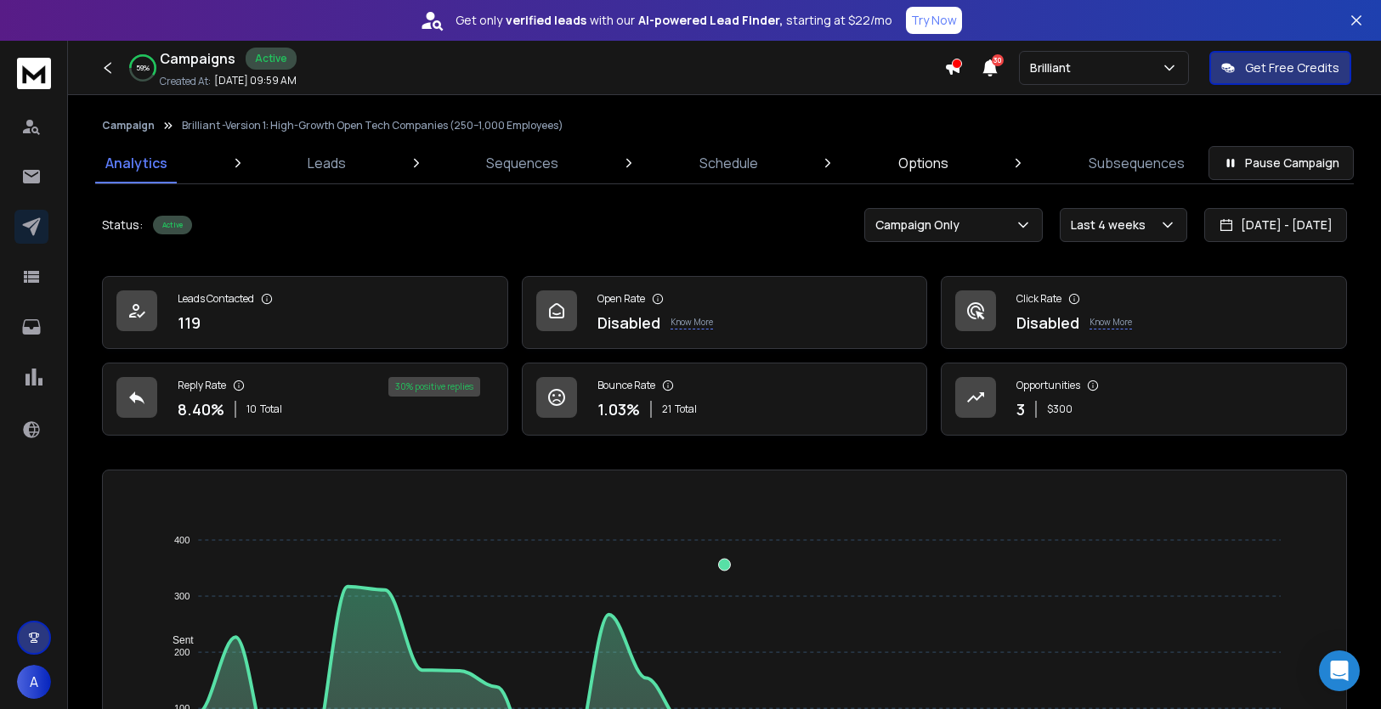
click at [937, 165] on p "Options" at bounding box center [923, 163] width 50 height 20
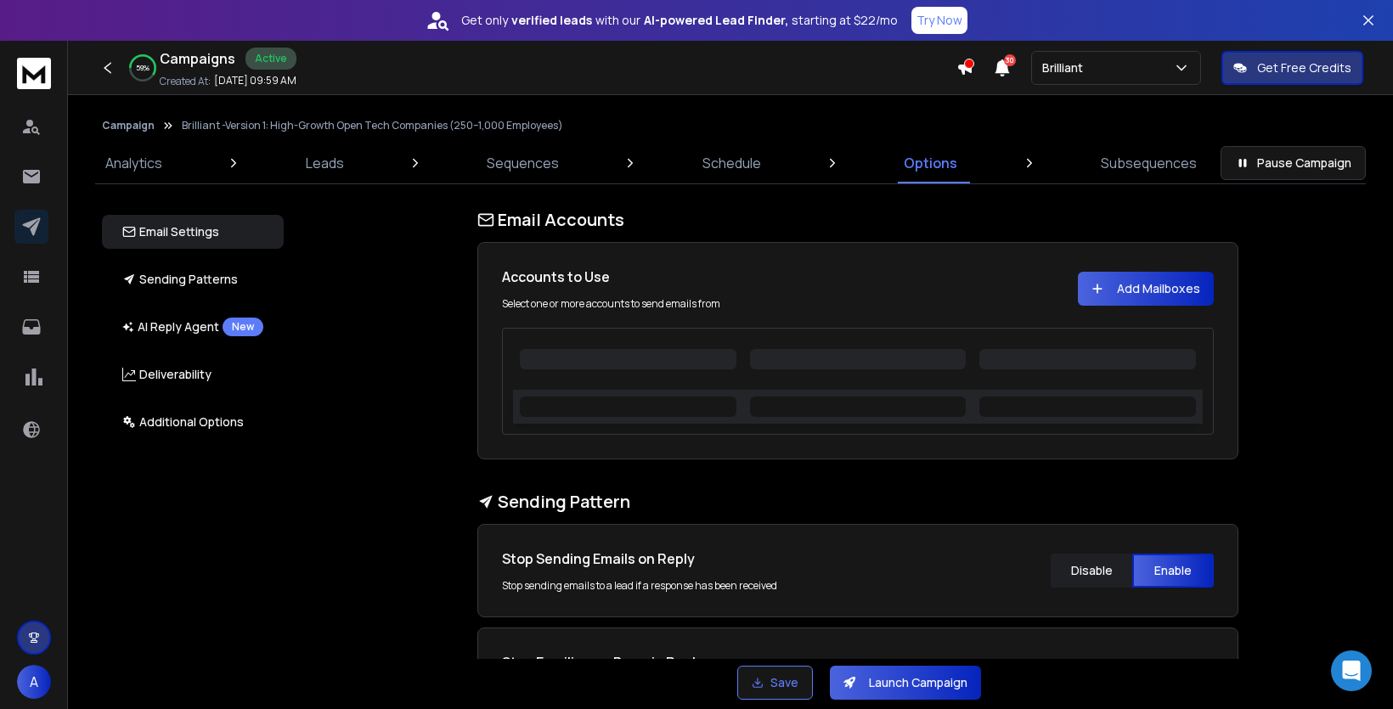
click at [1264, 349] on div "Email Accounts Accounts to Use Select one or more accounts to send emails from …" at bounding box center [868, 433] width 1115 height 451
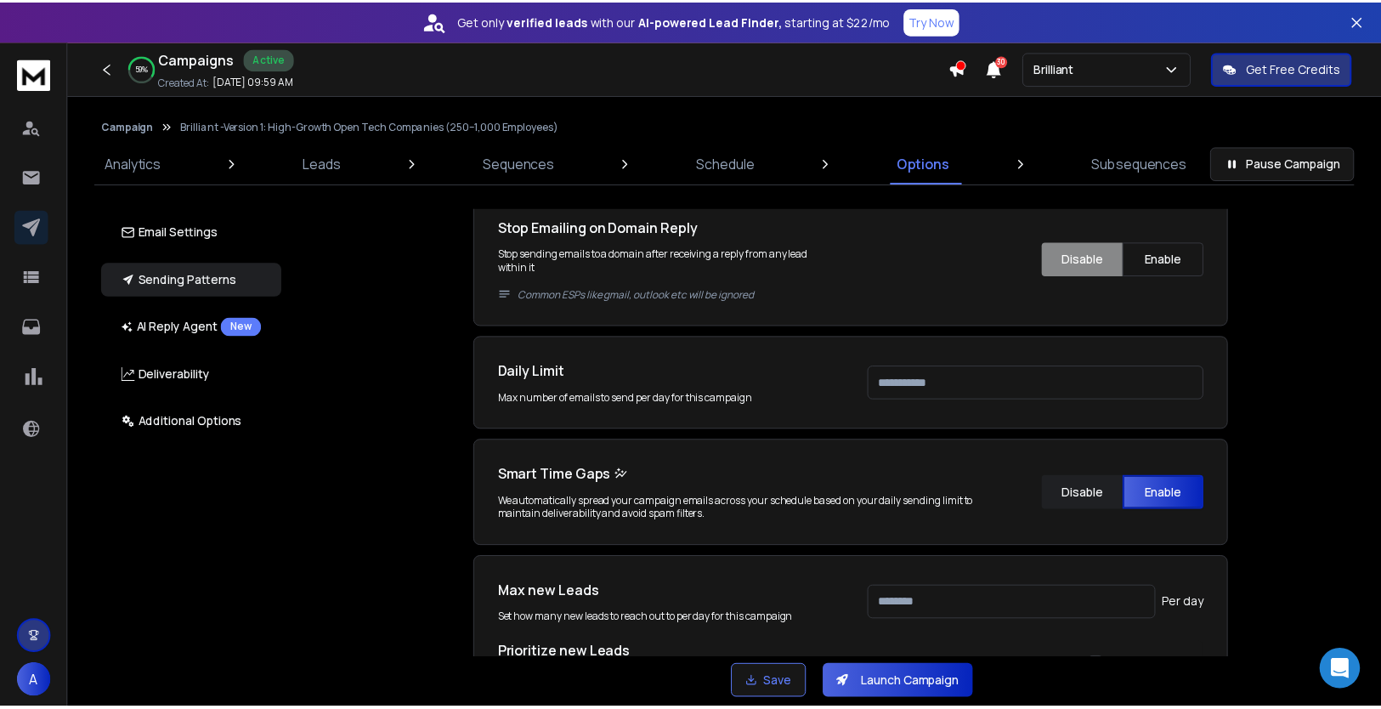
scroll to position [442, 0]
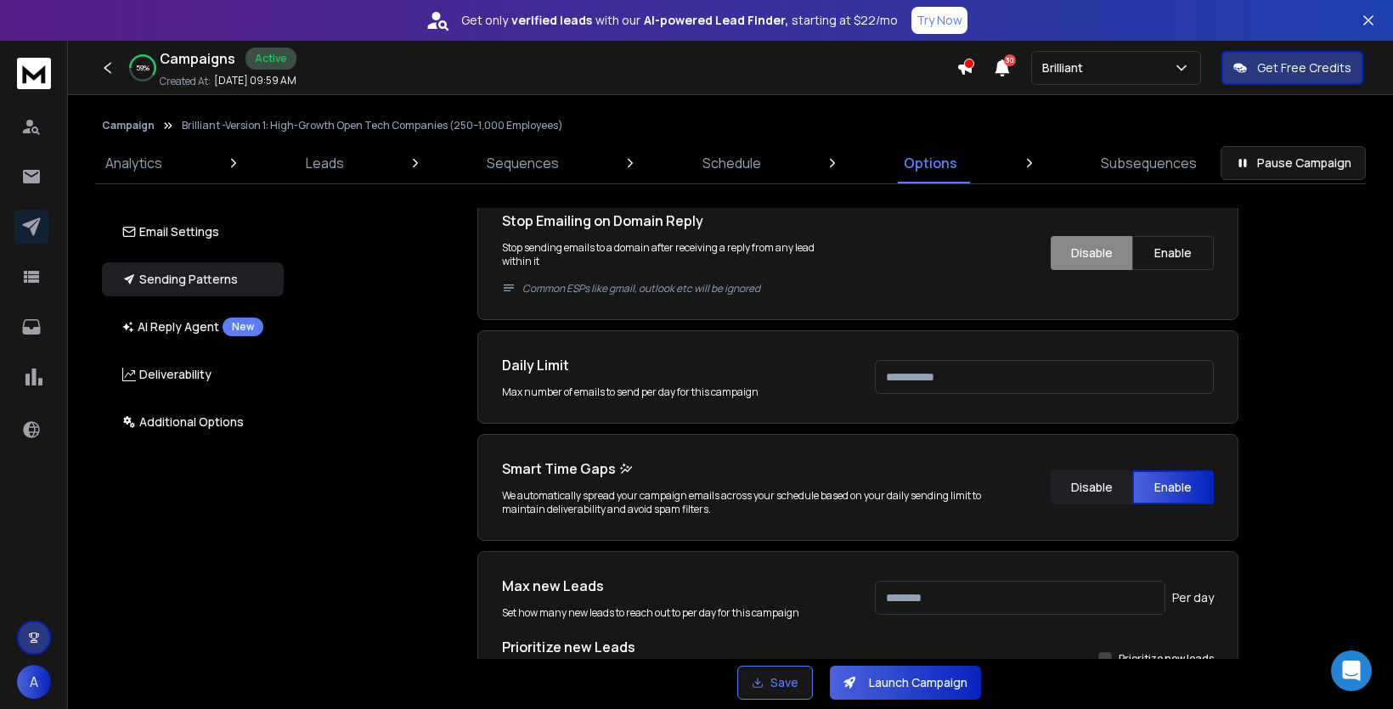
drag, startPoint x: 929, startPoint y: 600, endPoint x: 867, endPoint y: 596, distance: 62.1
click at [875, 596] on input "***" at bounding box center [1020, 598] width 291 height 34
type input "****"
drag, startPoint x: 940, startPoint y: 382, endPoint x: 853, endPoint y: 379, distance: 86.7
click at [853, 379] on div "Daily Limit Max number of emails to send per day for this campaign ****" at bounding box center [858, 377] width 712 height 44
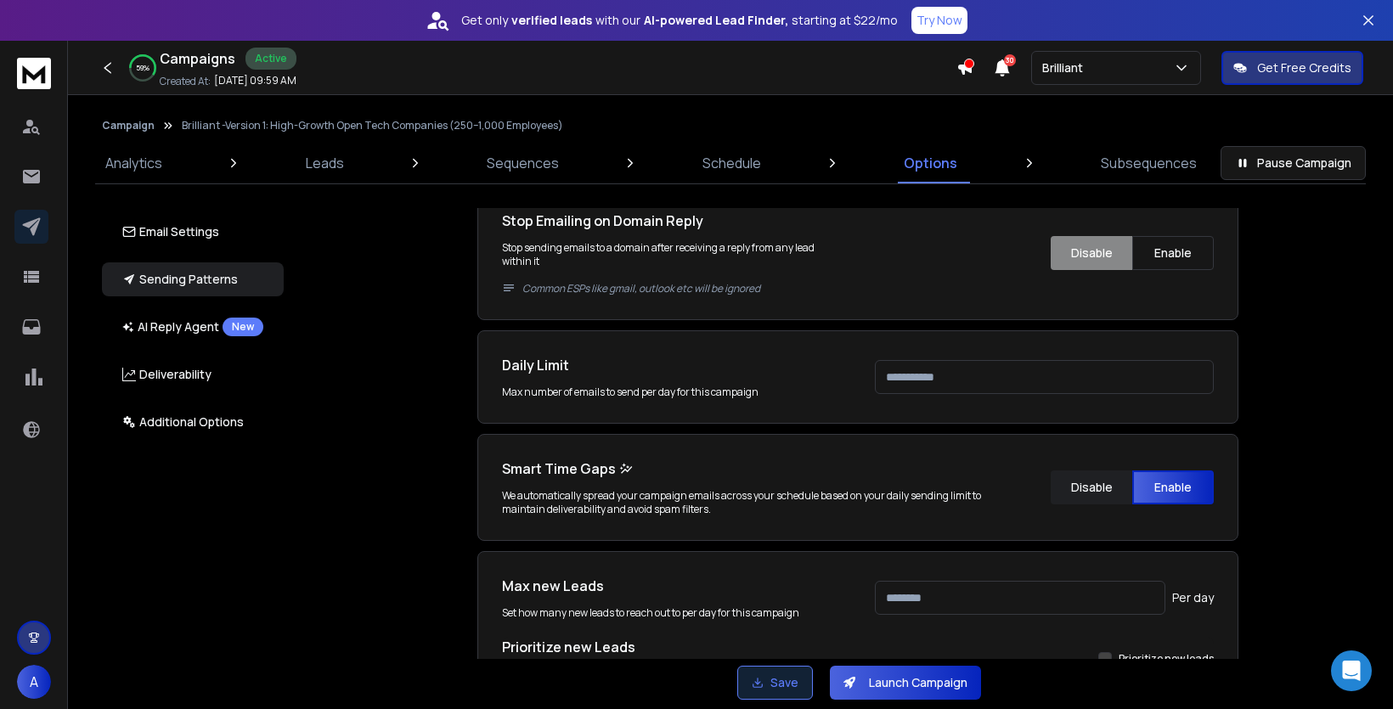
type input "****"
click at [775, 685] on button "Save" at bounding box center [775, 683] width 76 height 34
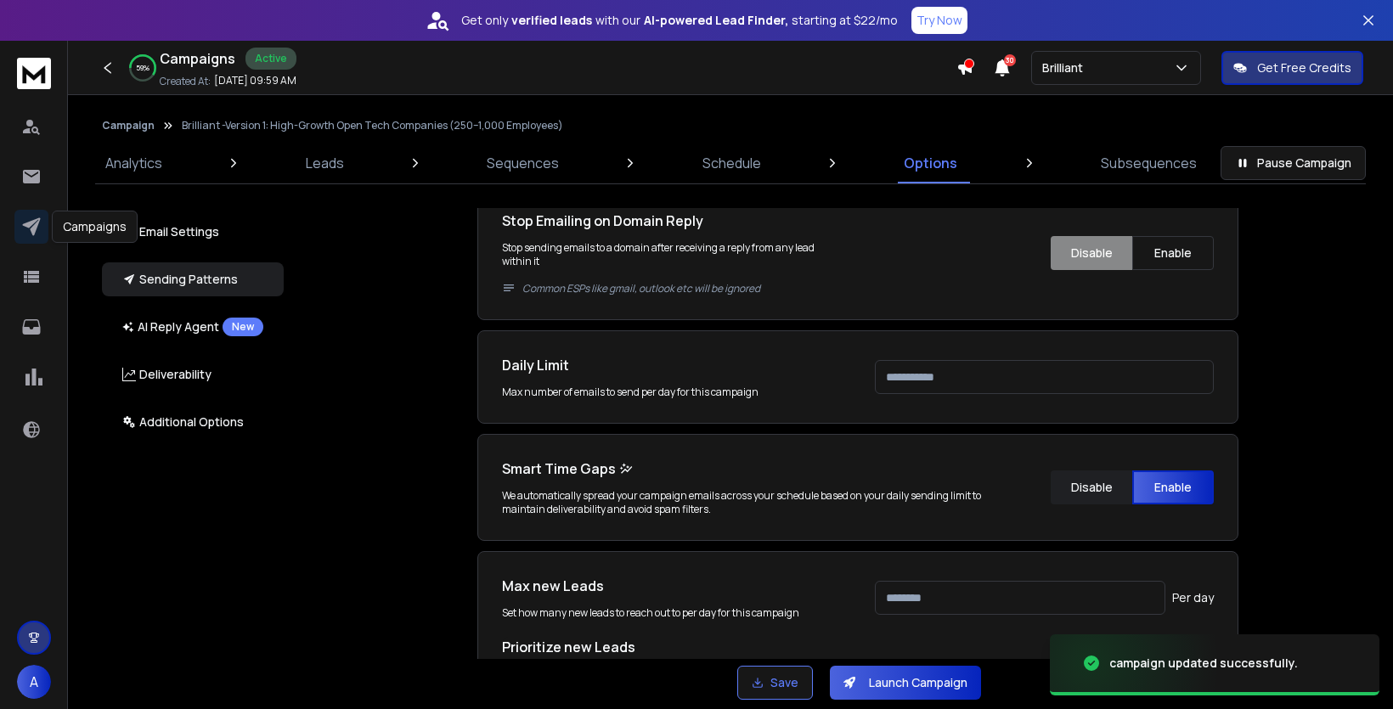
click at [23, 230] on icon at bounding box center [31, 227] width 20 height 20
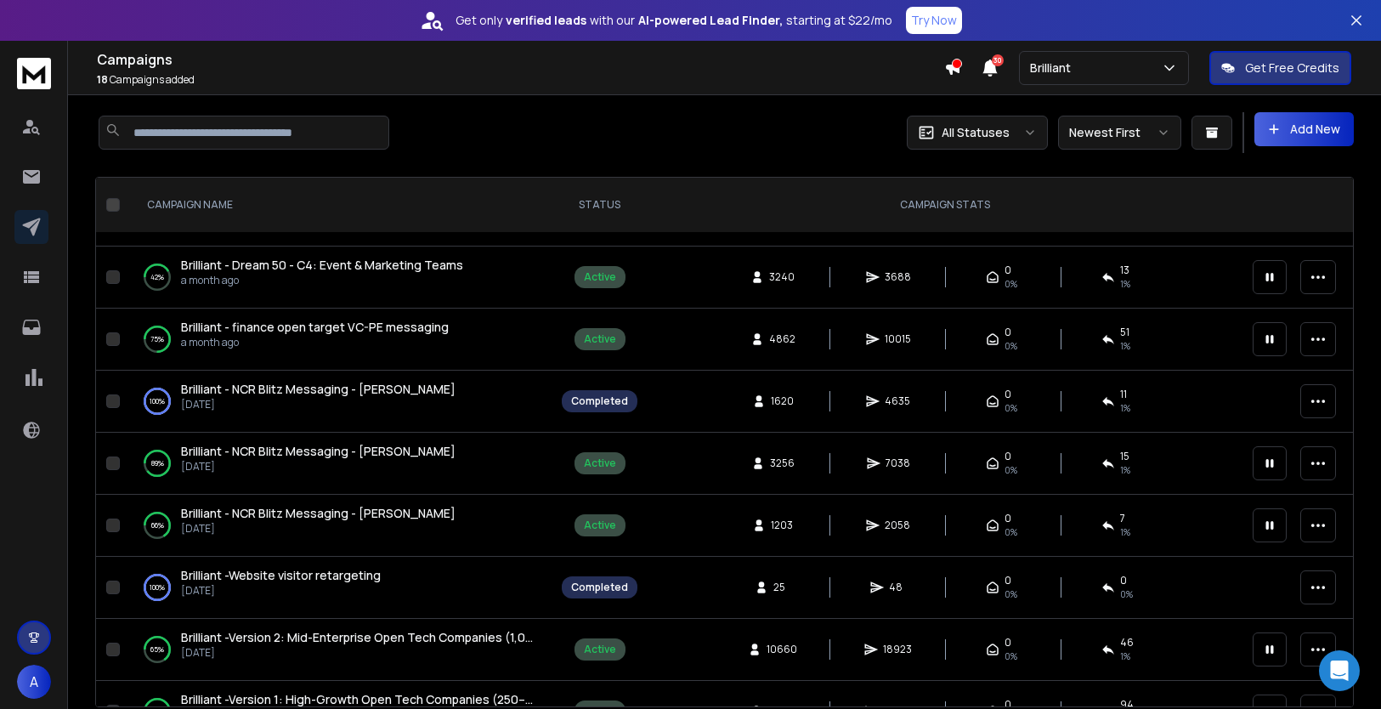
scroll to position [656, 0]
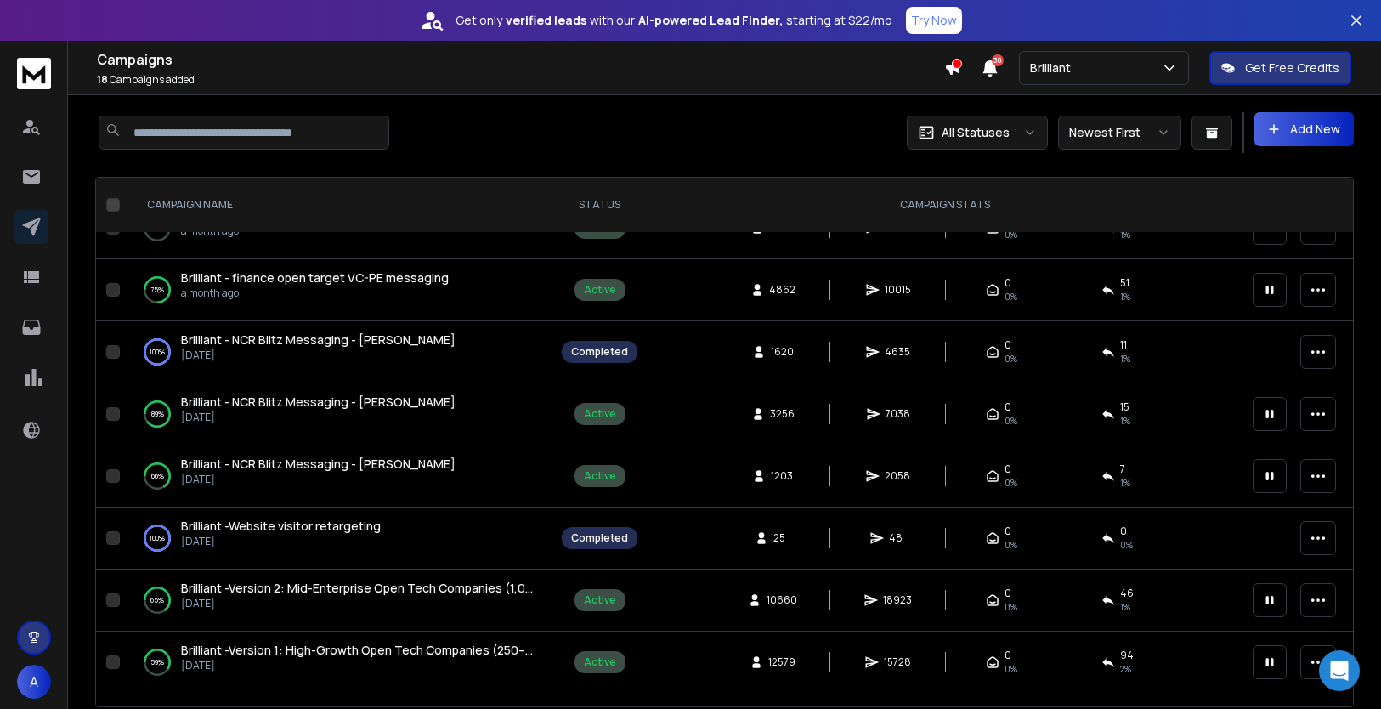
click at [404, 650] on span "Brilliant -Version 1: High-Growth Open Tech Companies (250–1,000 Employees)" at bounding box center [403, 649] width 445 height 16
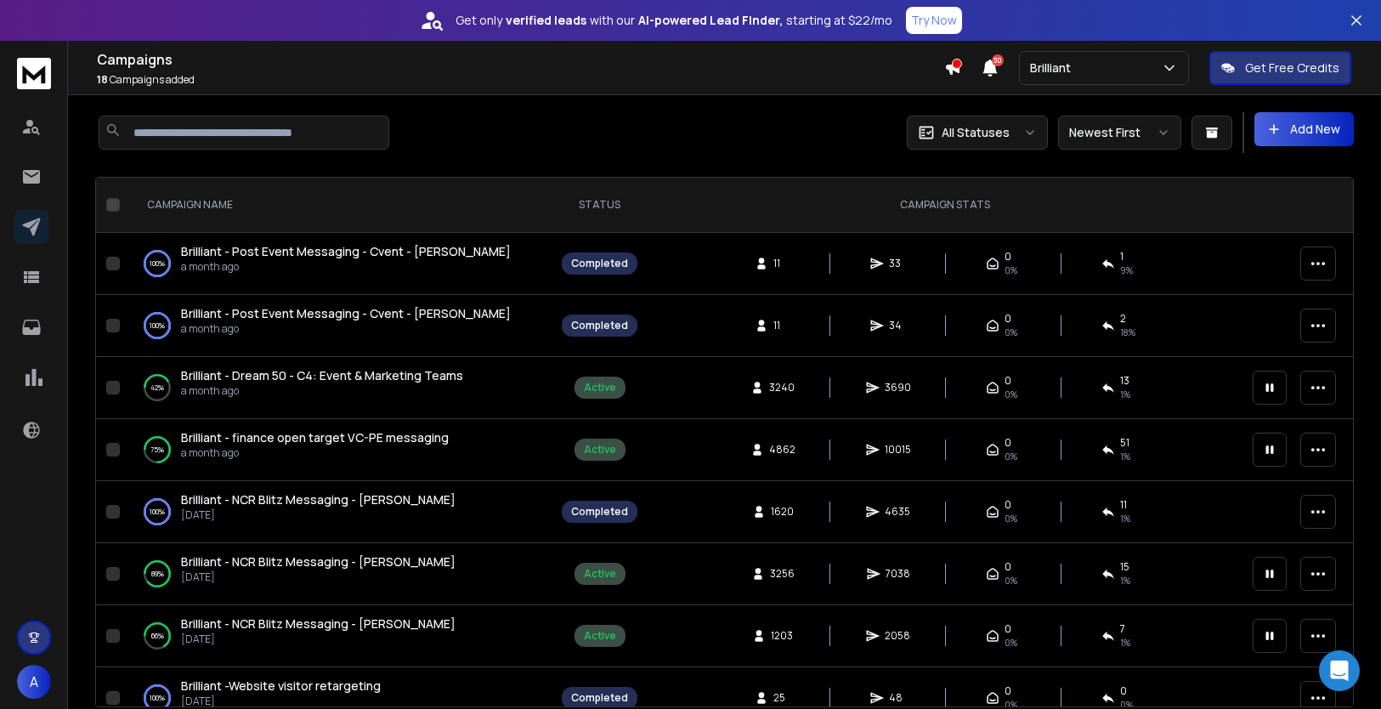
scroll to position [656, 0]
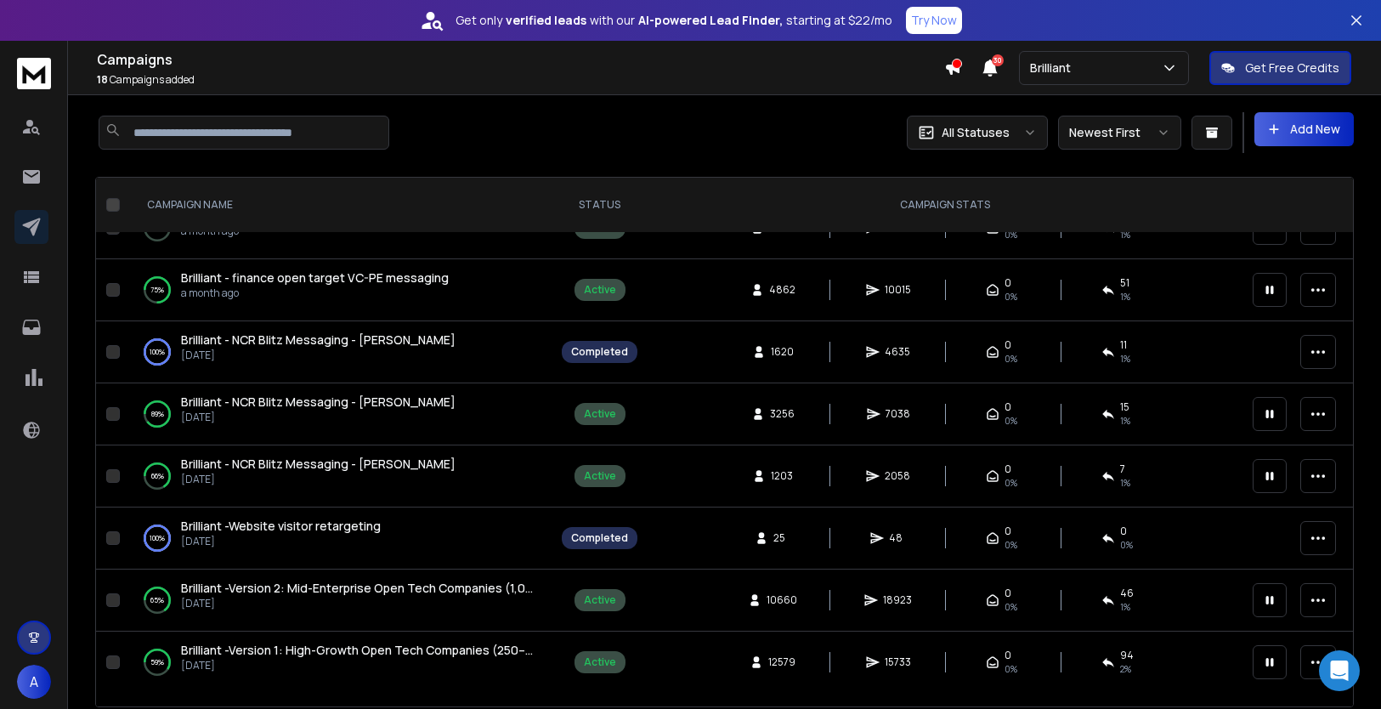
click at [378, 589] on span "Brilliant -Version 2: Mid-Enterprise Open Tech Companies (1,000–10,000 Employee…" at bounding box center [419, 587] width 476 height 16
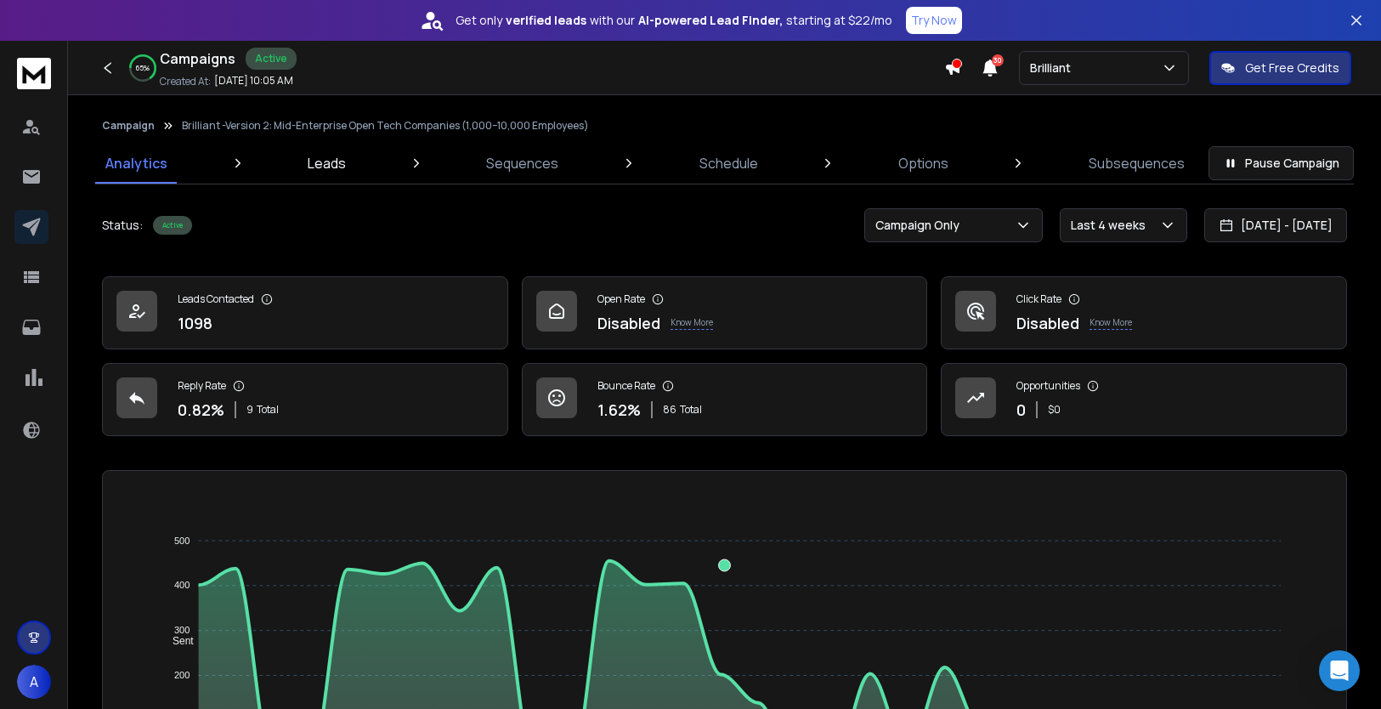
click at [343, 169] on p "Leads" at bounding box center [327, 163] width 38 height 20
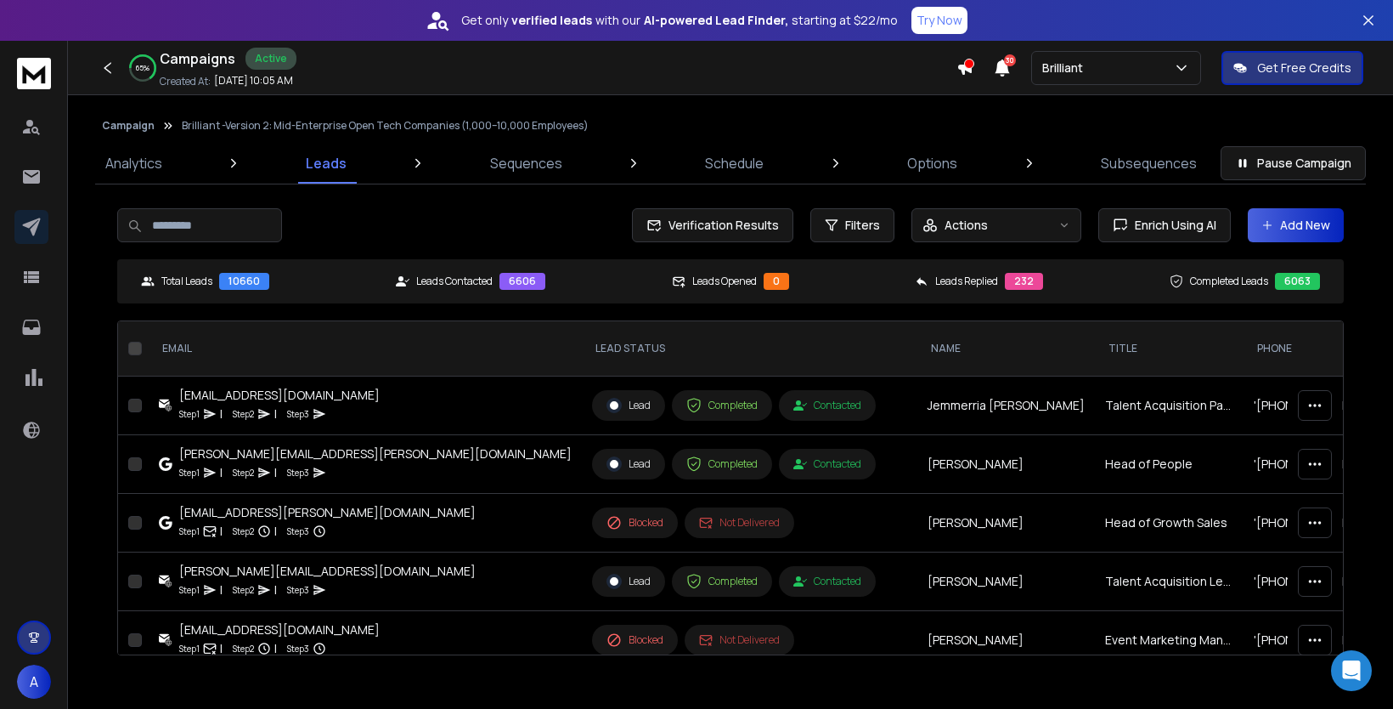
click at [1282, 220] on button "Add New" at bounding box center [1296, 225] width 96 height 34
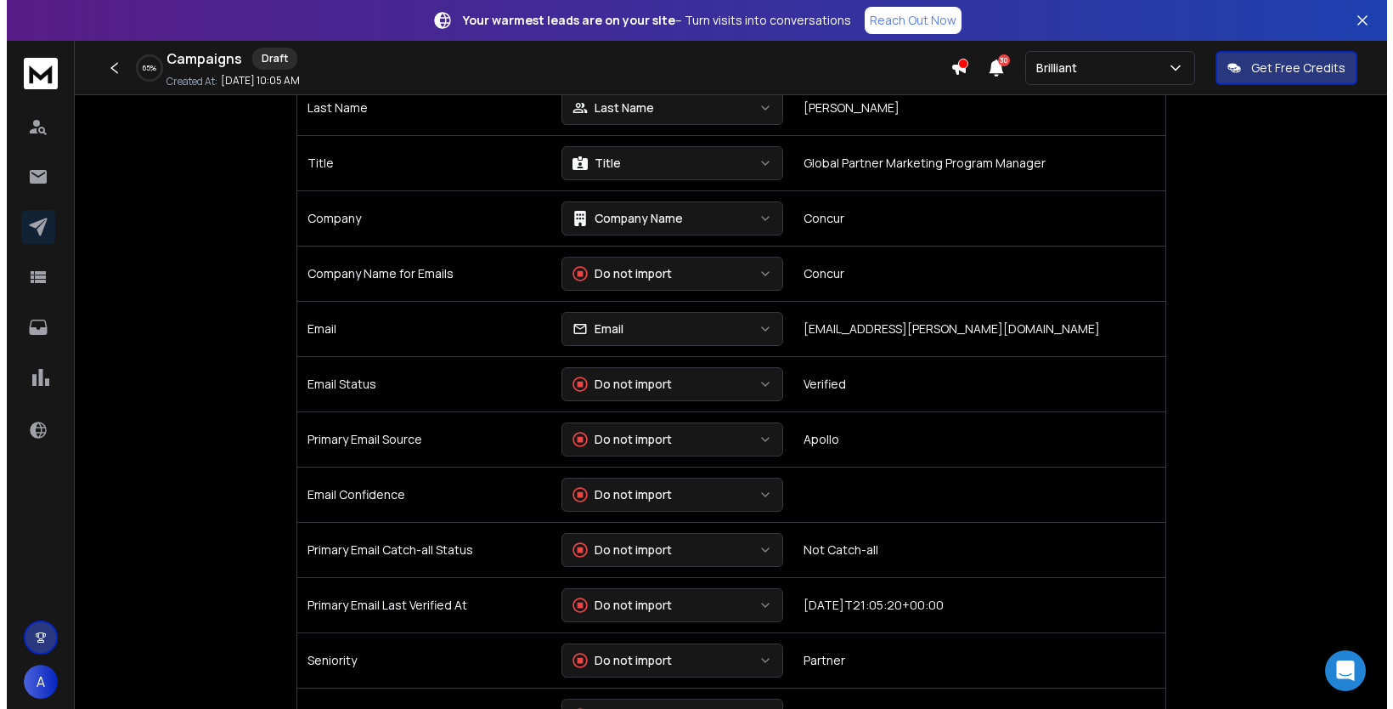
scroll to position [390, 0]
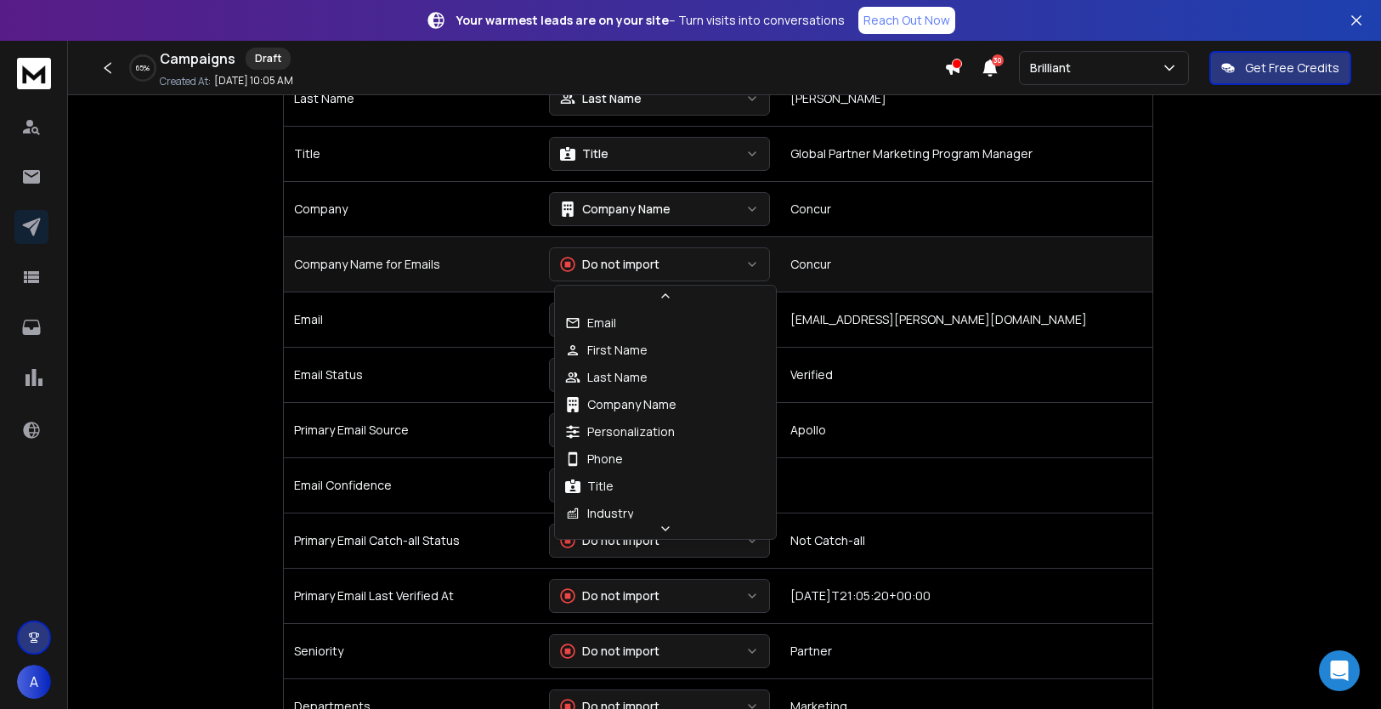
click at [669, 268] on button "Do not import" at bounding box center [660, 264] width 222 height 34
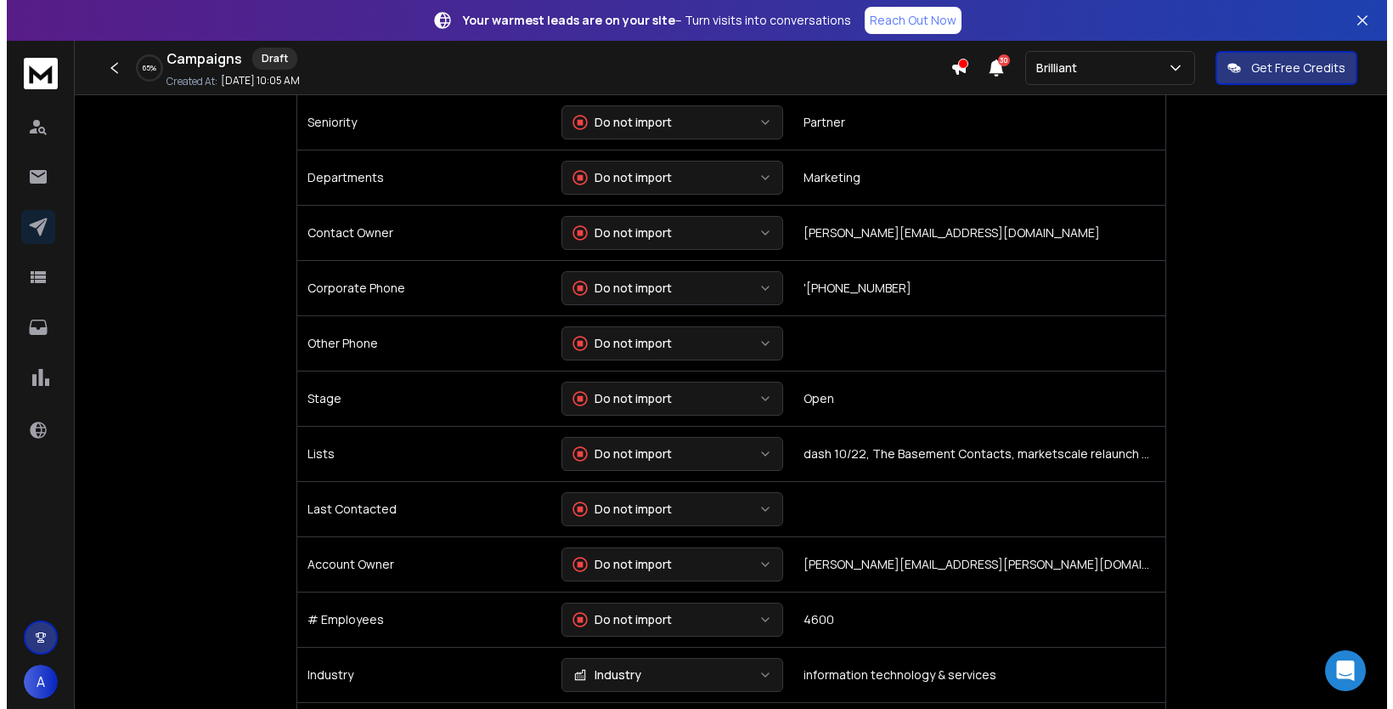
scroll to position [928, 0]
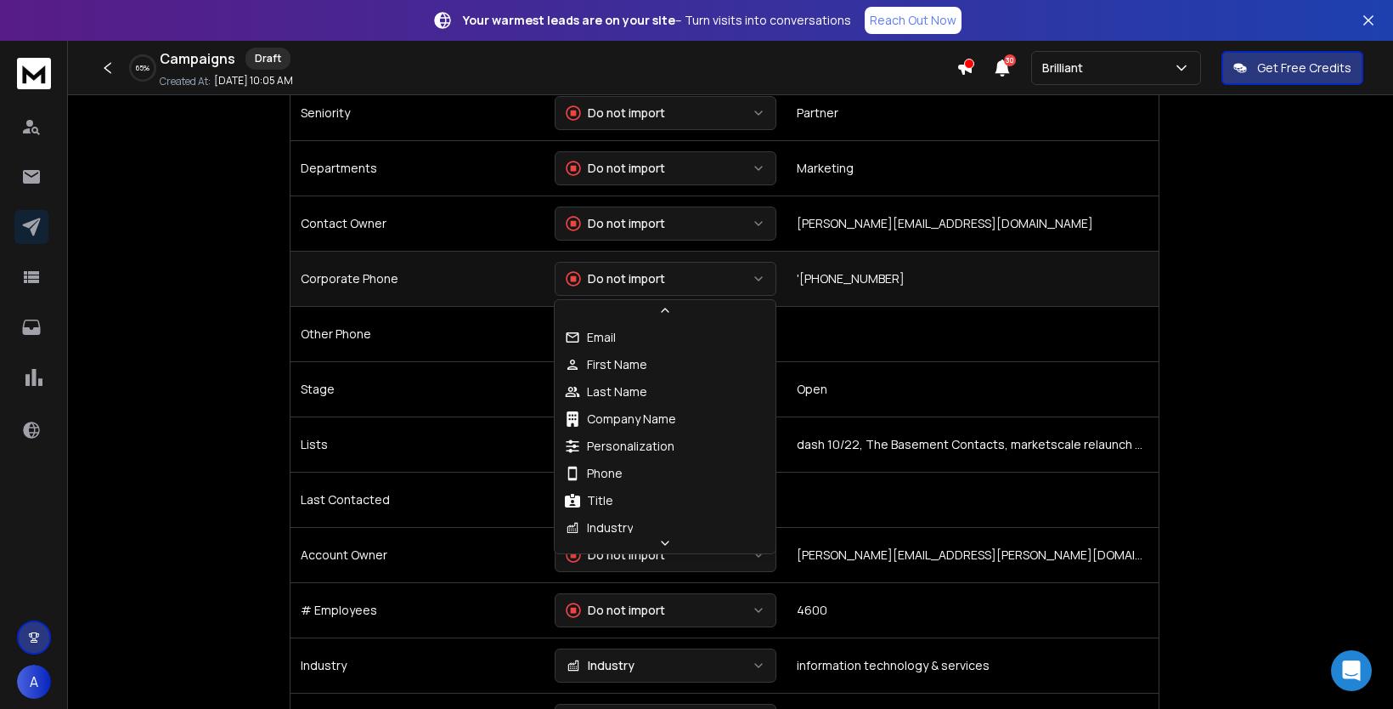
click at [703, 291] on button "Do not import" at bounding box center [666, 279] width 222 height 34
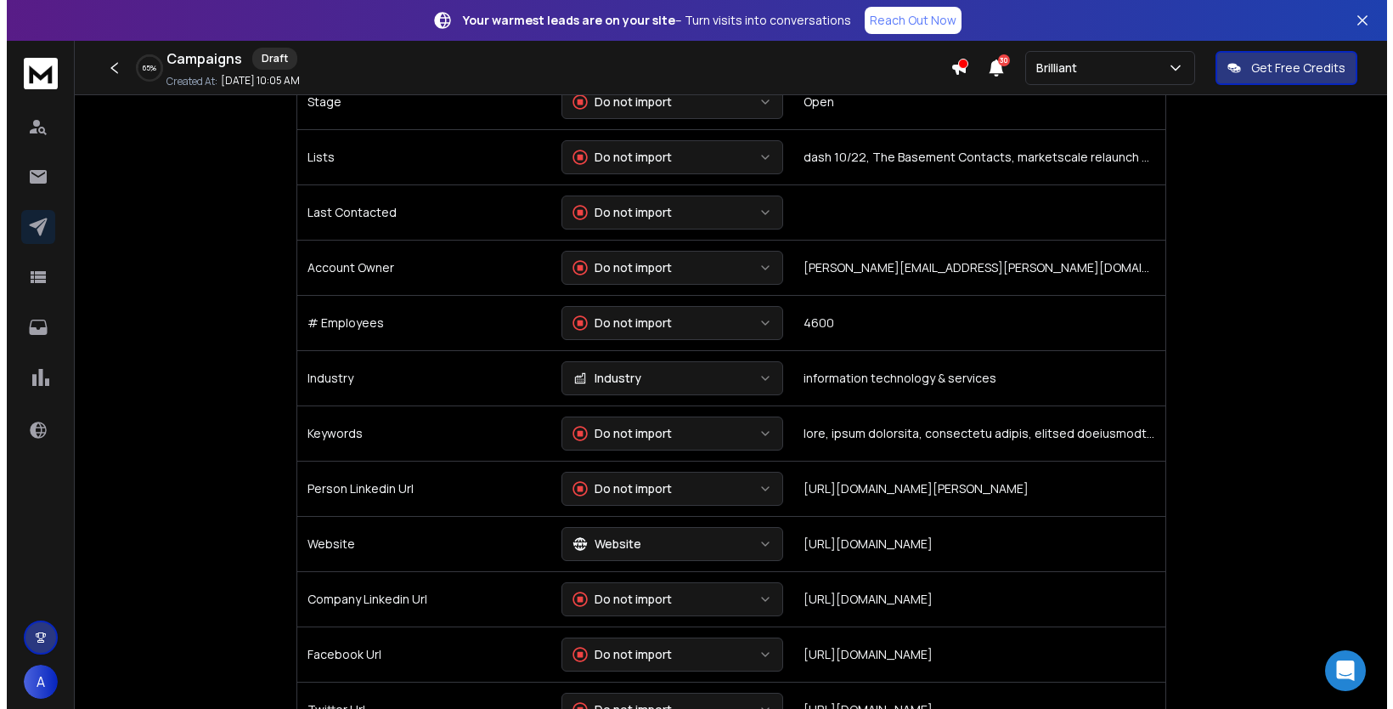
scroll to position [1277, 0]
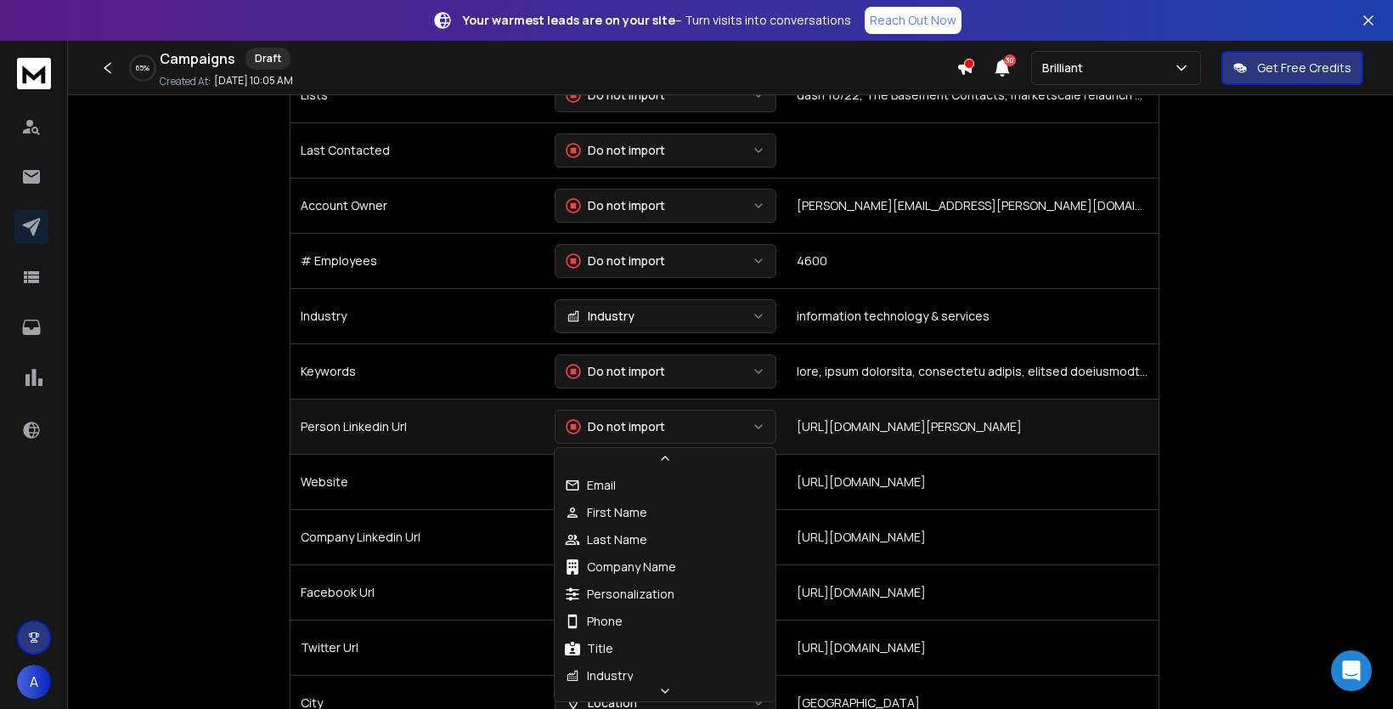
click at [712, 436] on button "Do not import" at bounding box center [666, 426] width 222 height 34
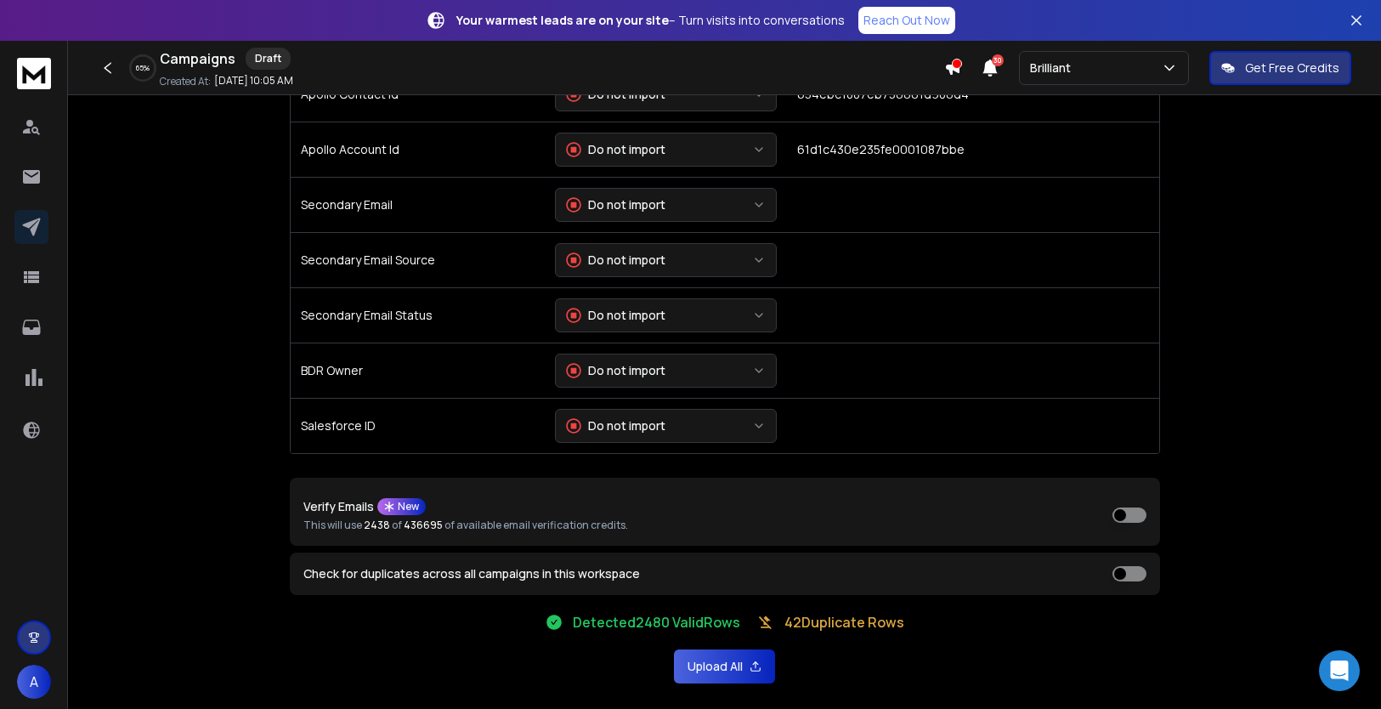
scroll to position [2980, 0]
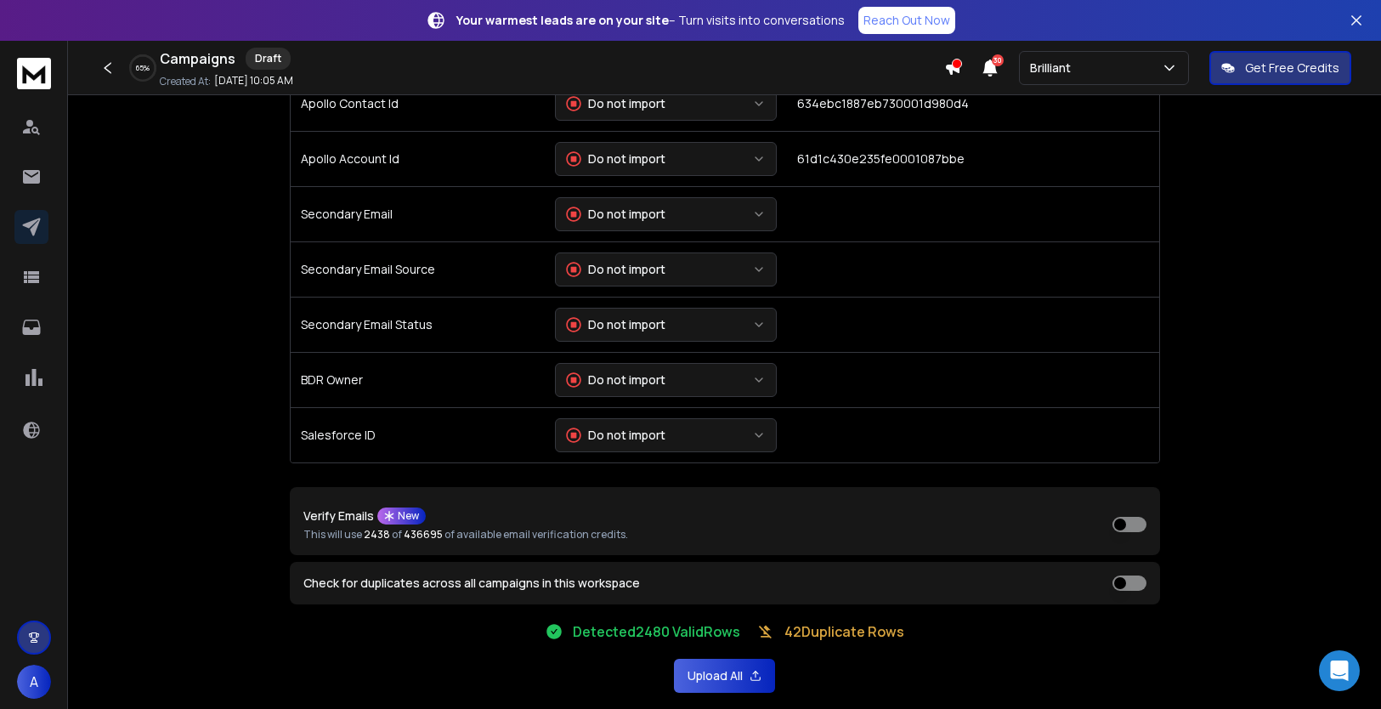
click at [724, 668] on button "Upload All" at bounding box center [724, 675] width 101 height 34
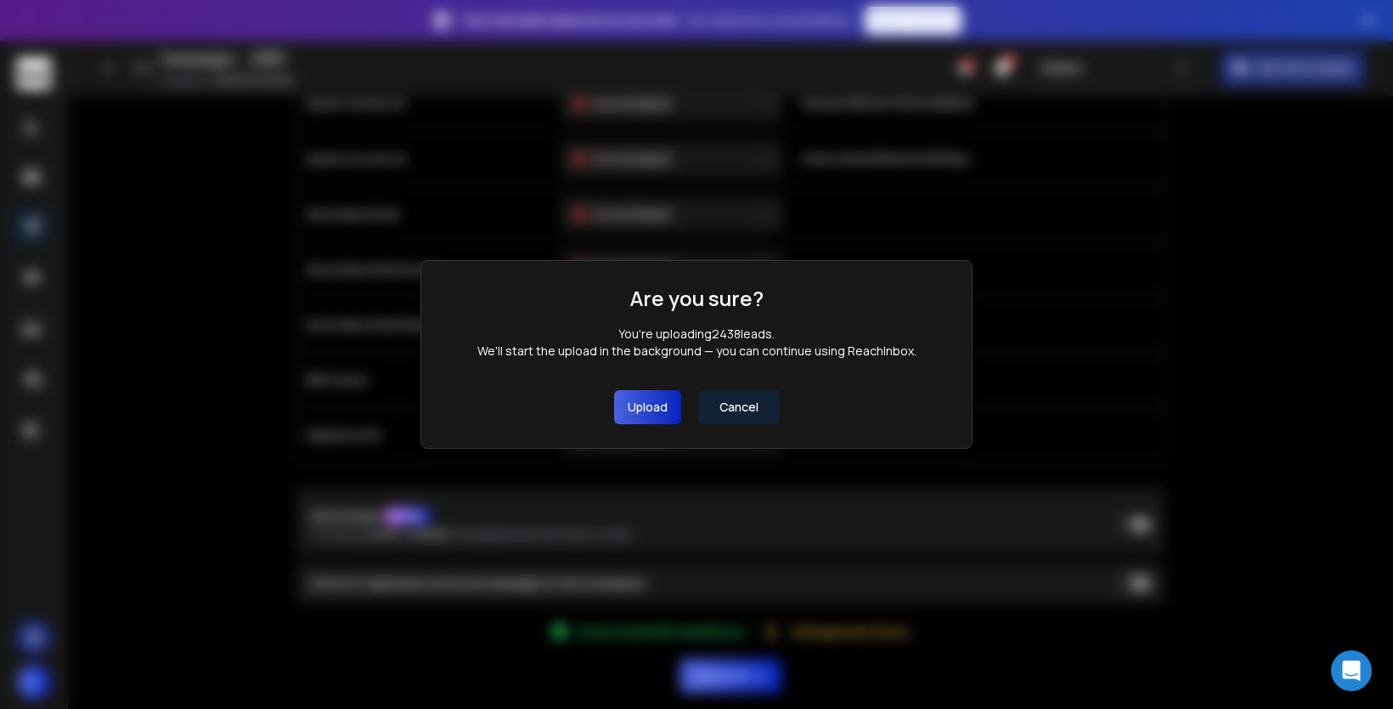
click at [630, 402] on button "Upload" at bounding box center [647, 407] width 67 height 34
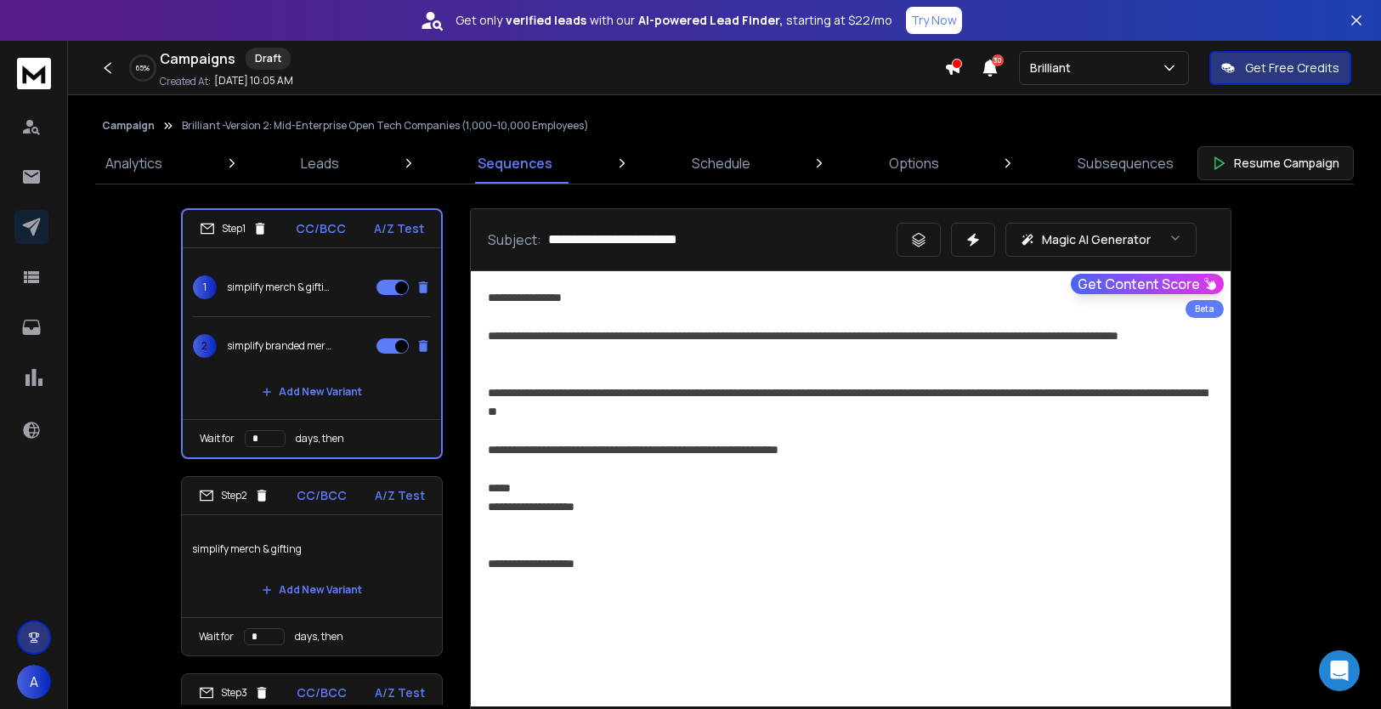
scroll to position [10, 0]
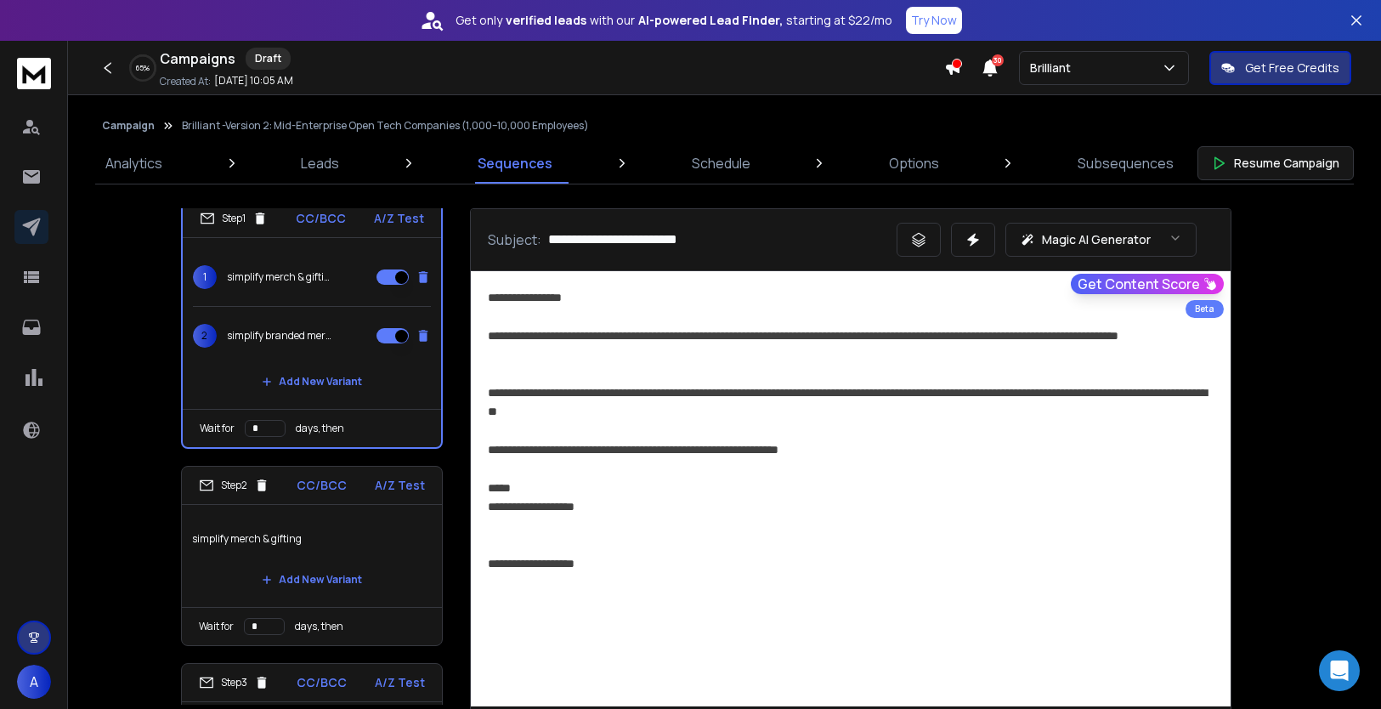
click at [295, 331] on p "simplify branded merch & gifting at scale" at bounding box center [281, 336] width 109 height 14
click at [266, 268] on div "1 simplify merch & gifting" at bounding box center [264, 277] width 143 height 24
click at [420, 334] on icon at bounding box center [422, 336] width 9 height 12
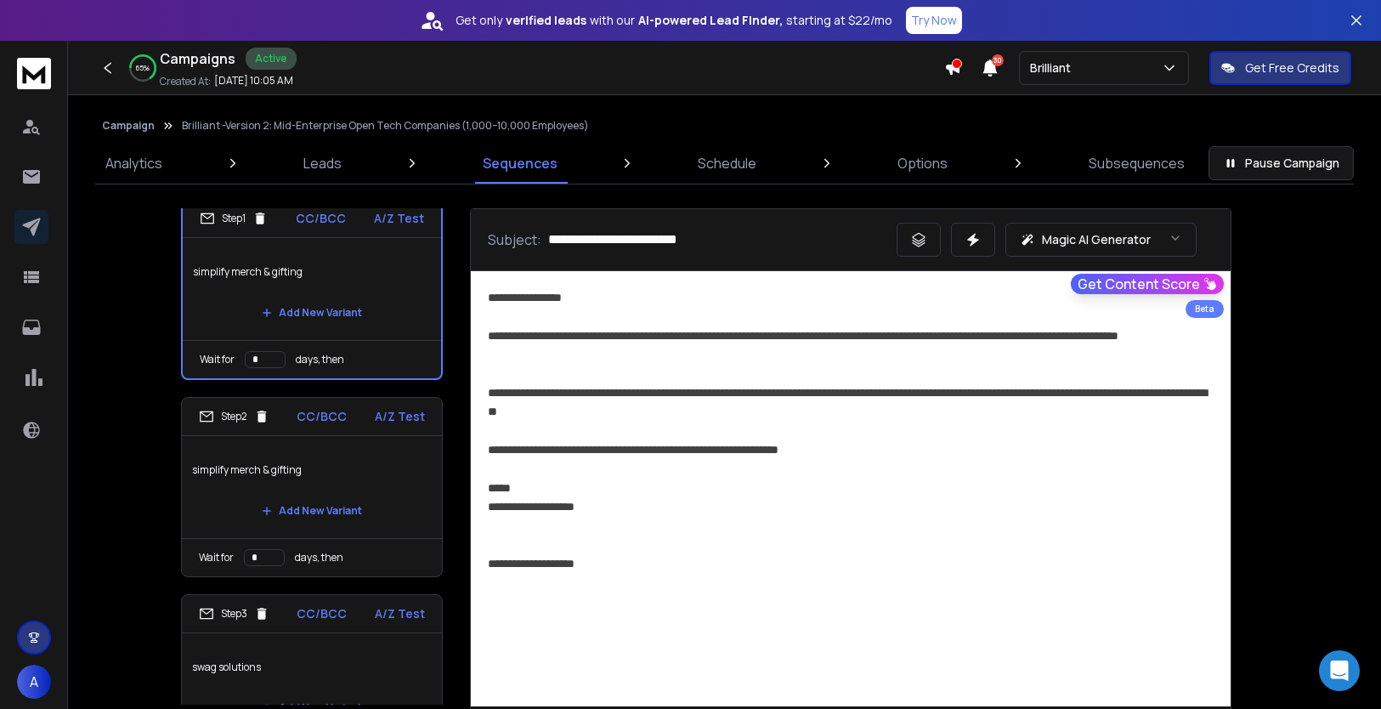
click at [300, 476] on p "simplify merch & gifting" at bounding box center [312, 470] width 240 height 48
type input "**********"
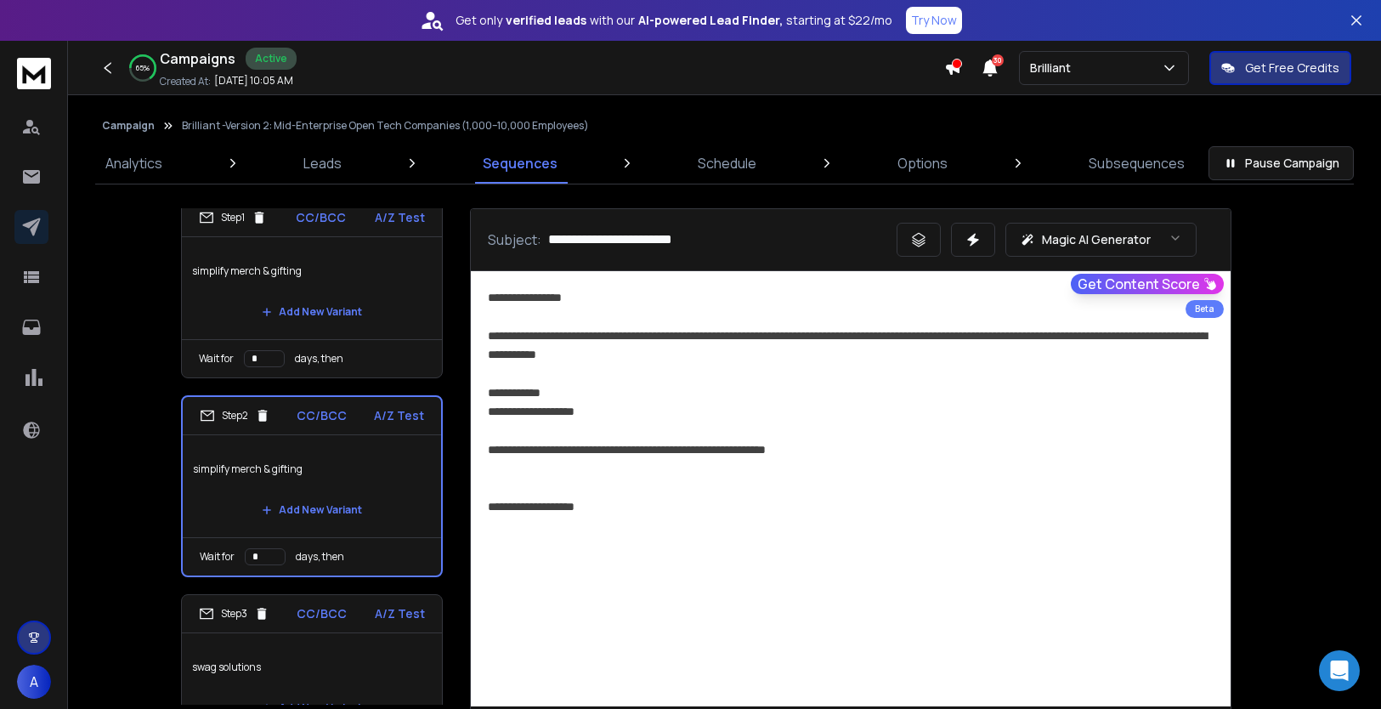
drag, startPoint x: 744, startPoint y: 246, endPoint x: 531, endPoint y: 246, distance: 213.2
click at [531, 246] on div "**********" at bounding box center [684, 239] width 392 height 20
click at [247, 671] on p "swag solutions" at bounding box center [312, 667] width 240 height 48
type input "**********"
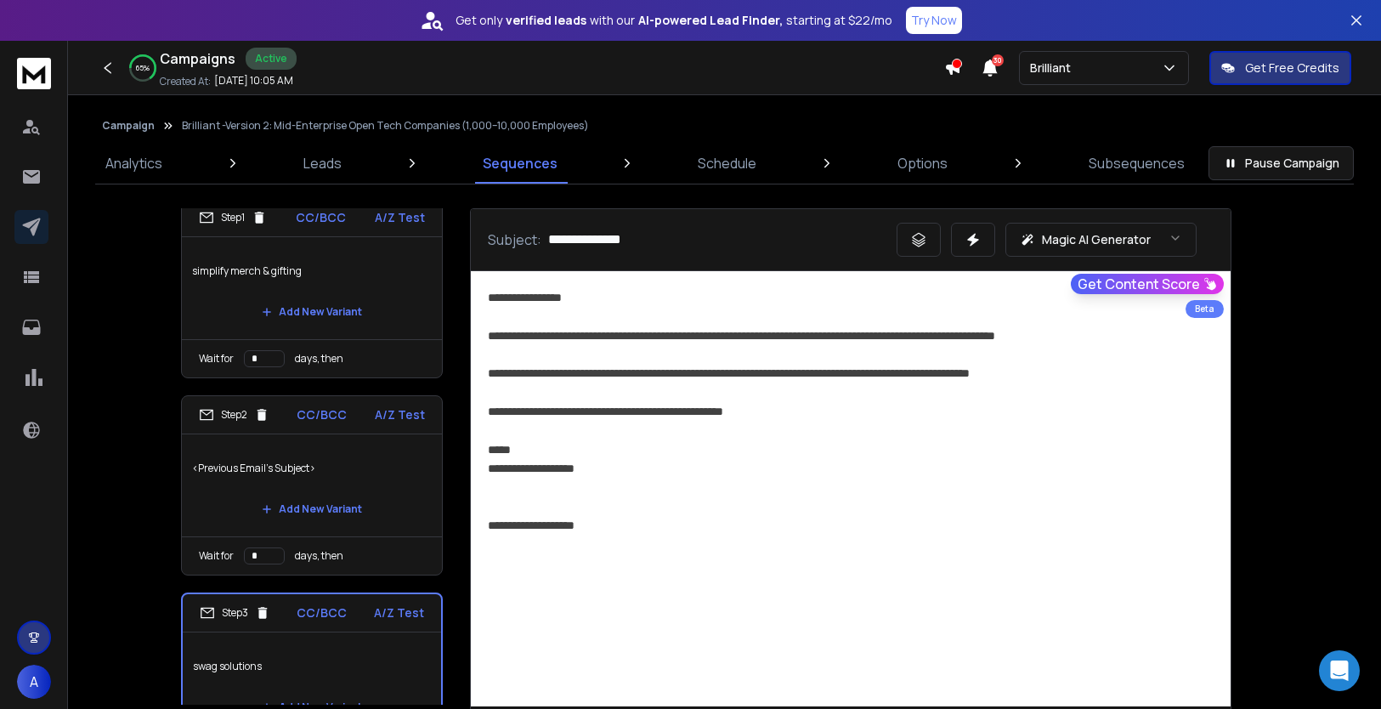
drag, startPoint x: 671, startPoint y: 239, endPoint x: 548, endPoint y: 245, distance: 123.3
click at [548, 245] on input "**********" at bounding box center [713, 239] width 331 height 20
click at [275, 266] on p "simplify merch & gifting" at bounding box center [312, 271] width 240 height 48
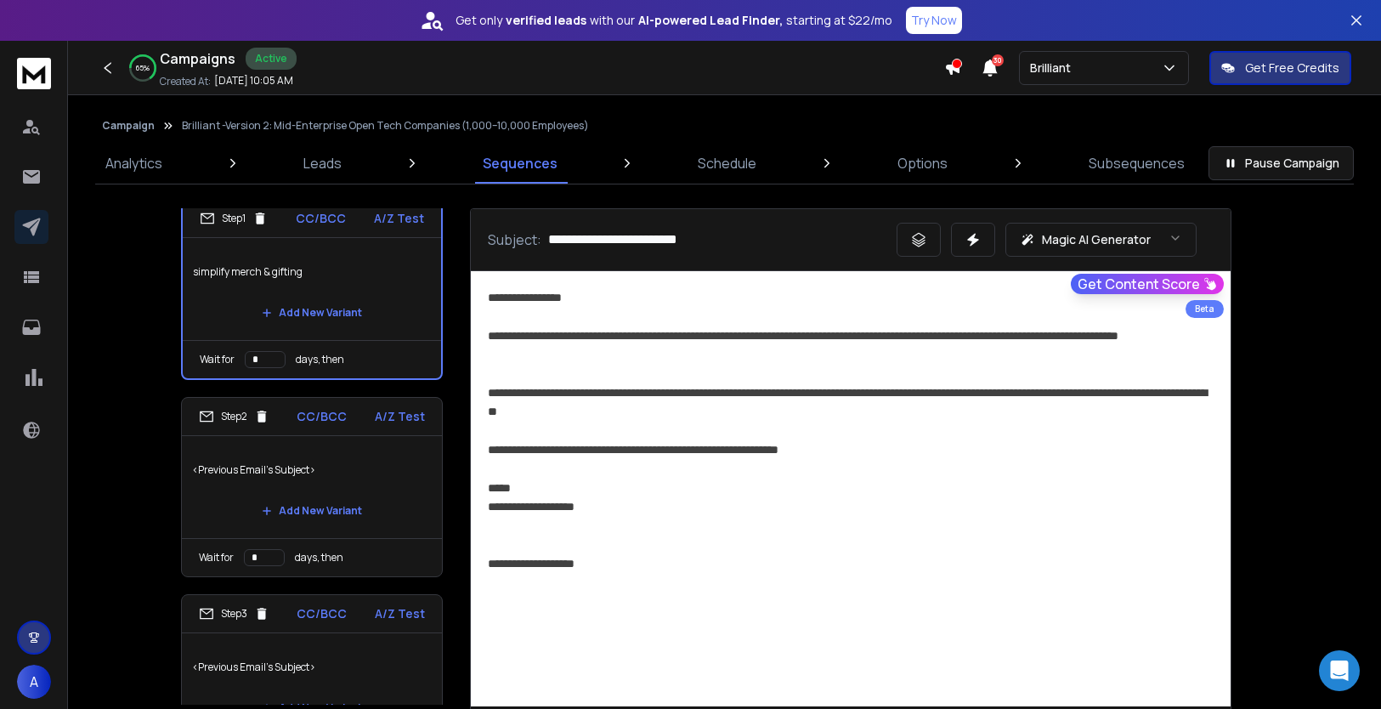
drag, startPoint x: 737, startPoint y: 242, endPoint x: 559, endPoint y: 242, distance: 177.6
click at [559, 242] on input "**********" at bounding box center [713, 239] width 331 height 20
type input "*"
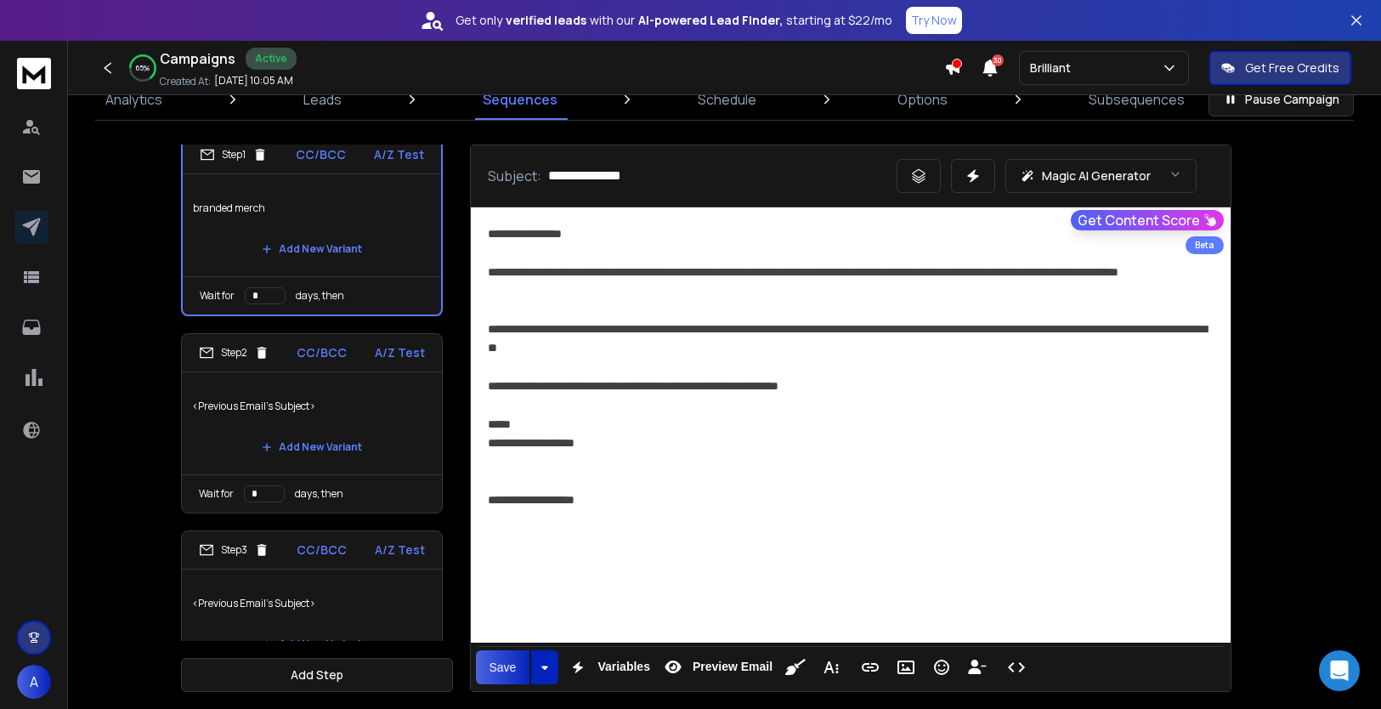
scroll to position [71, 0]
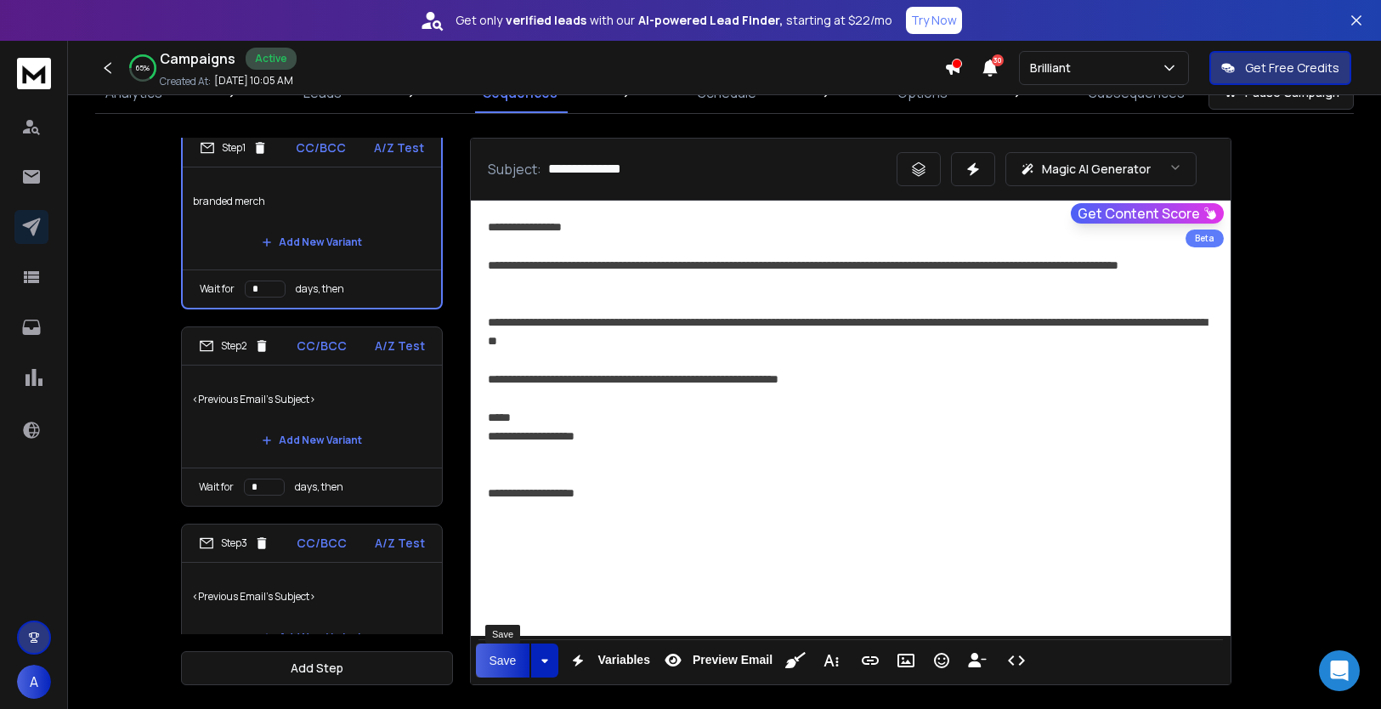
type input "**********"
click at [931, 103] on link "Options" at bounding box center [922, 92] width 71 height 41
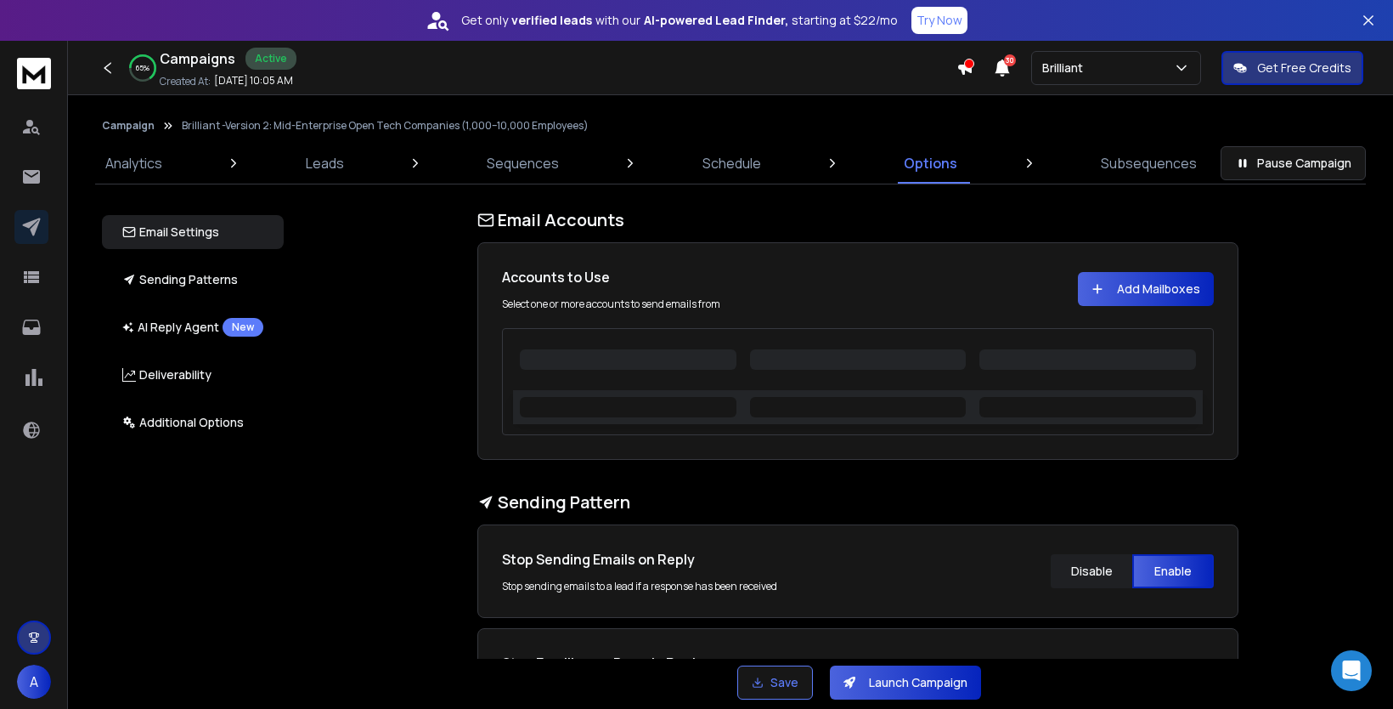
click at [1302, 308] on div "Email Accounts Accounts to Use Select one or more accounts to send emails from …" at bounding box center [868, 433] width 1115 height 450
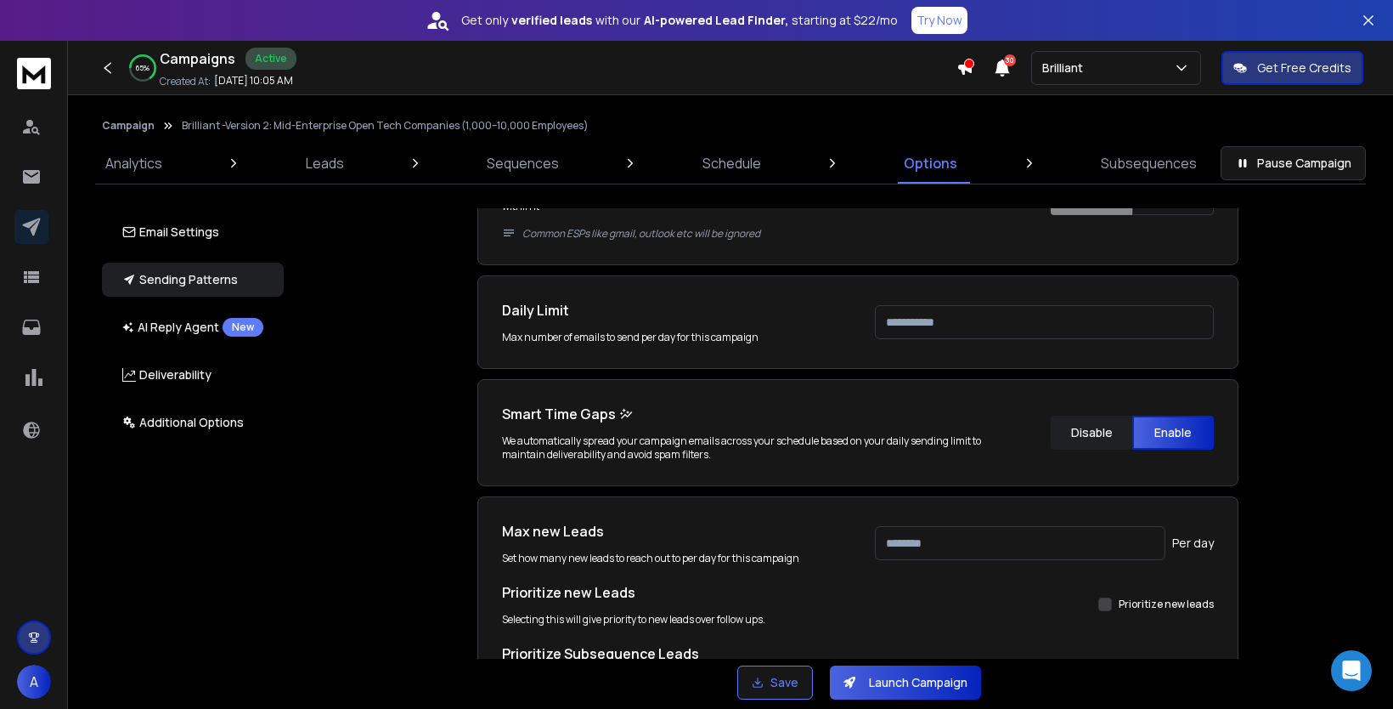
scroll to position [782, 0]
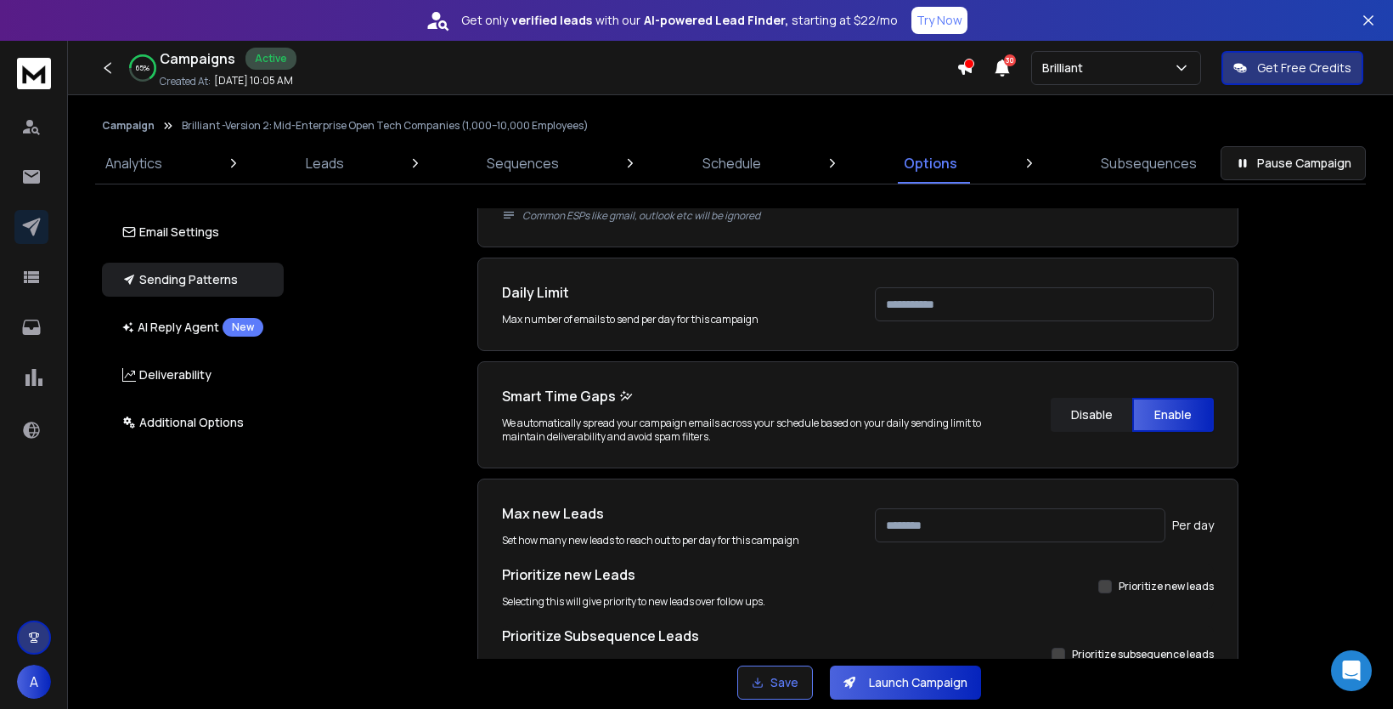
drag, startPoint x: 916, startPoint y: 528, endPoint x: 868, endPoint y: 528, distance: 47.6
click at [875, 528] on input "***" at bounding box center [1020, 525] width 291 height 34
type input "****"
drag, startPoint x: 928, startPoint y: 302, endPoint x: 857, endPoint y: 293, distance: 71.0
click at [863, 299] on div "Daily Limit Max number of emails to send per day for this campaign ****" at bounding box center [858, 304] width 712 height 44
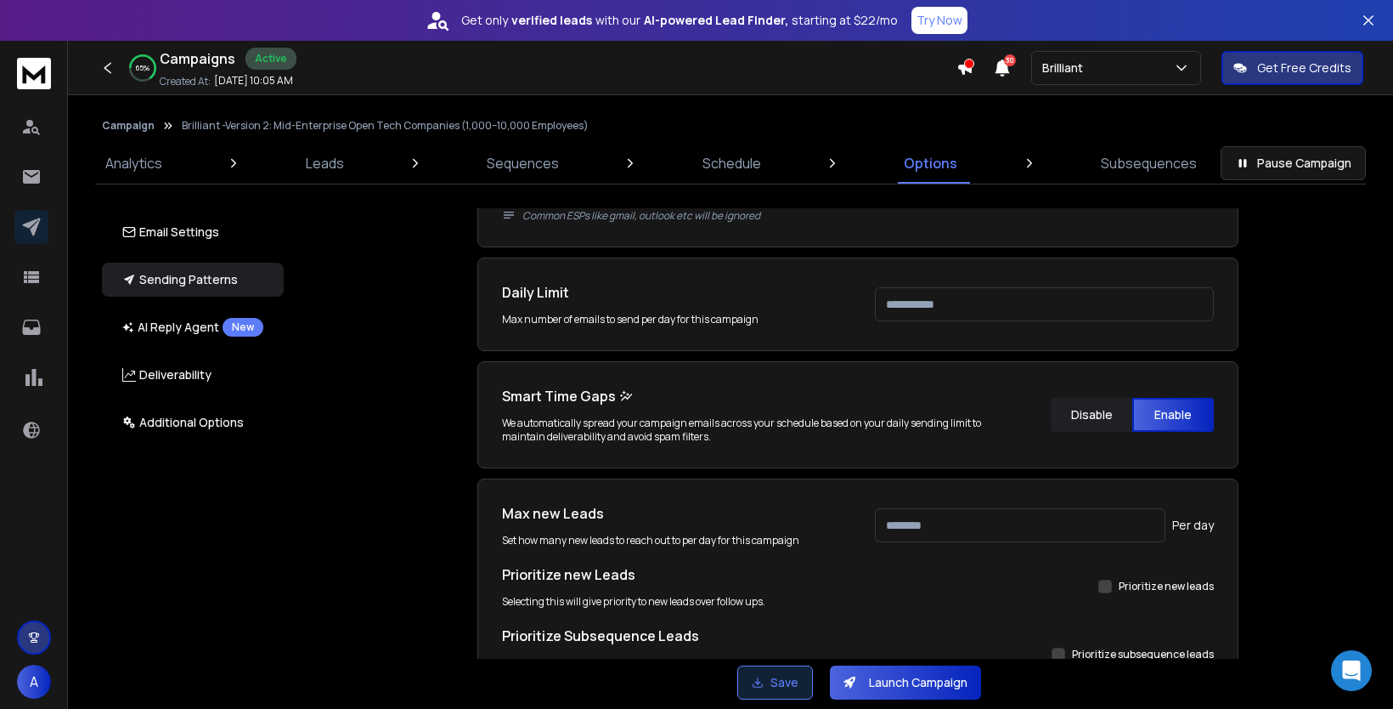
type input "****"
click at [778, 688] on button "Save" at bounding box center [775, 682] width 76 height 34
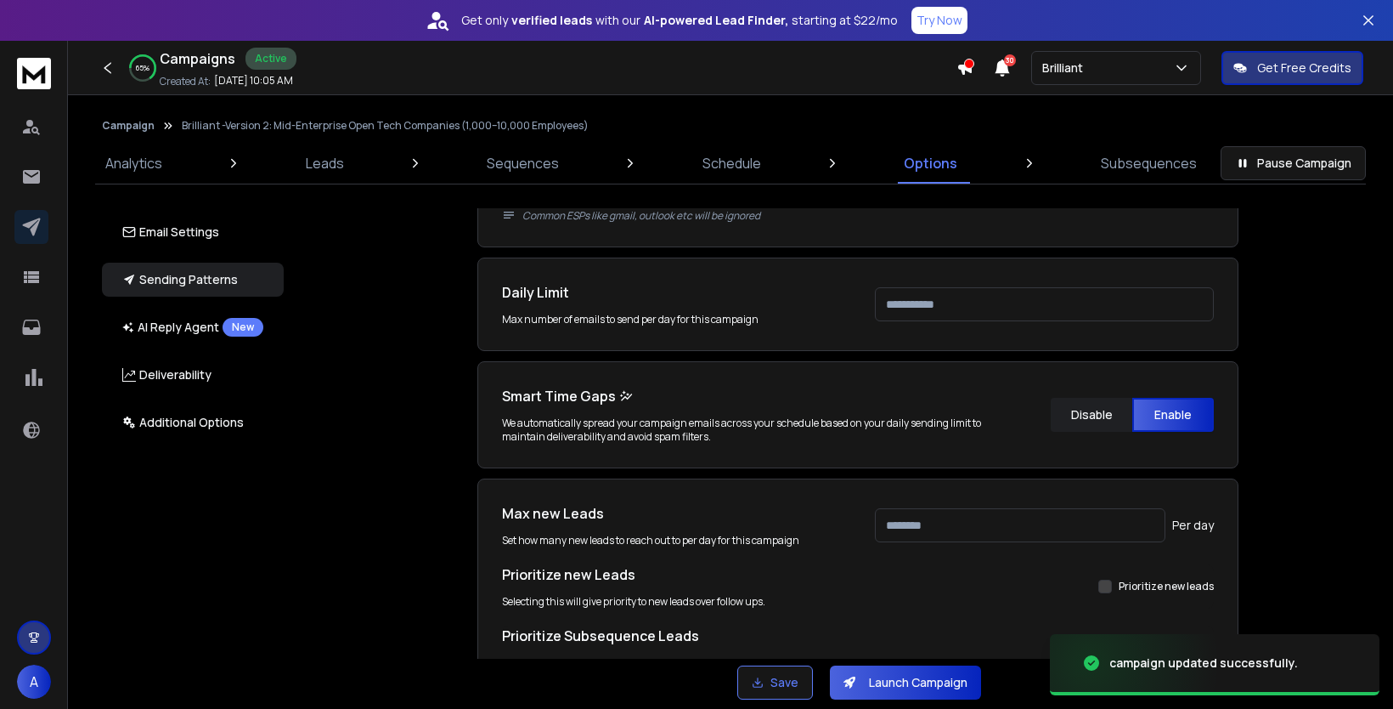
click at [879, 685] on button "Launch Campaign" at bounding box center [905, 682] width 151 height 34
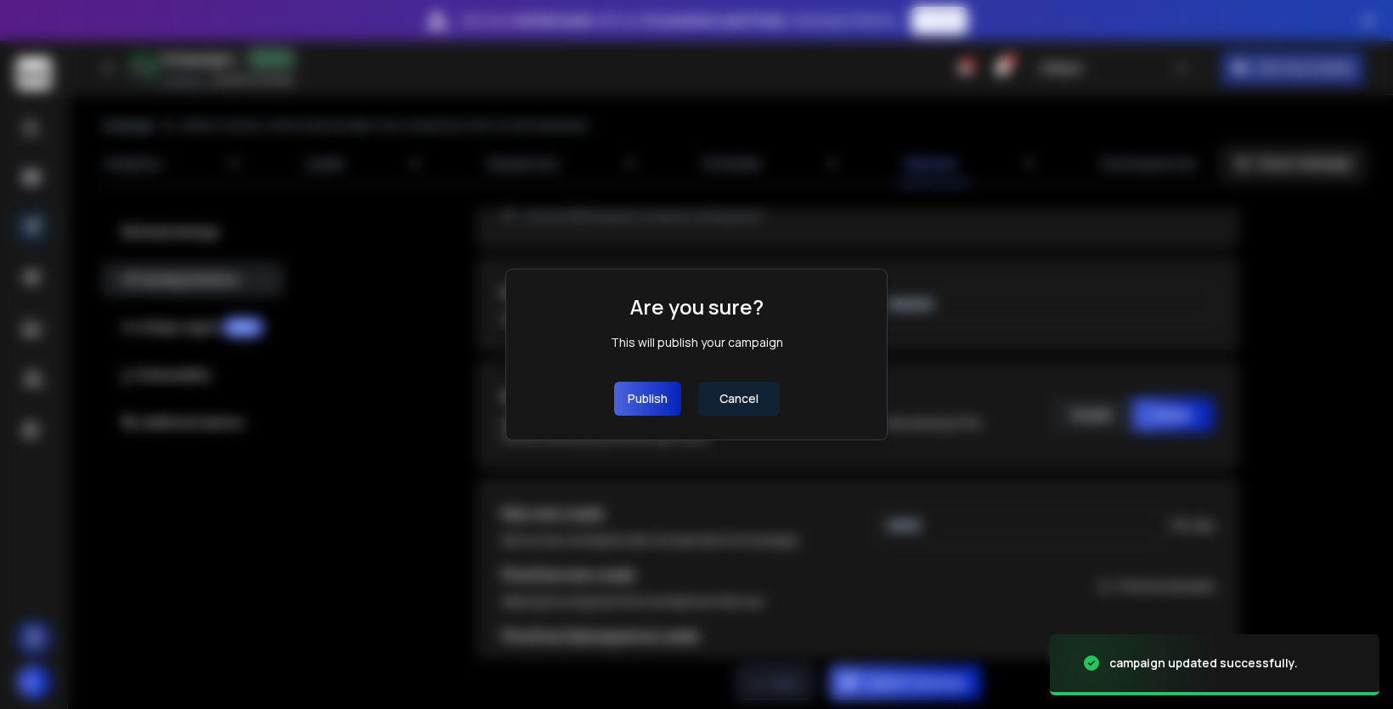
click at [655, 409] on button "Publish" at bounding box center [647, 398] width 67 height 34
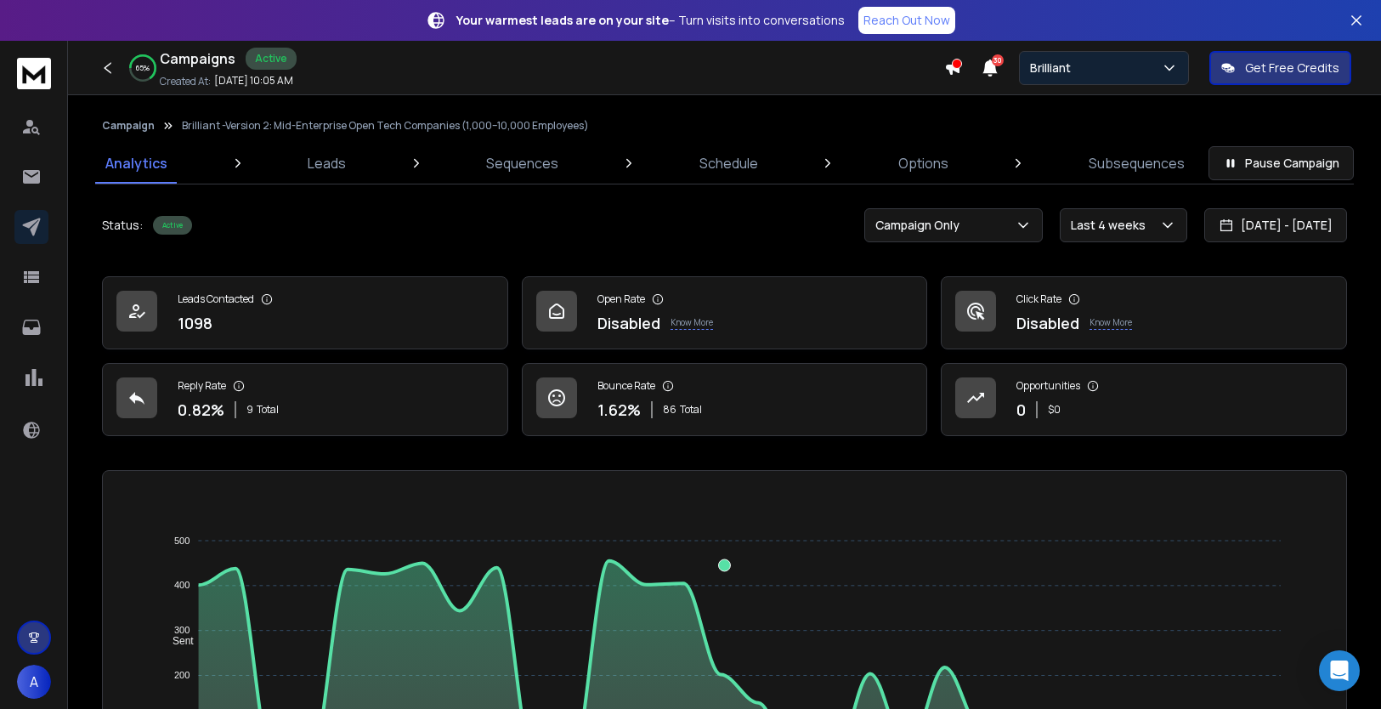
click at [1090, 75] on div "Brilliant" at bounding box center [1104, 67] width 148 height 17
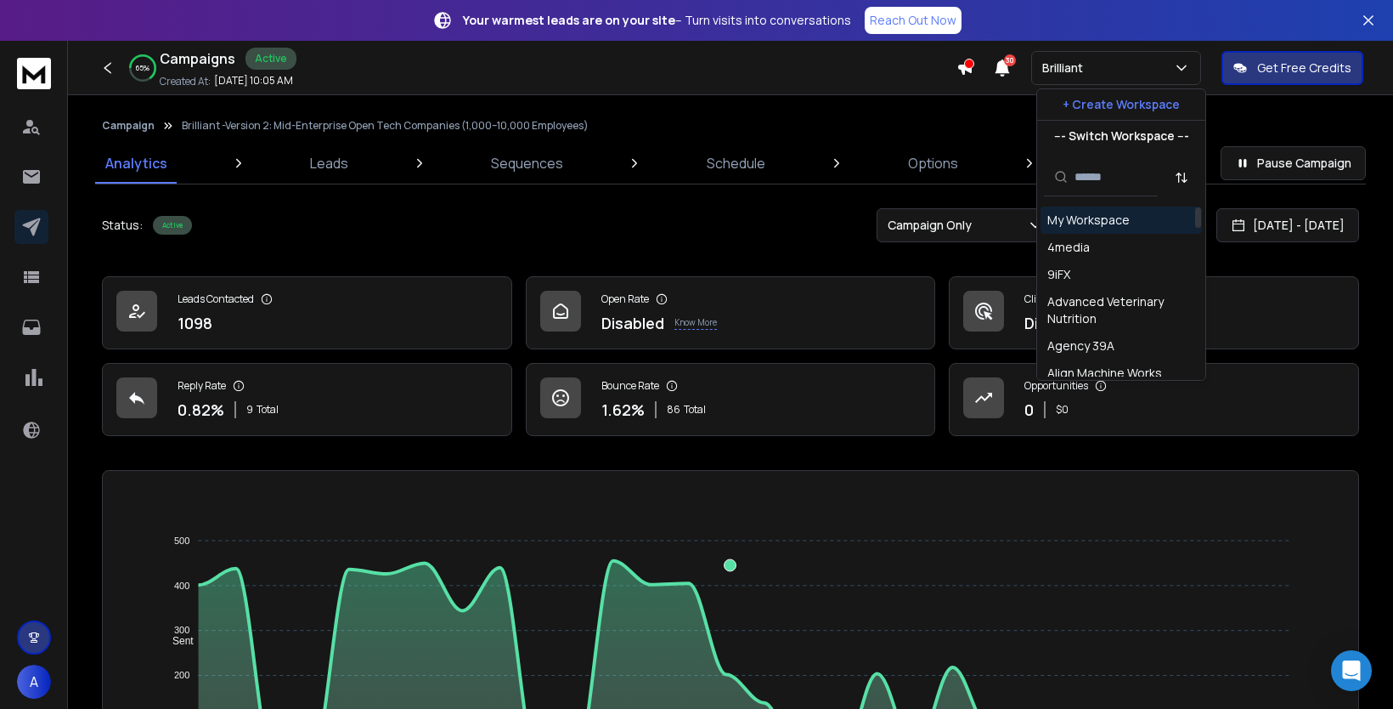
click at [1099, 223] on div "My Workspace" at bounding box center [1089, 220] width 82 height 17
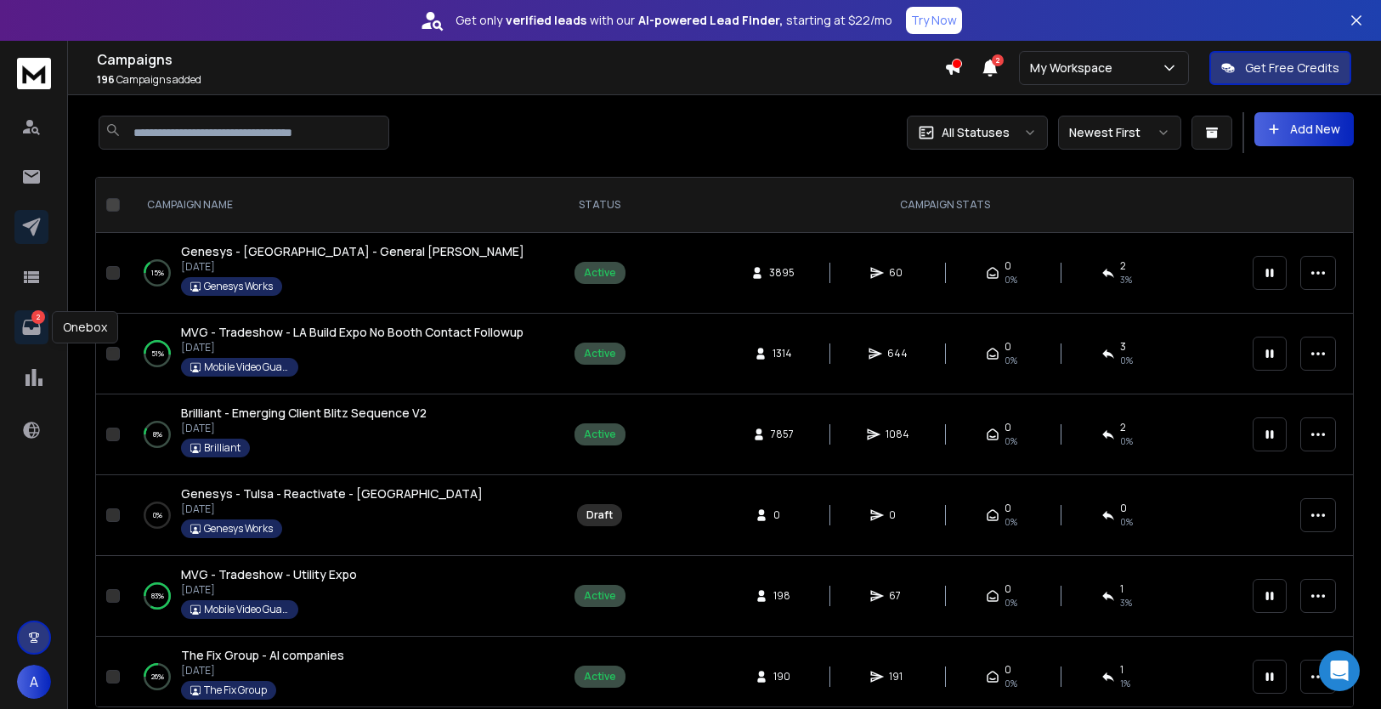
click at [26, 325] on icon at bounding box center [31, 327] width 20 height 20
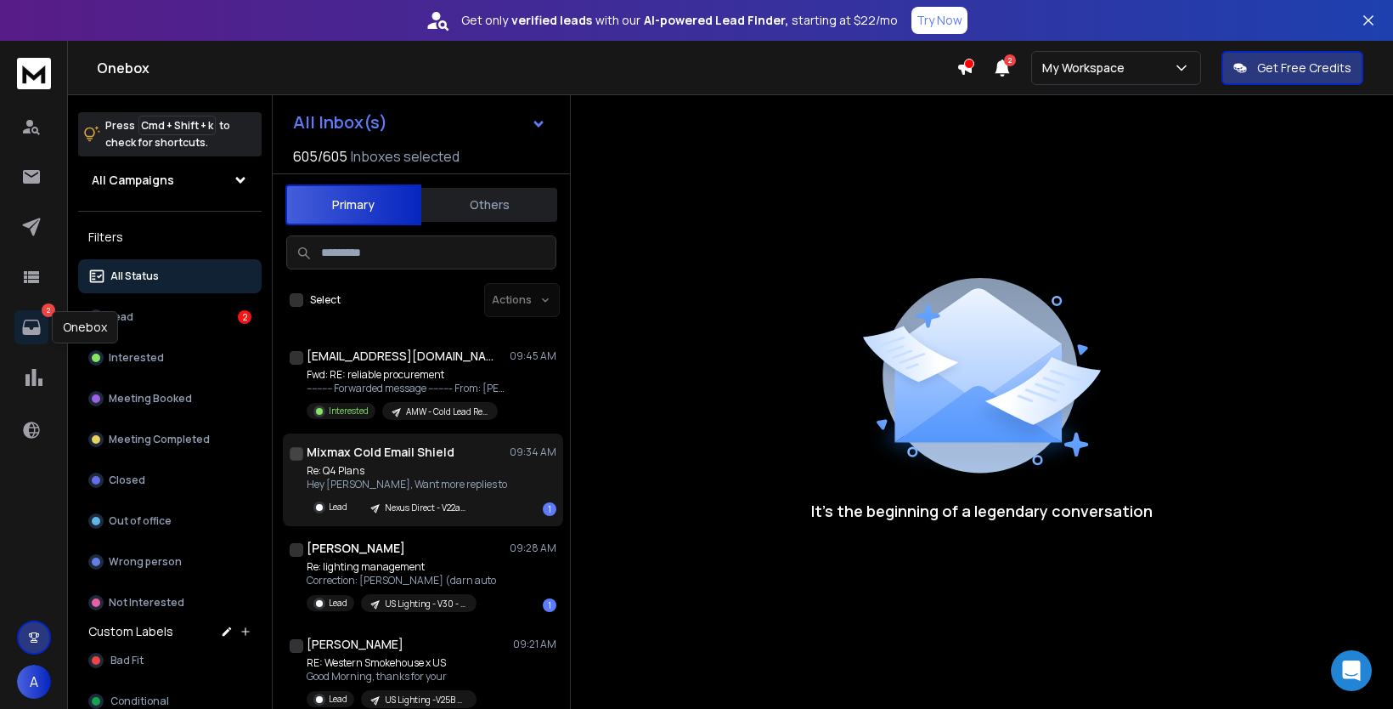
click at [477, 485] on div "Re: Q4 Plans Hey [PERSON_NAME], Want more replies to Lead Nexus Direct - V22a M…" at bounding box center [432, 490] width 250 height 52
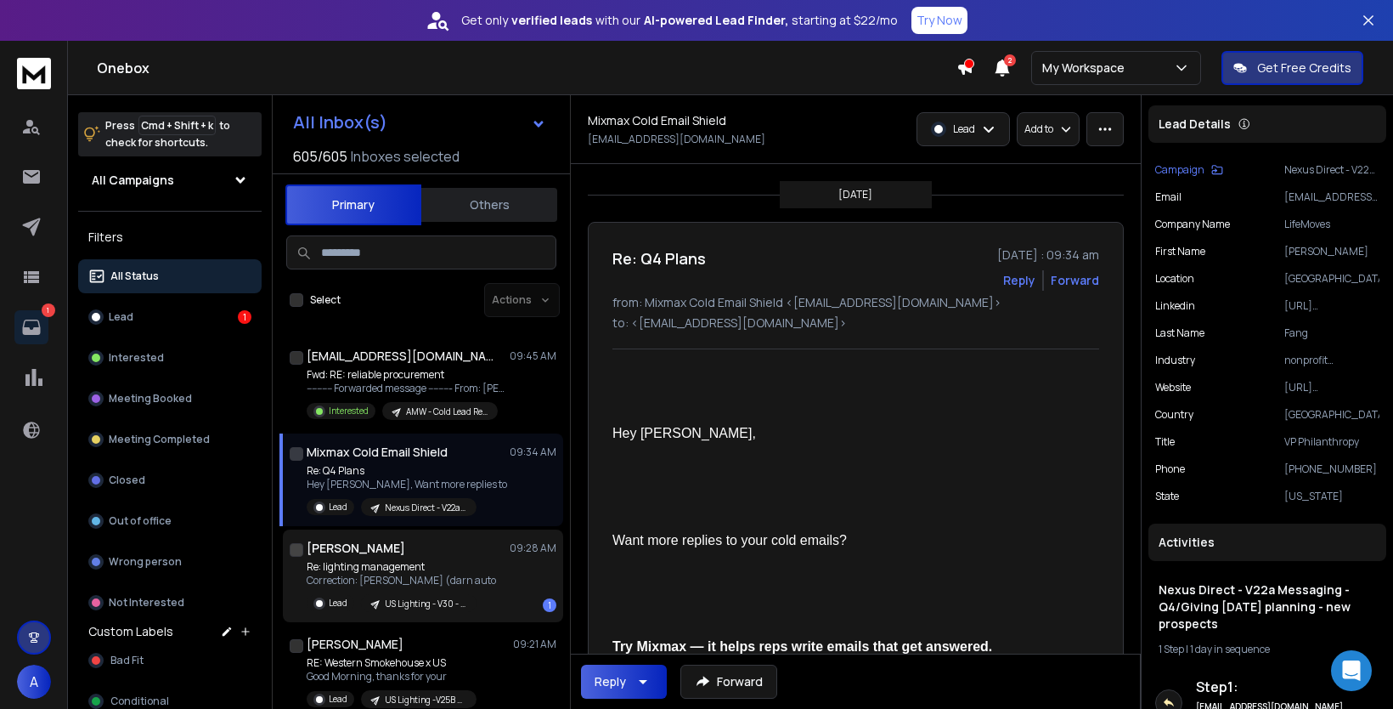
click at [471, 580] on p "Correction: [PERSON_NAME] (darn auto" at bounding box center [401, 580] width 189 height 14
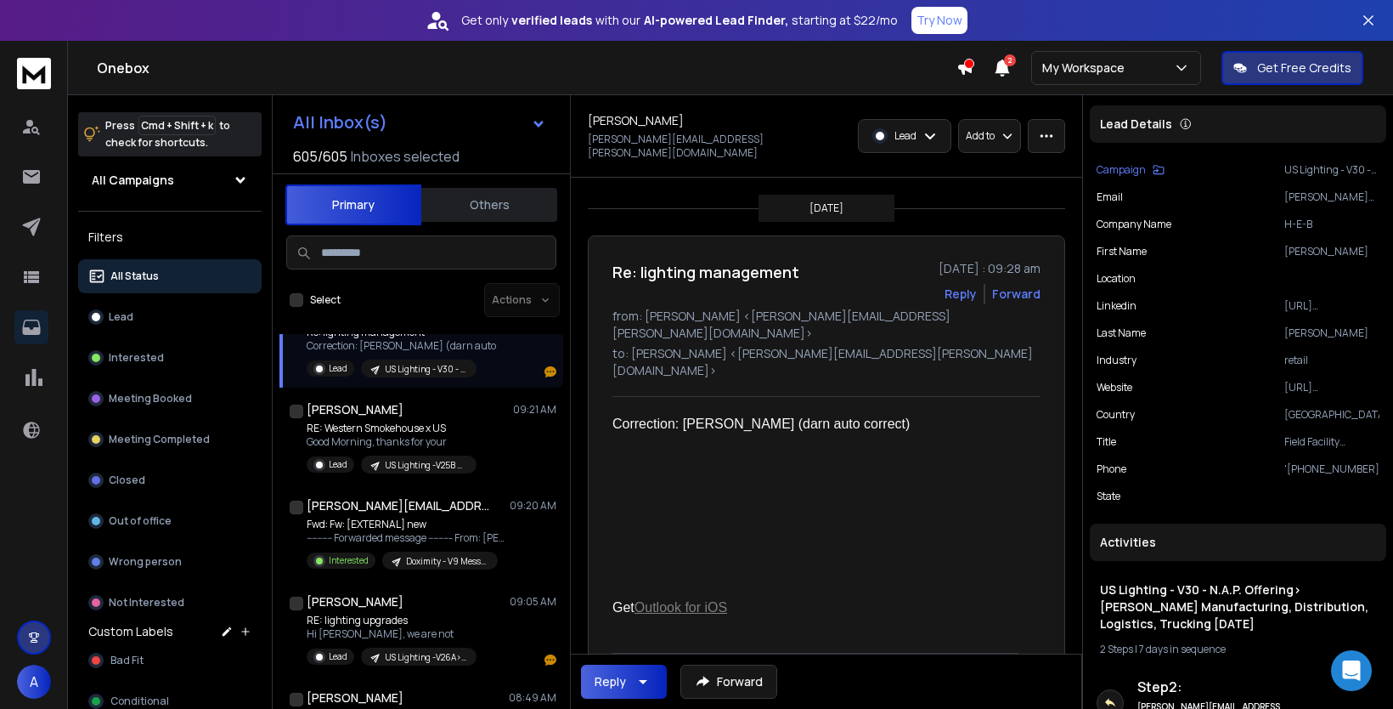
scroll to position [308, 0]
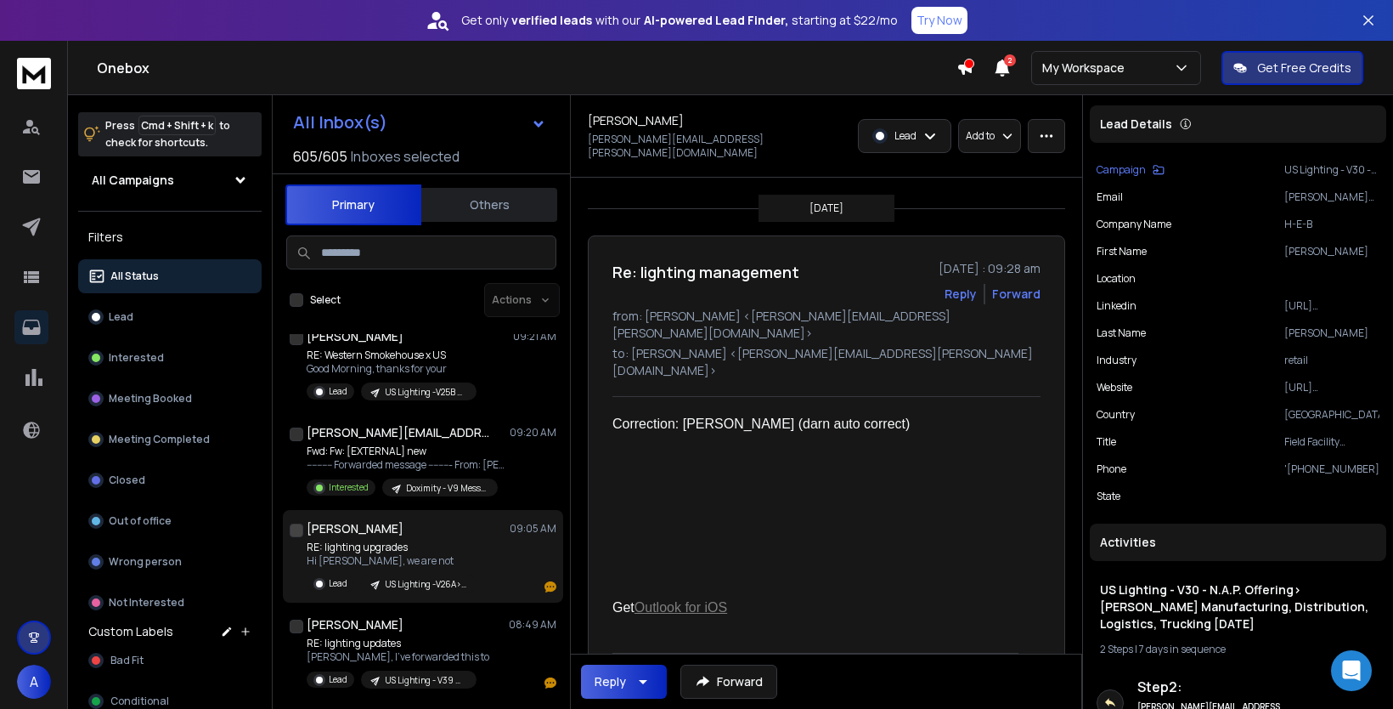
click at [409, 562] on p "Hi [PERSON_NAME], we are not" at bounding box center [392, 561] width 170 height 14
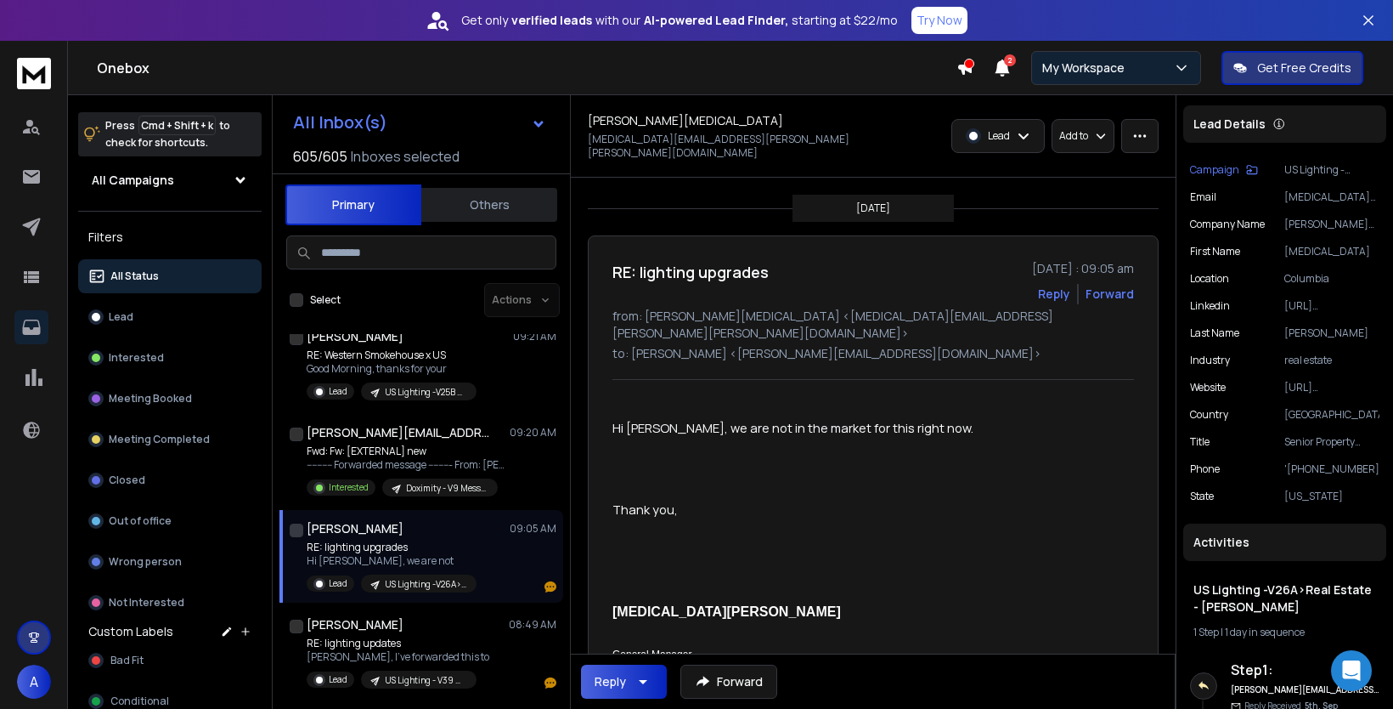
click at [1122, 69] on p "My Workspace" at bounding box center [1086, 67] width 89 height 17
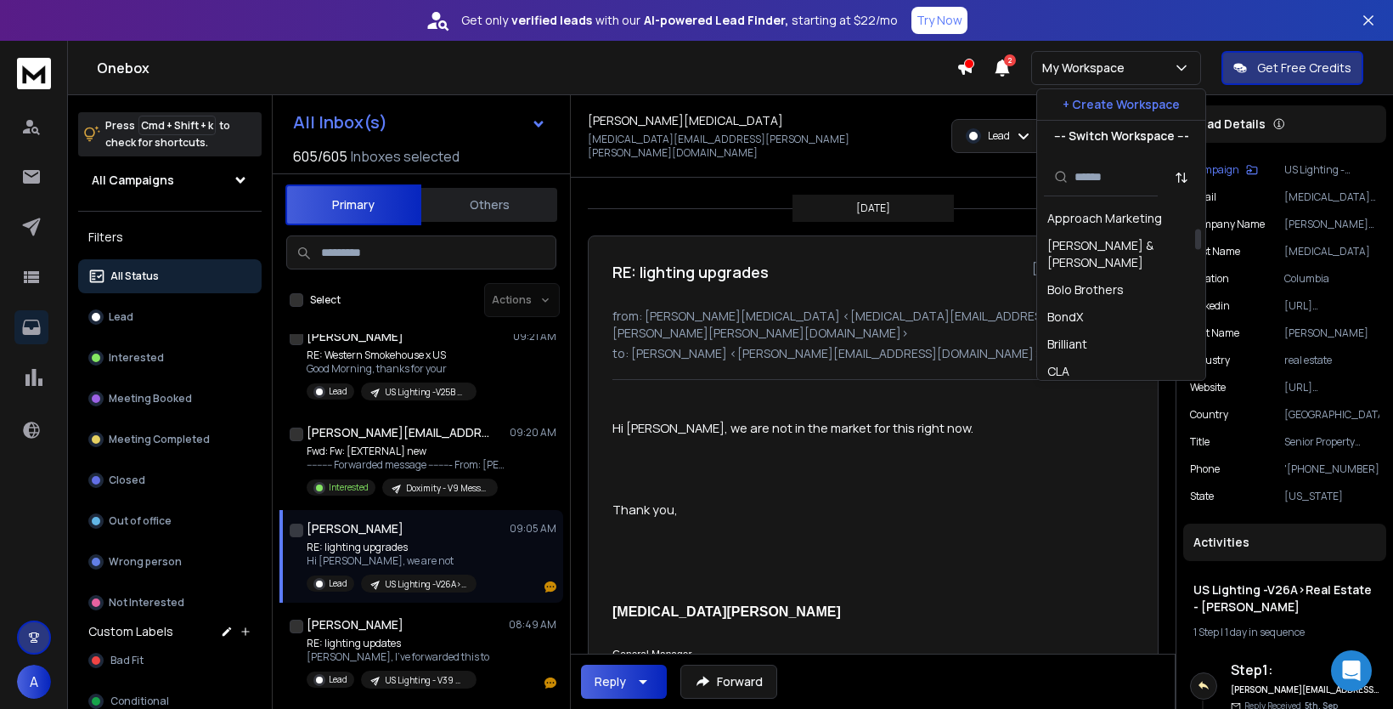
drag, startPoint x: 1198, startPoint y: 218, endPoint x: 1191, endPoint y: 240, distance: 22.3
click at [1195, 240] on div at bounding box center [1198, 239] width 6 height 20
click at [1116, 333] on div "Brilliant" at bounding box center [1121, 341] width 161 height 27
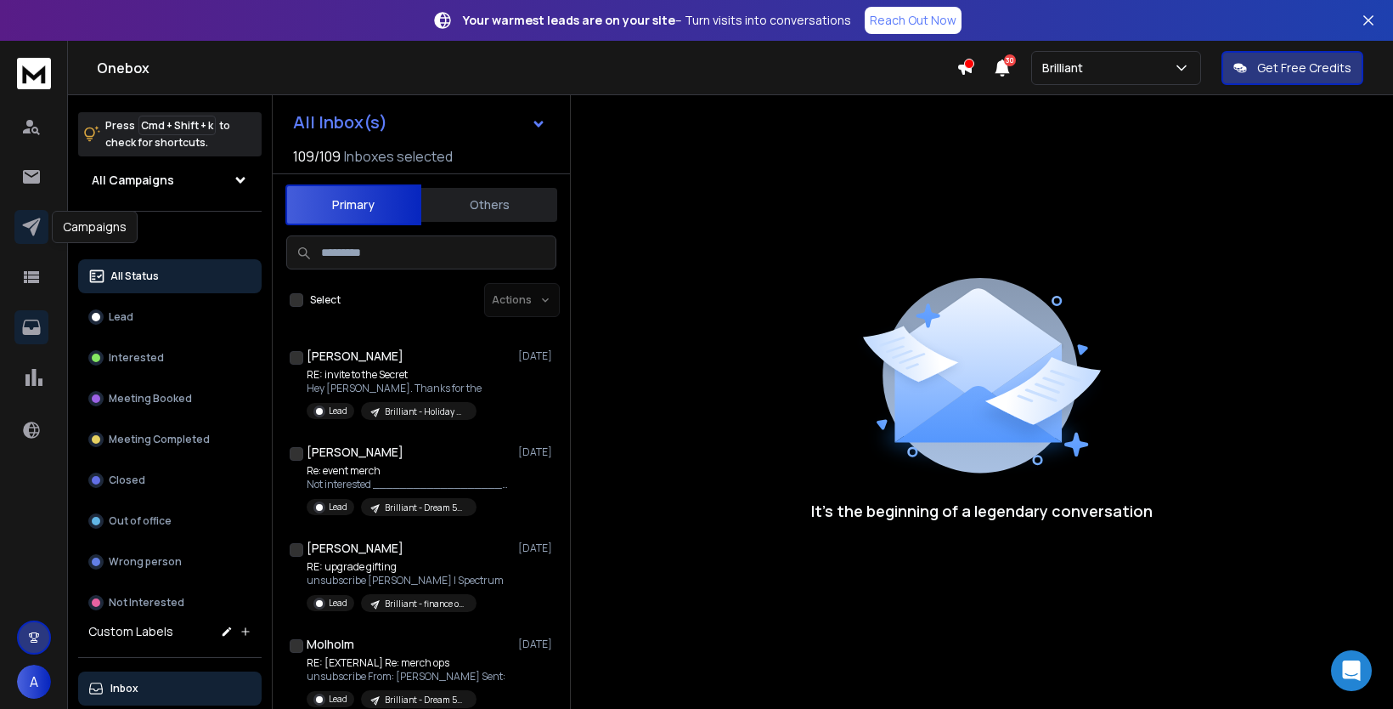
click at [28, 223] on icon at bounding box center [31, 226] width 18 height 18
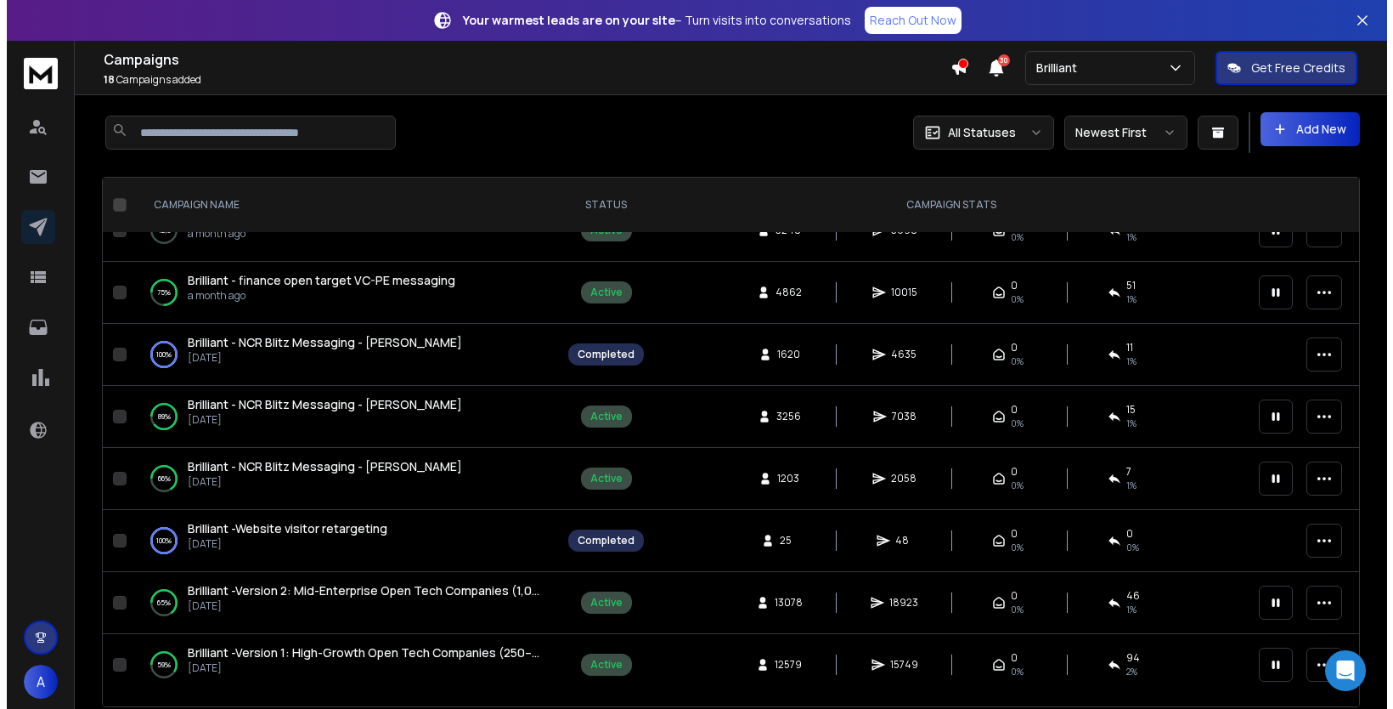
scroll to position [656, 0]
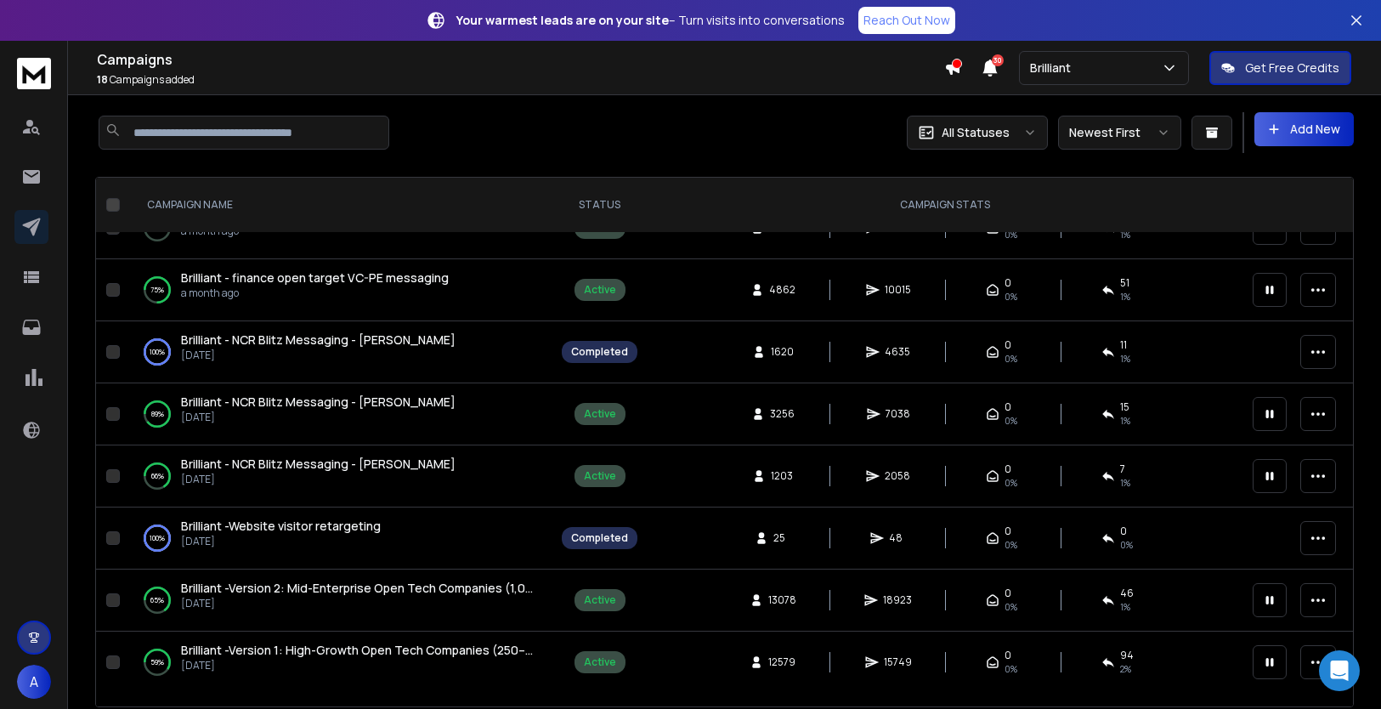
click at [291, 273] on span "Brilliant - finance open target VC-PE messaging" at bounding box center [315, 277] width 268 height 16
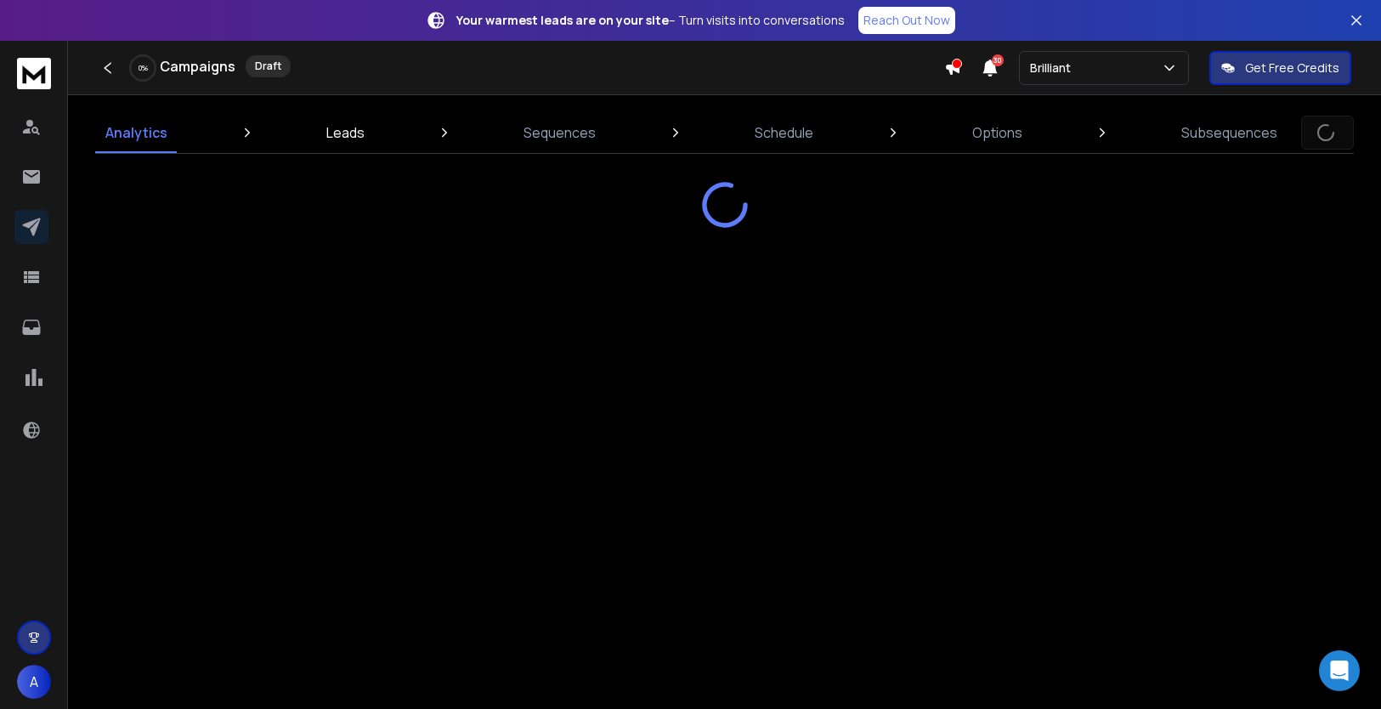
click at [369, 140] on link "Leads" at bounding box center [345, 132] width 59 height 41
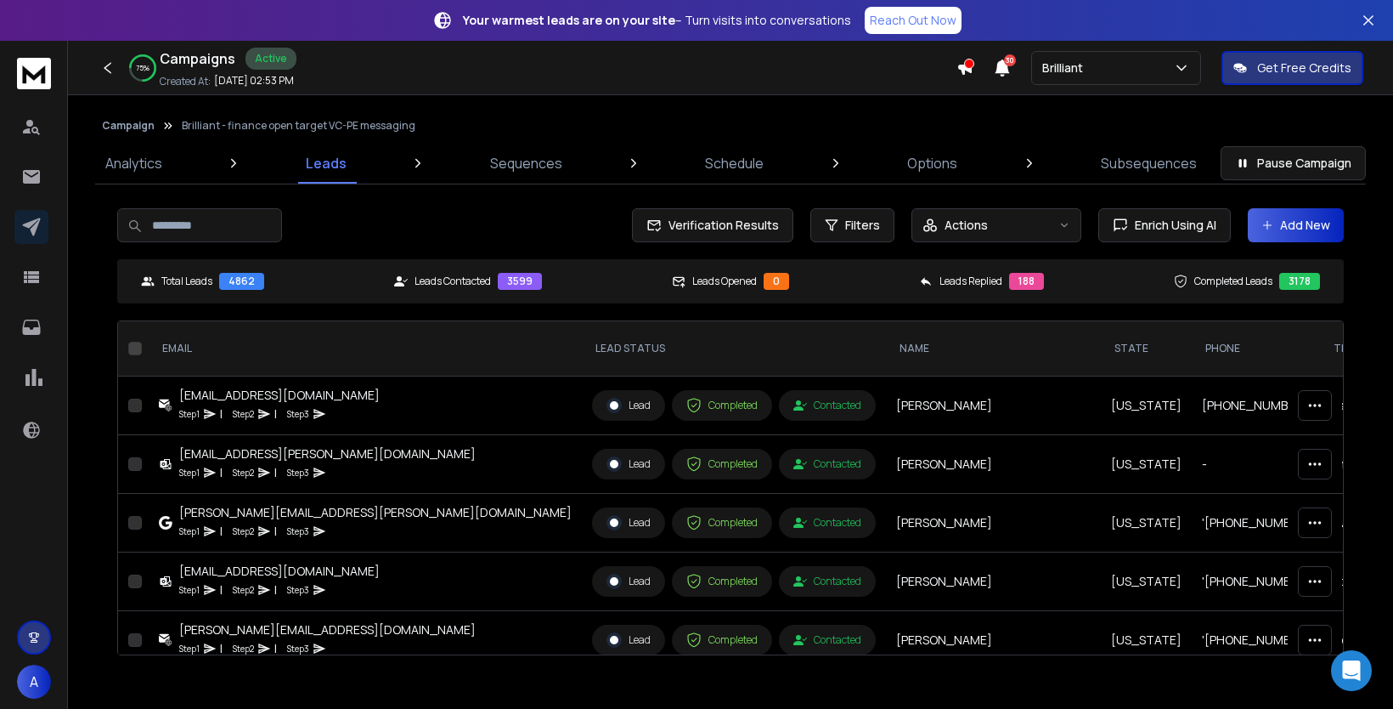
click at [1272, 219] on icon at bounding box center [1268, 225] width 12 height 12
